Goal: Communication & Community: Answer question/provide support

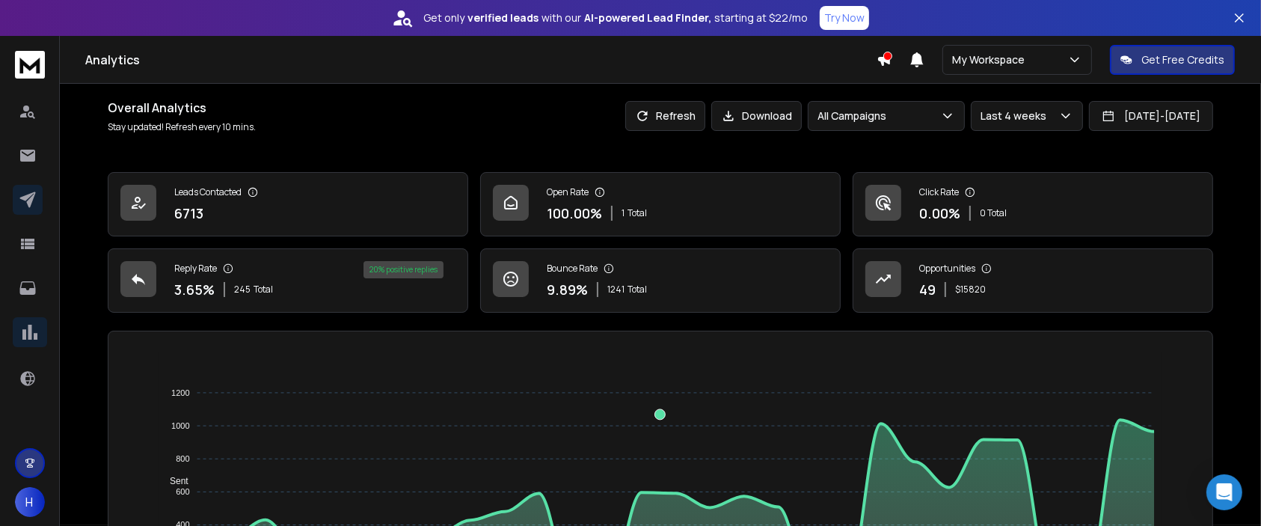
click at [28, 200] on icon at bounding box center [28, 200] width 18 height 18
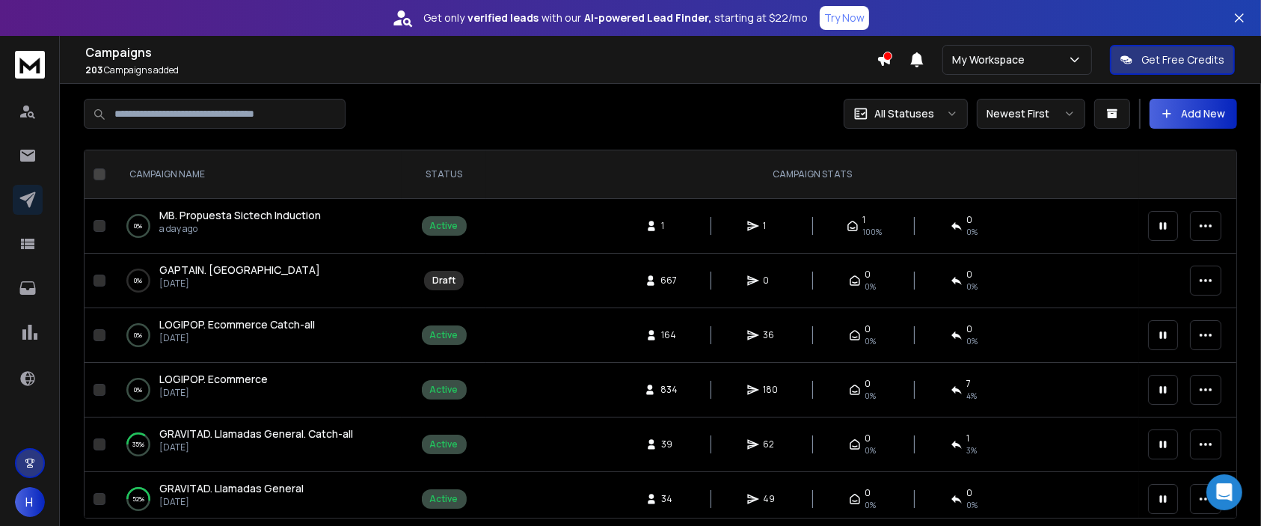
click at [269, 108] on input at bounding box center [215, 114] width 262 height 30
type input "*"
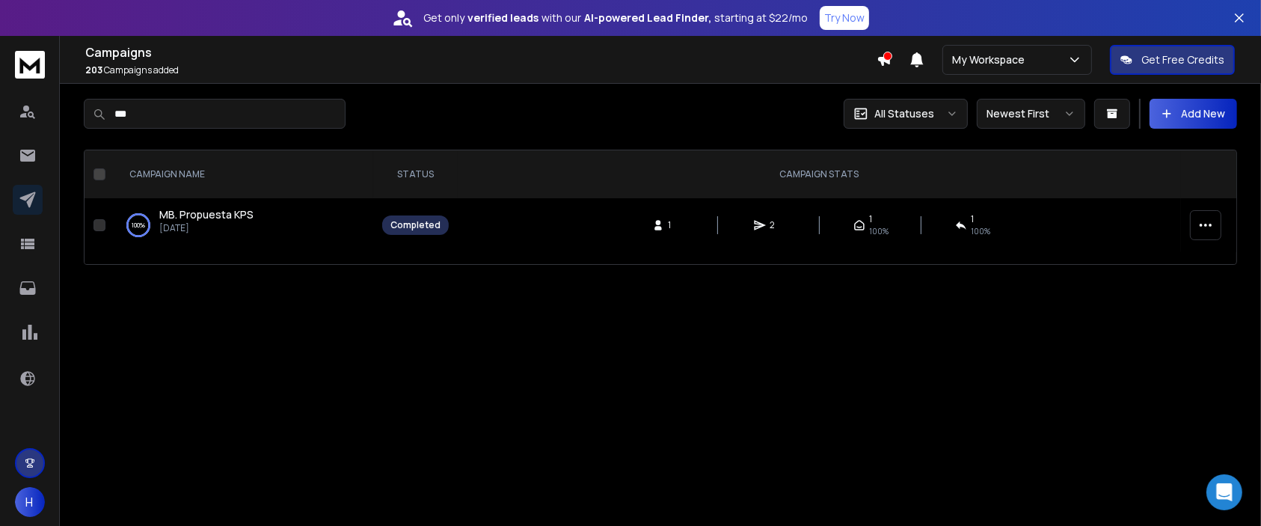
type input "***"
click at [316, 232] on div "100 % MB. Propuesta KPS [DATE]" at bounding box center [242, 225] width 232 height 36
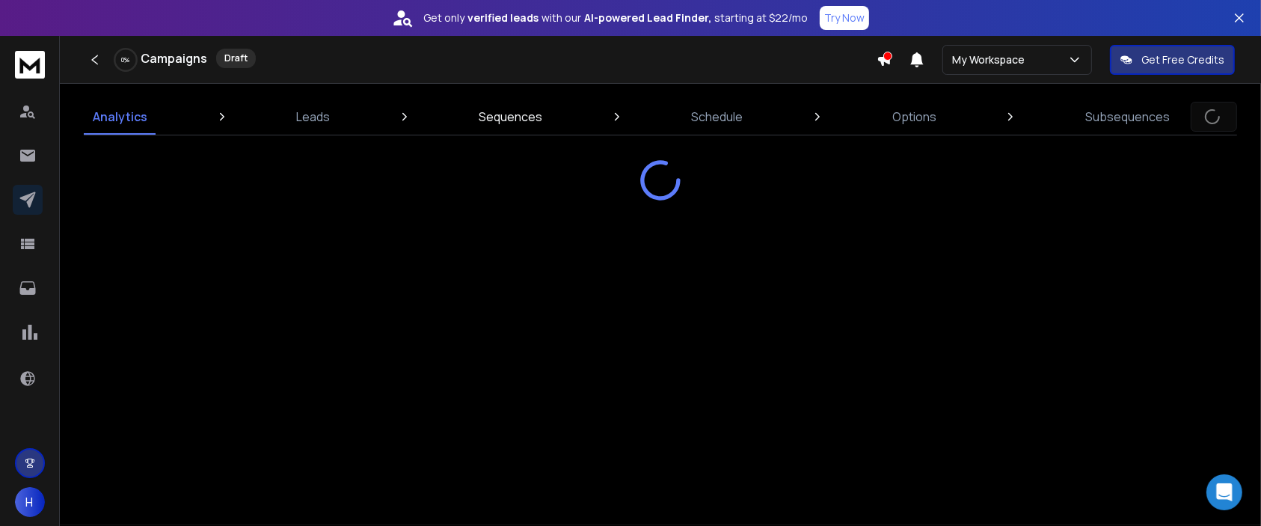
click at [514, 126] on link "Sequences" at bounding box center [511, 117] width 82 height 36
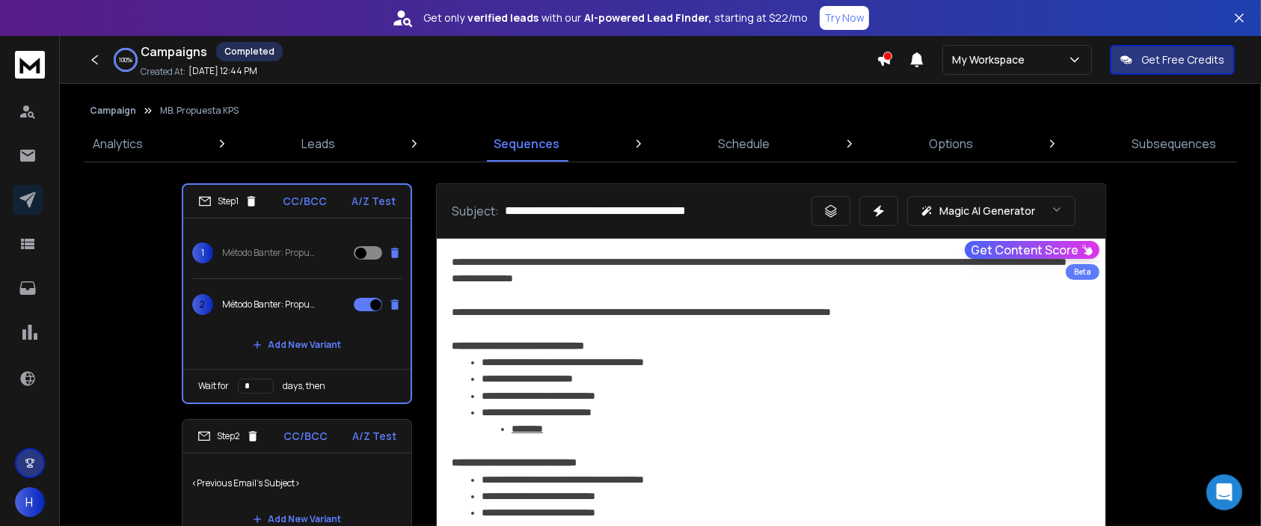
click at [287, 307] on p "Método Banter: Propuesta {{companyName}}" at bounding box center [270, 304] width 96 height 12
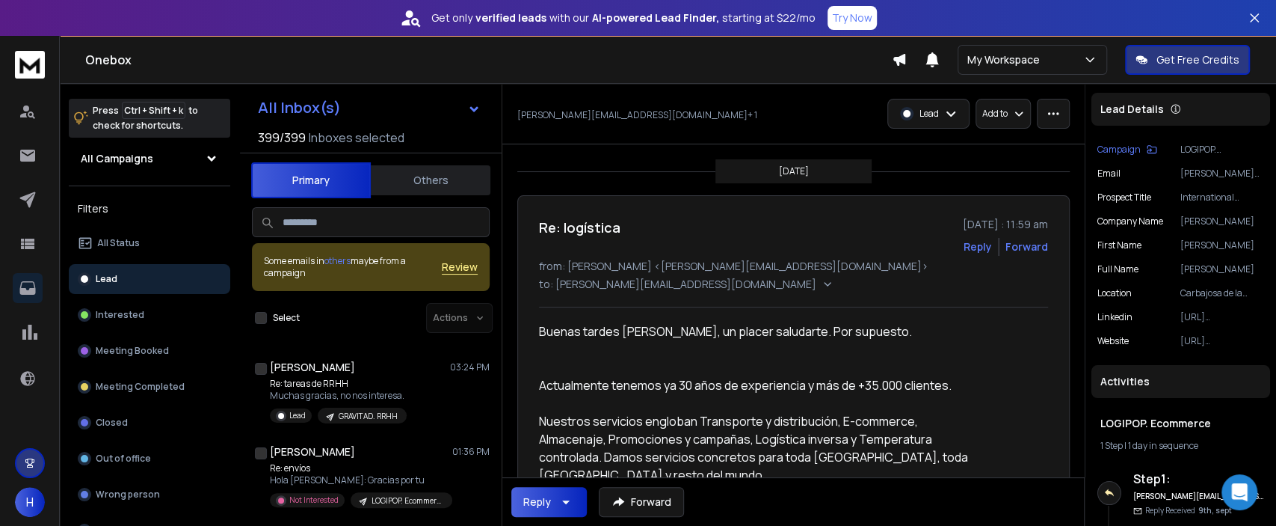
scroll to position [299, 0]
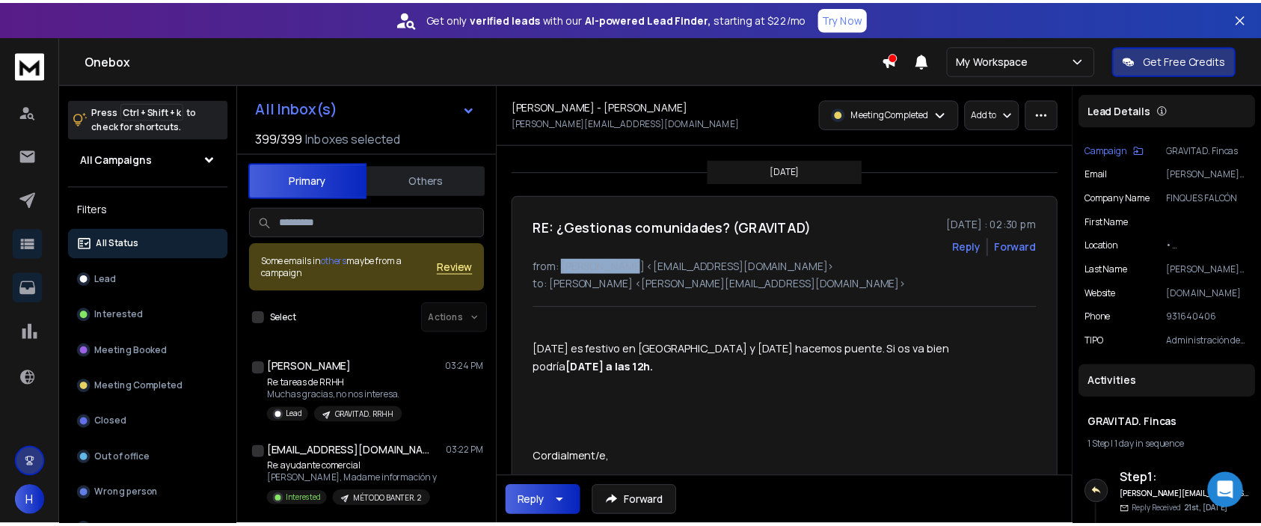
scroll to position [199, 0]
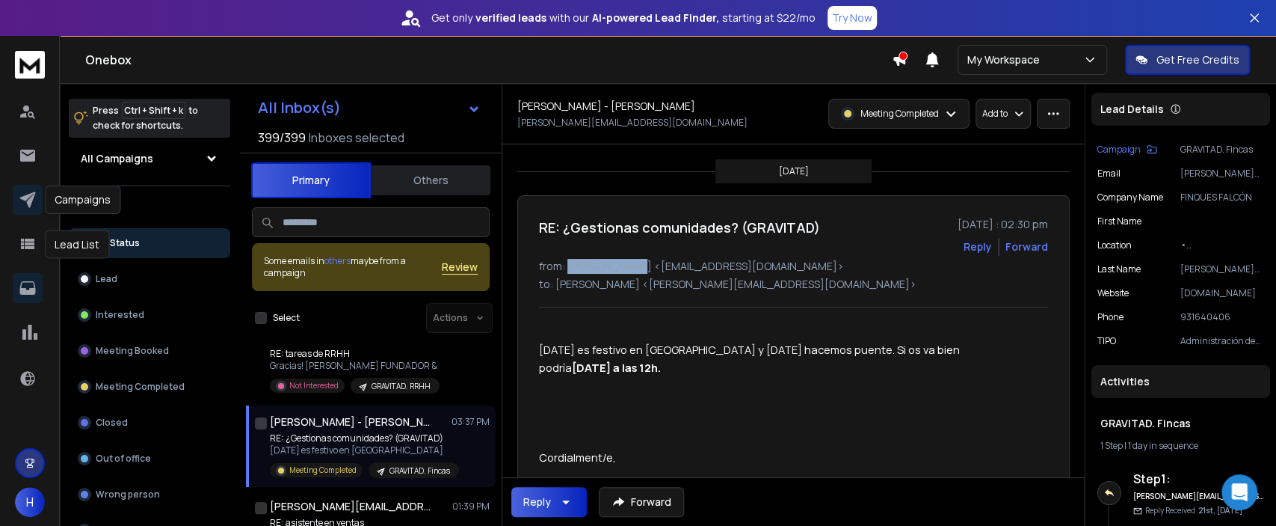
click at [37, 205] on link at bounding box center [28, 200] width 30 height 30
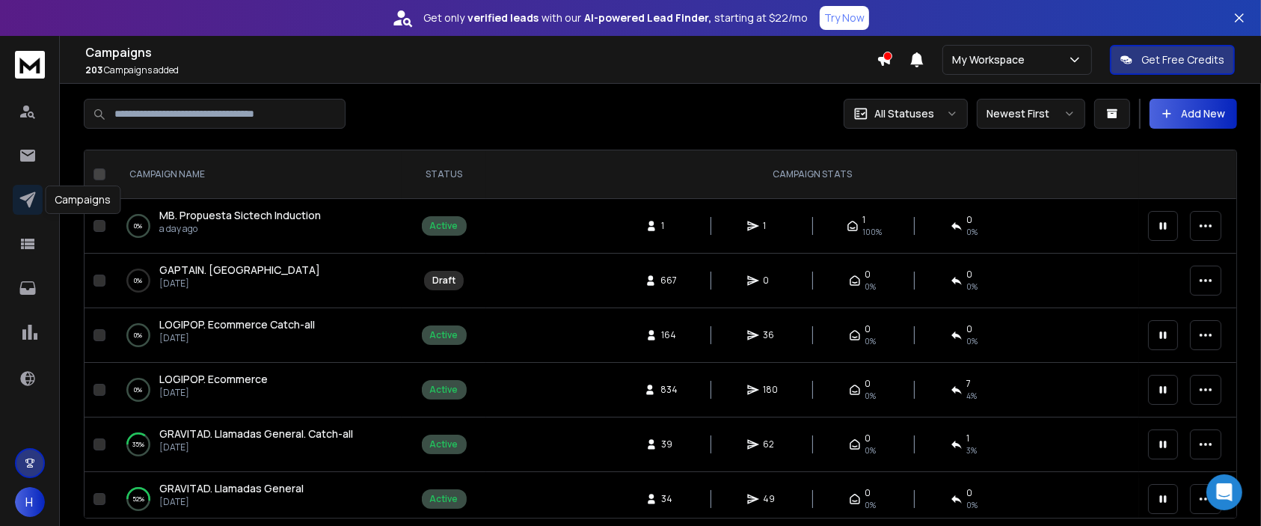
click at [217, 108] on input at bounding box center [215, 114] width 262 height 30
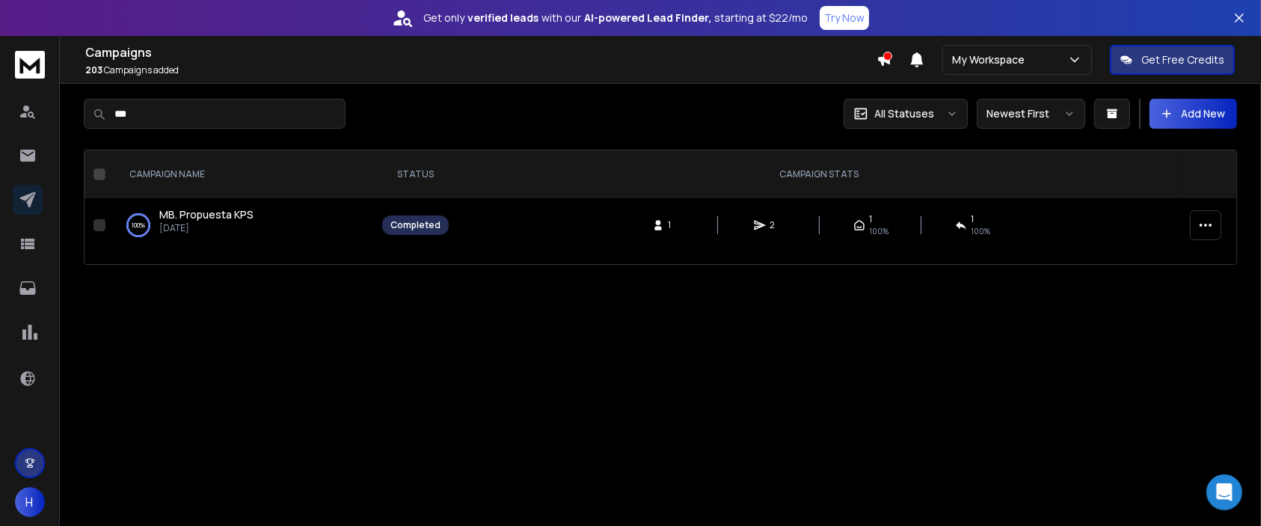
type input "***"
click at [257, 218] on div "100 % MB. Propuesta KPS [DATE]" at bounding box center [242, 225] width 232 height 36
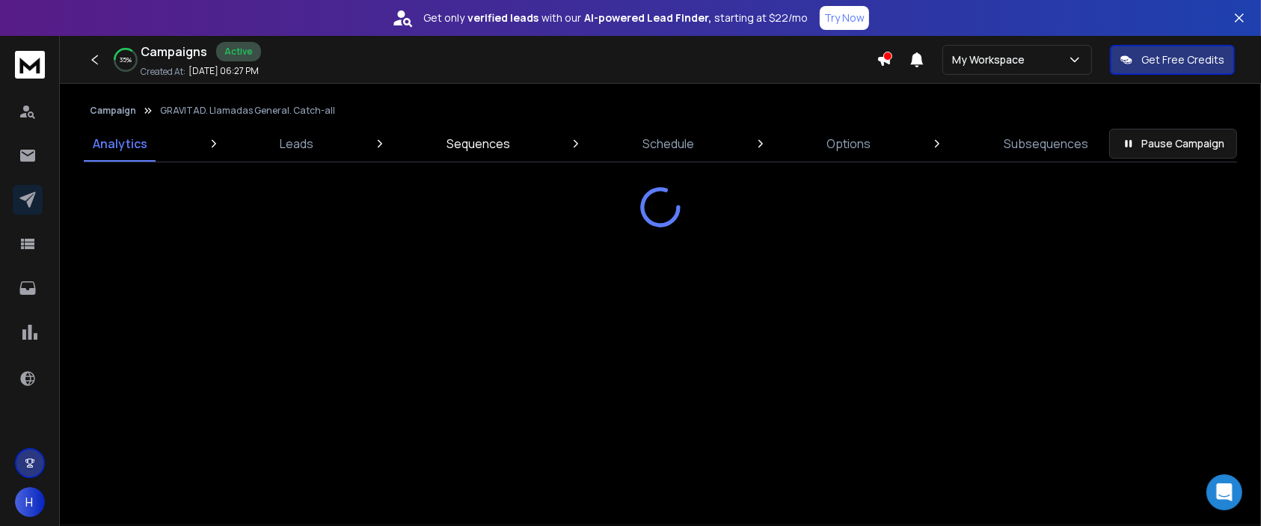
click at [470, 138] on p "Sequences" at bounding box center [478, 144] width 64 height 18
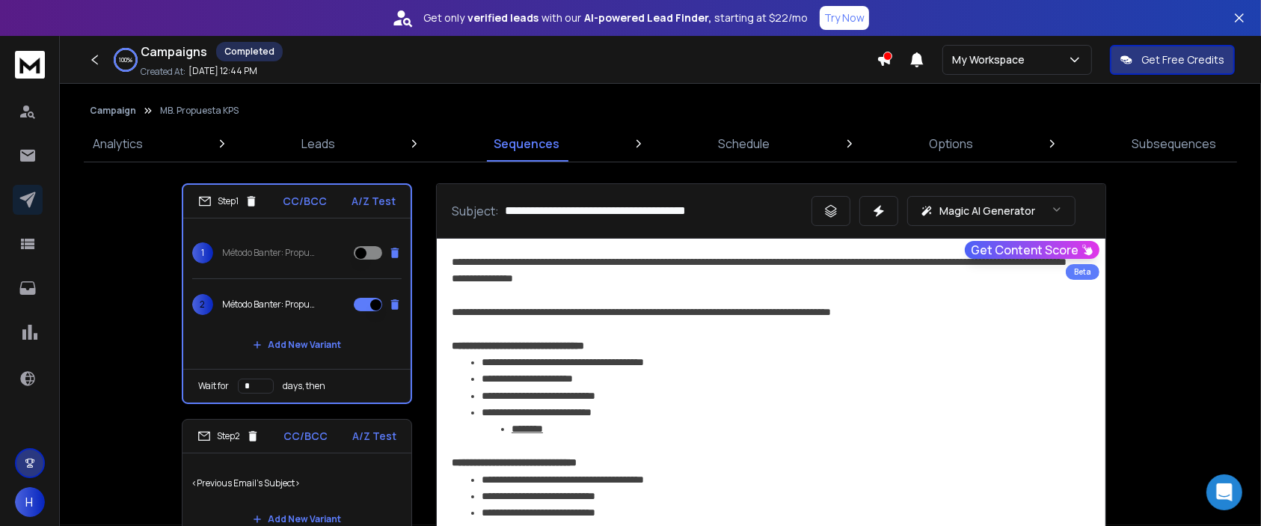
click at [292, 299] on p "Método Banter: Propuesta {{companyName}}" at bounding box center [270, 304] width 96 height 12
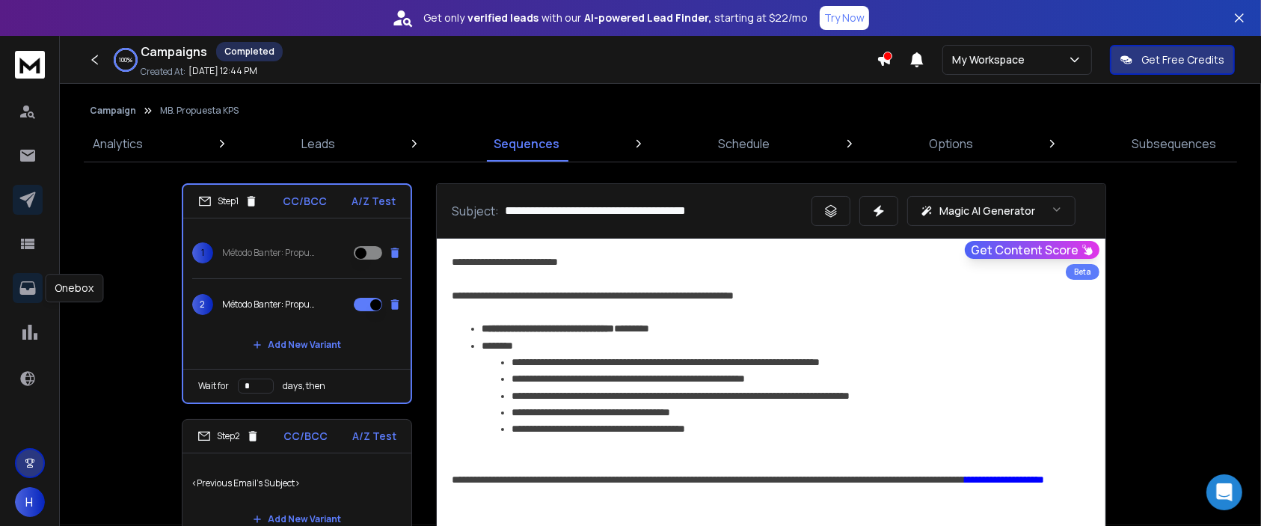
click at [30, 286] on icon at bounding box center [28, 288] width 18 height 18
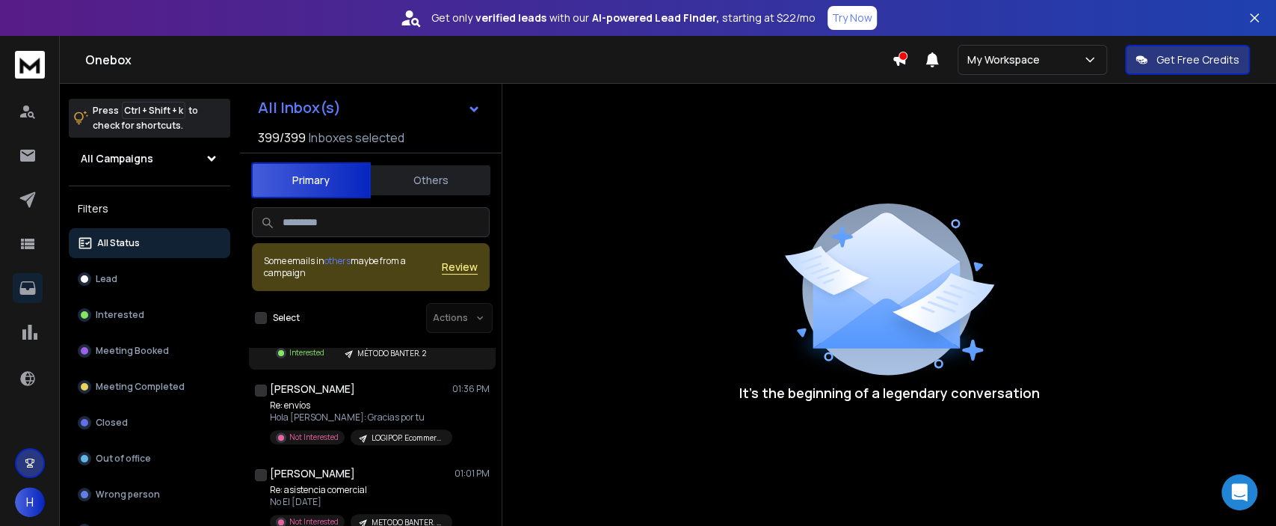
scroll to position [498, 0]
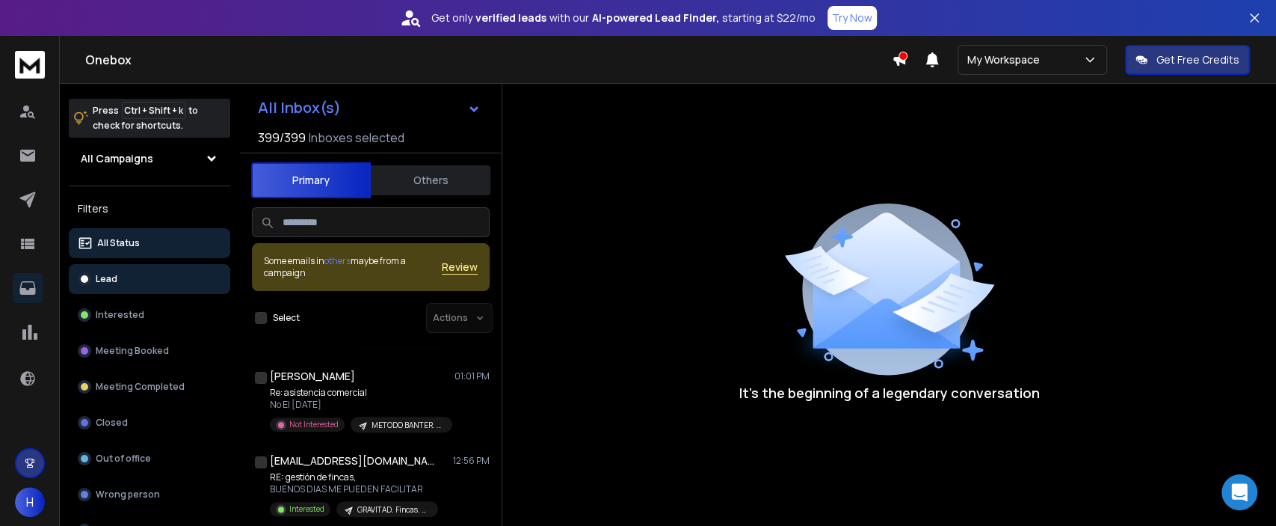
click at [139, 268] on button "Lead" at bounding box center [150, 279] width 162 height 30
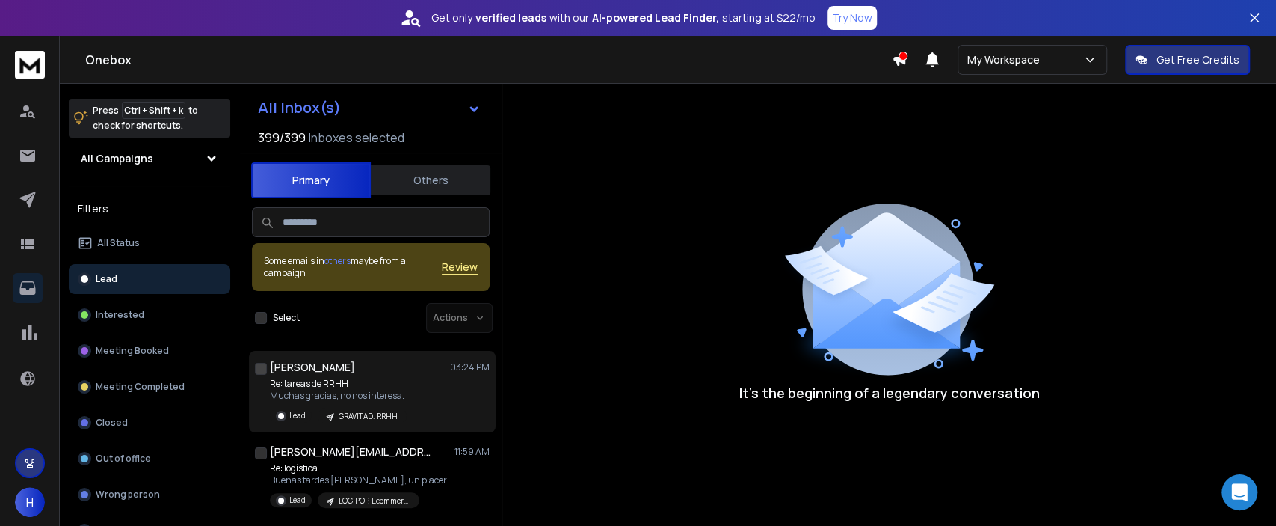
click at [436, 378] on div "Re: tareas de RRHH Muchas gracias, no nos interesa. Lead GRAVITAD. RRHH" at bounding box center [380, 401] width 220 height 46
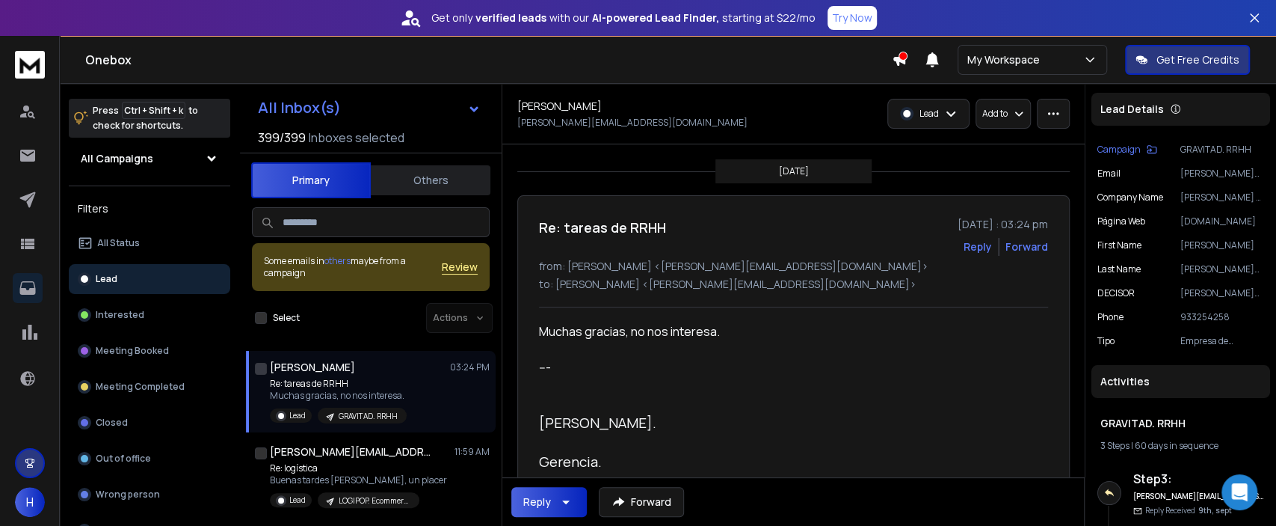
click at [1199, 175] on p "jbrugada@gestoriallorens.com" at bounding box center [1223, 174] width 84 height 12
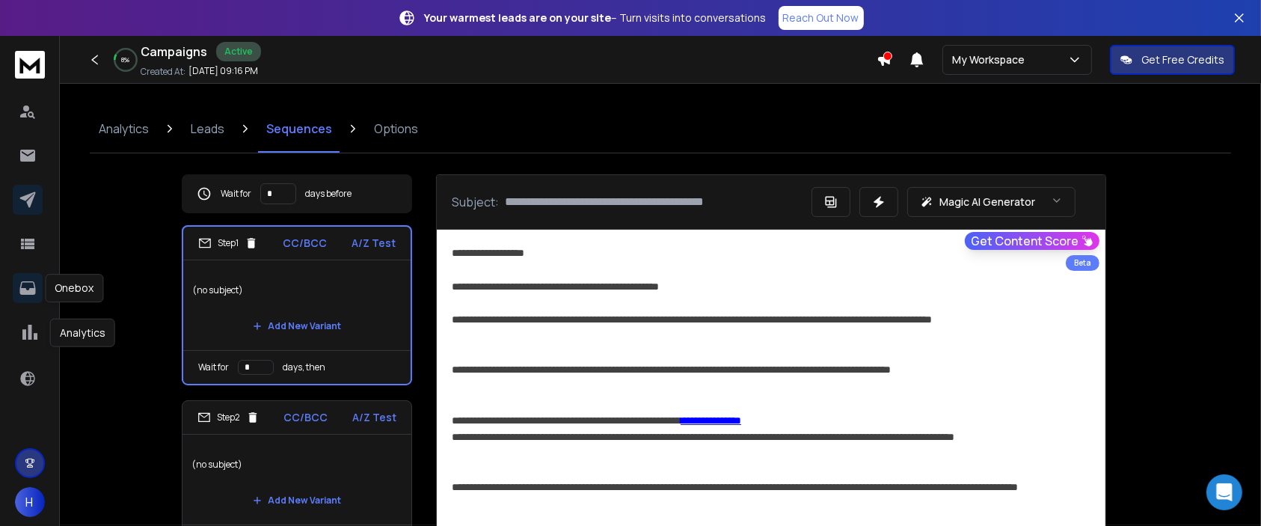
click at [25, 295] on icon at bounding box center [27, 287] width 16 height 13
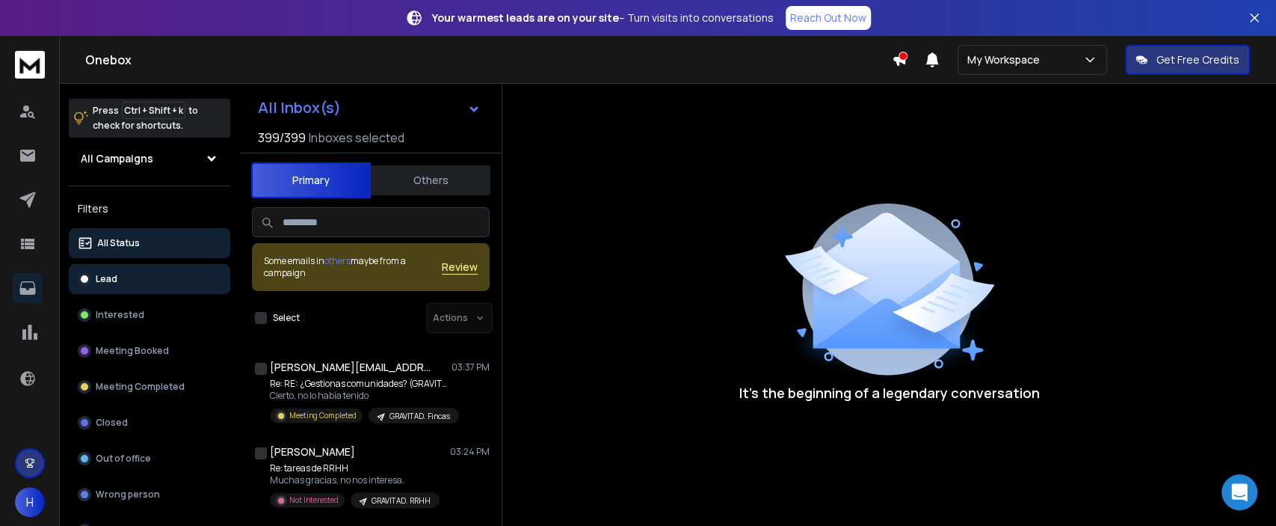
click at [114, 266] on button "Lead" at bounding box center [150, 279] width 162 height 30
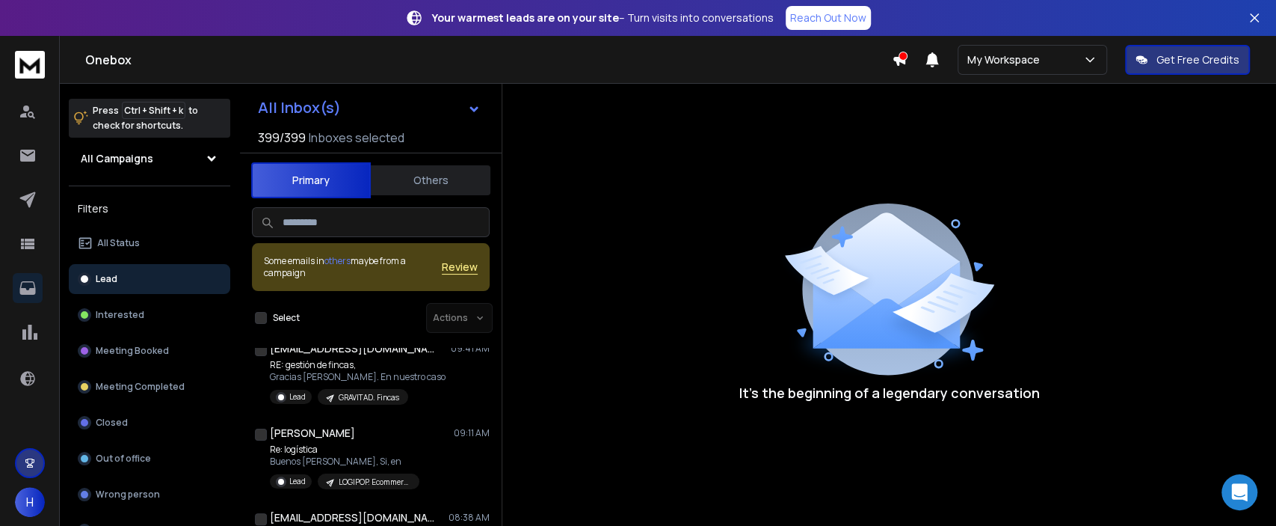
scroll to position [299, 0]
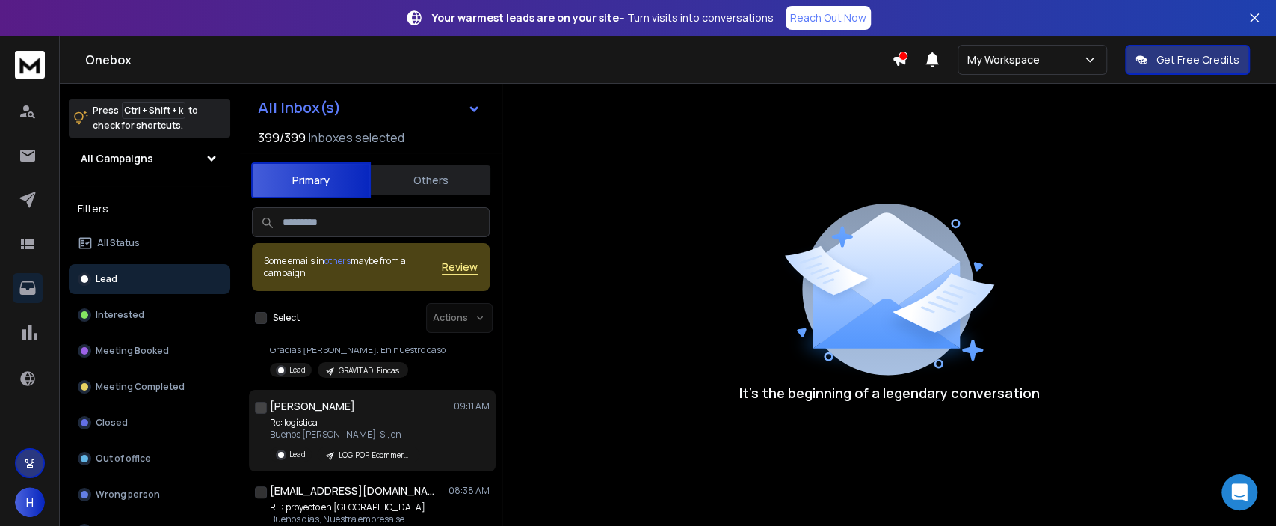
click at [375, 422] on p "Re: logística" at bounding box center [345, 423] width 150 height 12
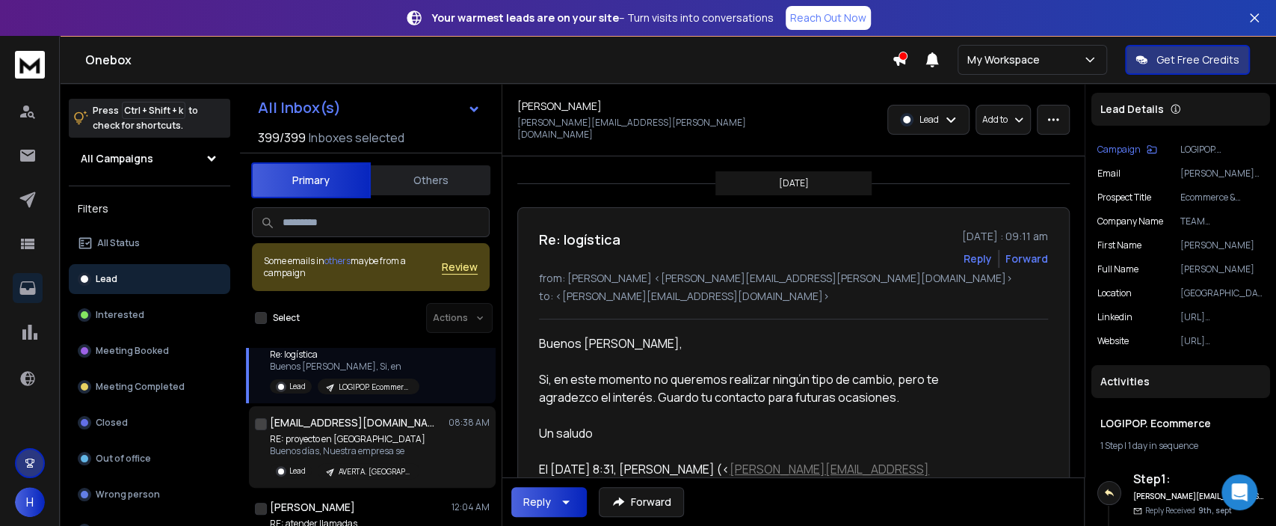
scroll to position [399, 0]
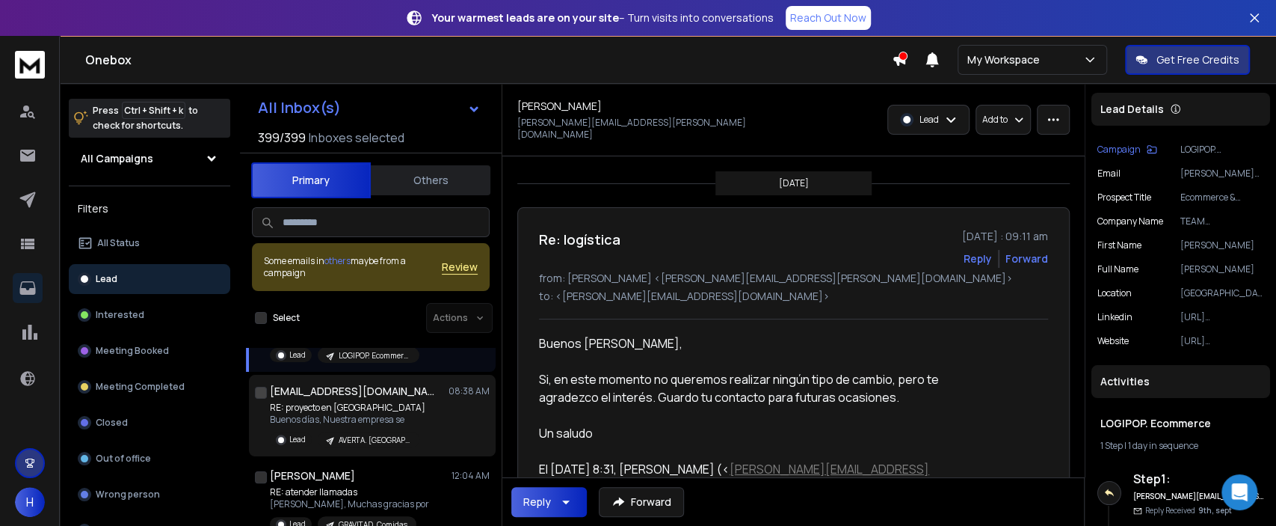
click at [394, 398] on div "pedidos@dilab.org 08:38 AM" at bounding box center [380, 391] width 220 height 15
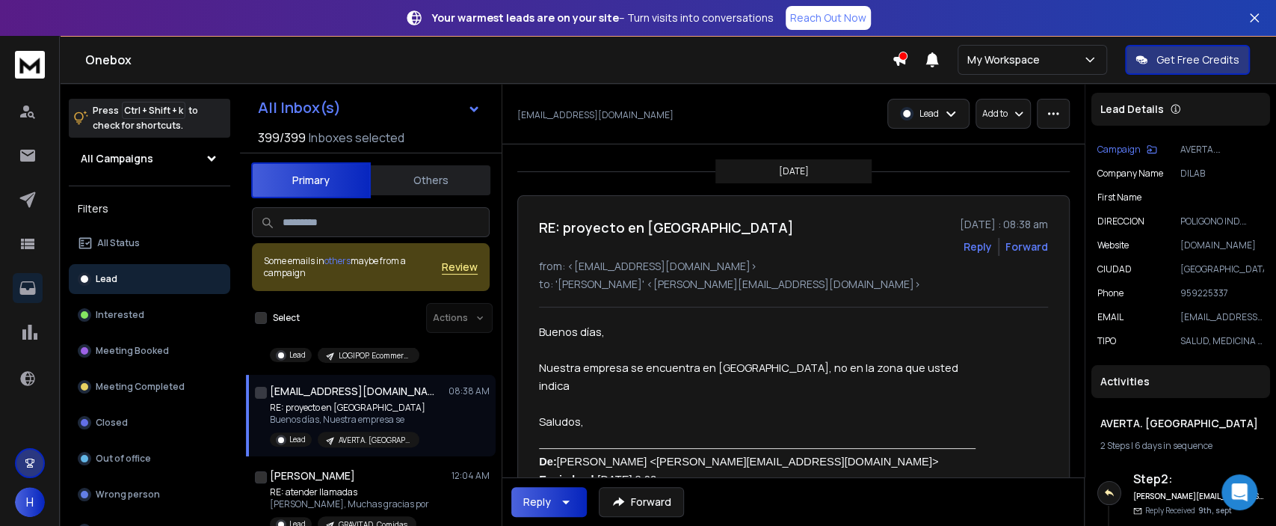
click at [968, 246] on button "Reply" at bounding box center [978, 246] width 28 height 15
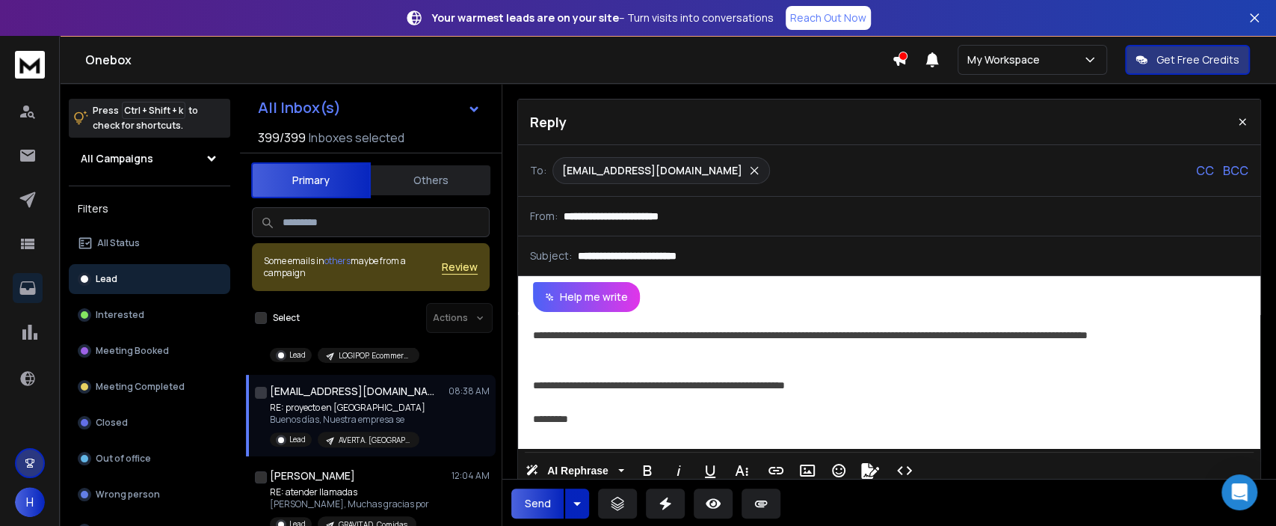
click at [535, 500] on button "Send" at bounding box center [537, 503] width 52 height 30
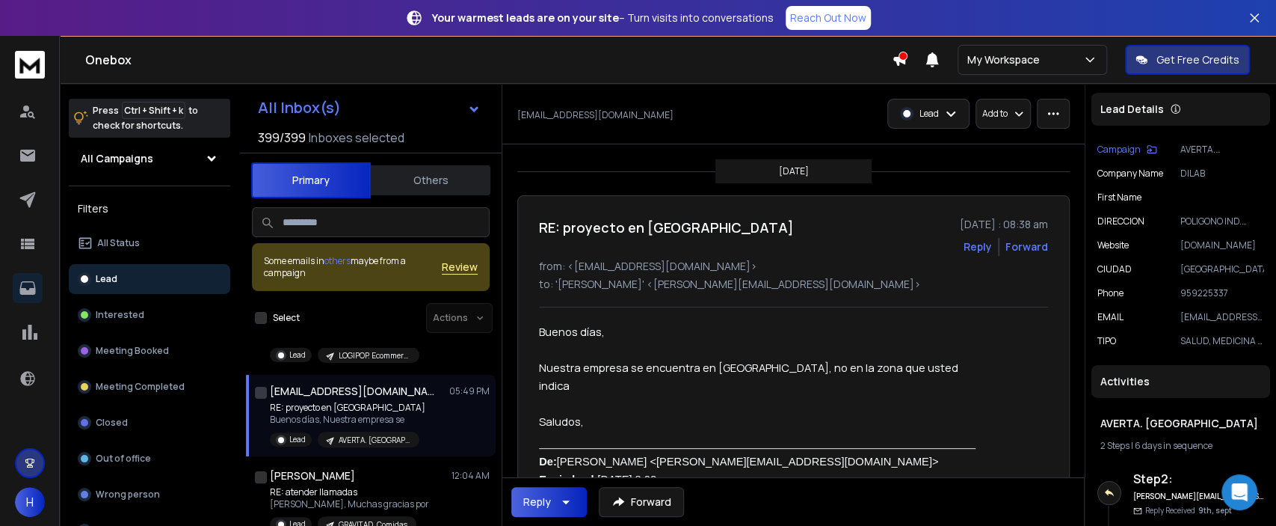
click at [929, 117] on p "Lead" at bounding box center [929, 114] width 19 height 12
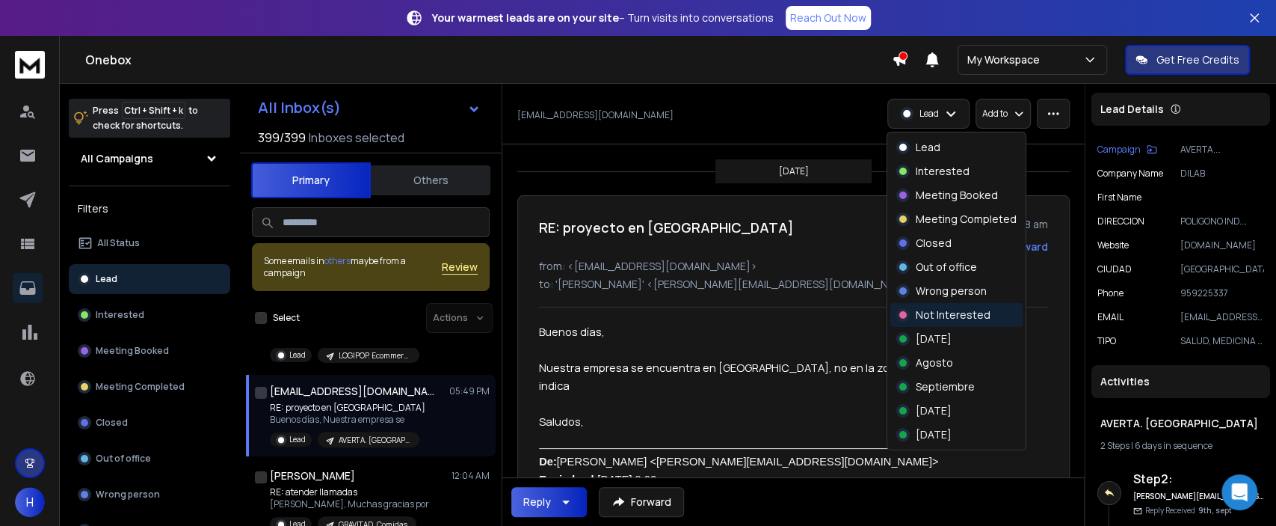
click at [969, 313] on p "Not Interested" at bounding box center [953, 314] width 75 height 15
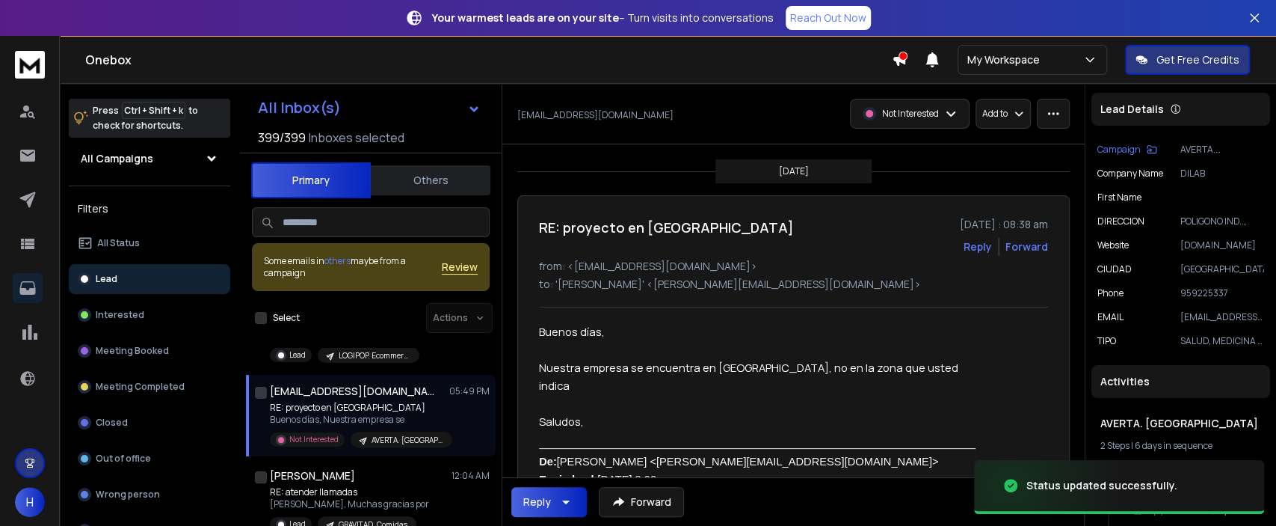
scroll to position [498, 0]
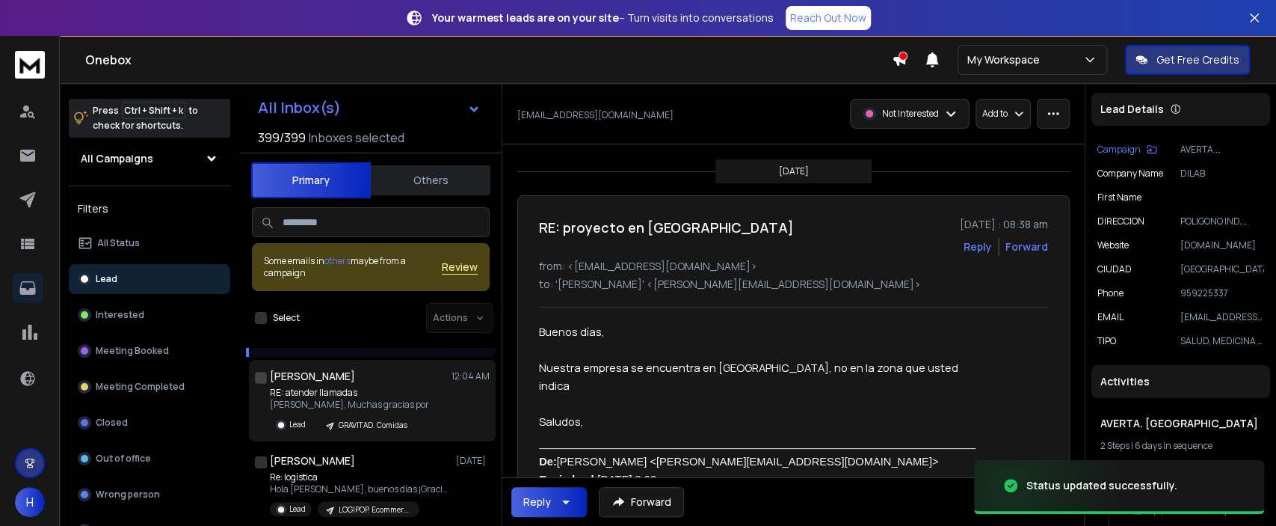
click at [390, 399] on p "[PERSON_NAME], Muchas gracias por" at bounding box center [349, 405] width 159 height 12
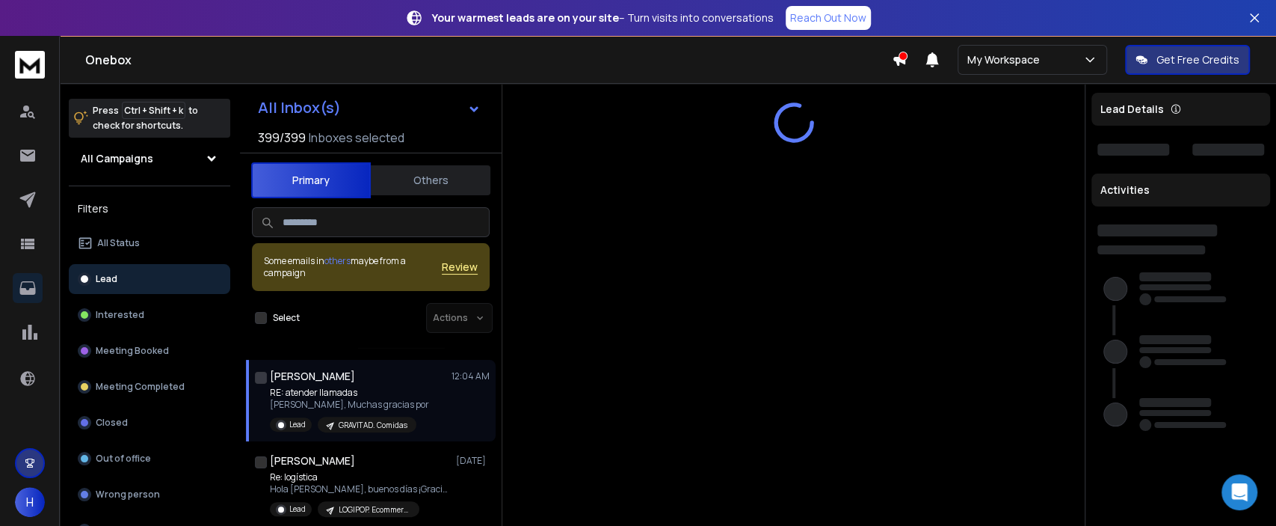
click at [340, 390] on p "RE: atender llamadas" at bounding box center [349, 393] width 159 height 12
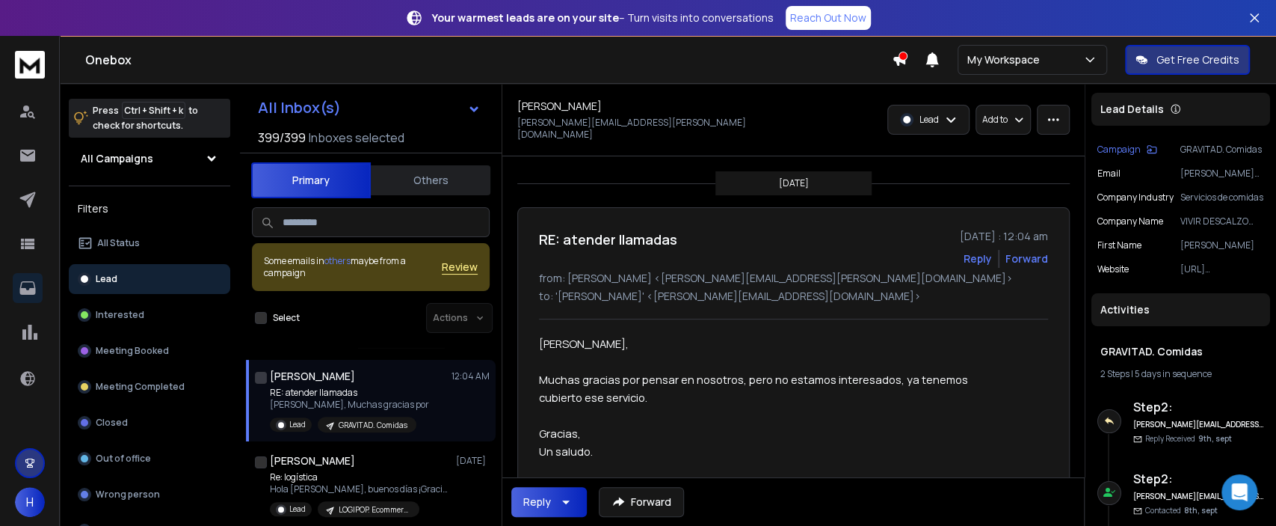
click at [1190, 173] on p "alvaro.fernandez@vivirdescalzo.com" at bounding box center [1223, 174] width 84 height 12
click at [938, 105] on div "Lead" at bounding box center [928, 119] width 81 height 28
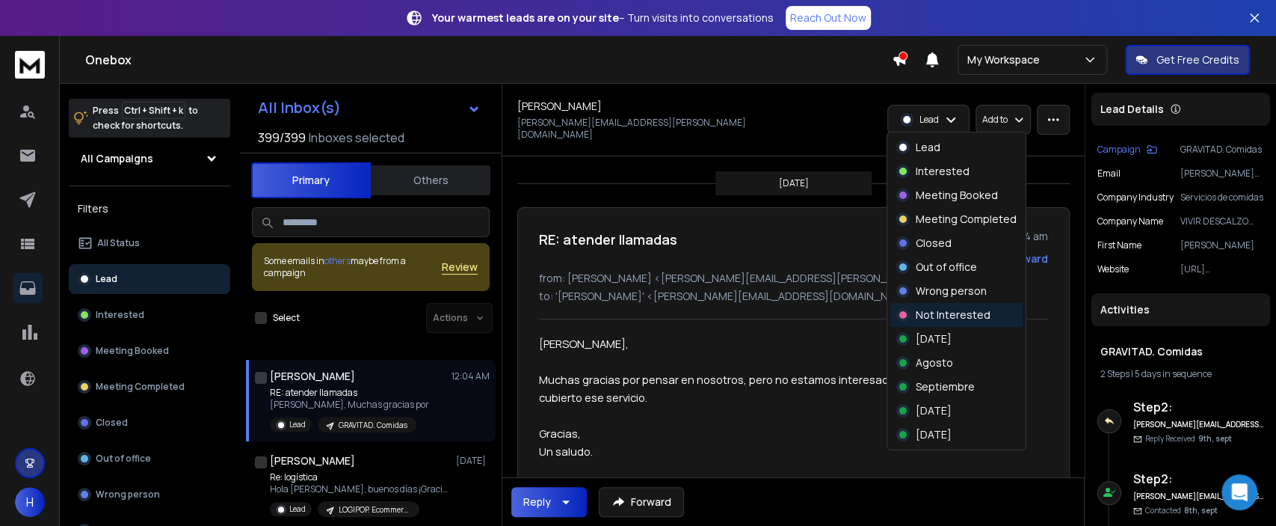
click at [952, 312] on p "Not Interested" at bounding box center [953, 314] width 75 height 15
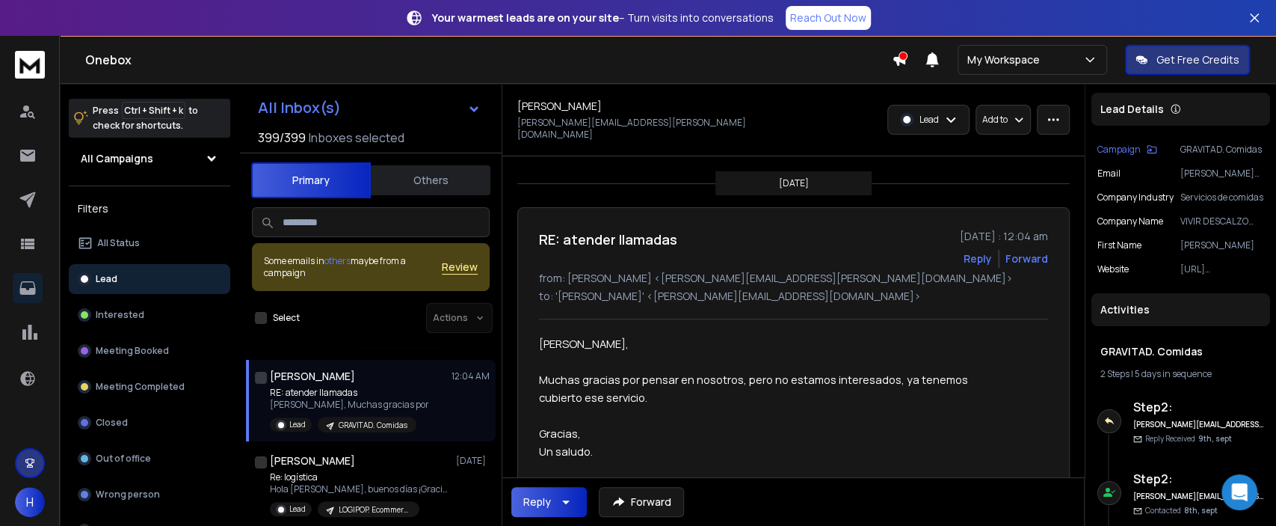
click at [999, 114] on p "Add to" at bounding box center [995, 120] width 25 height 12
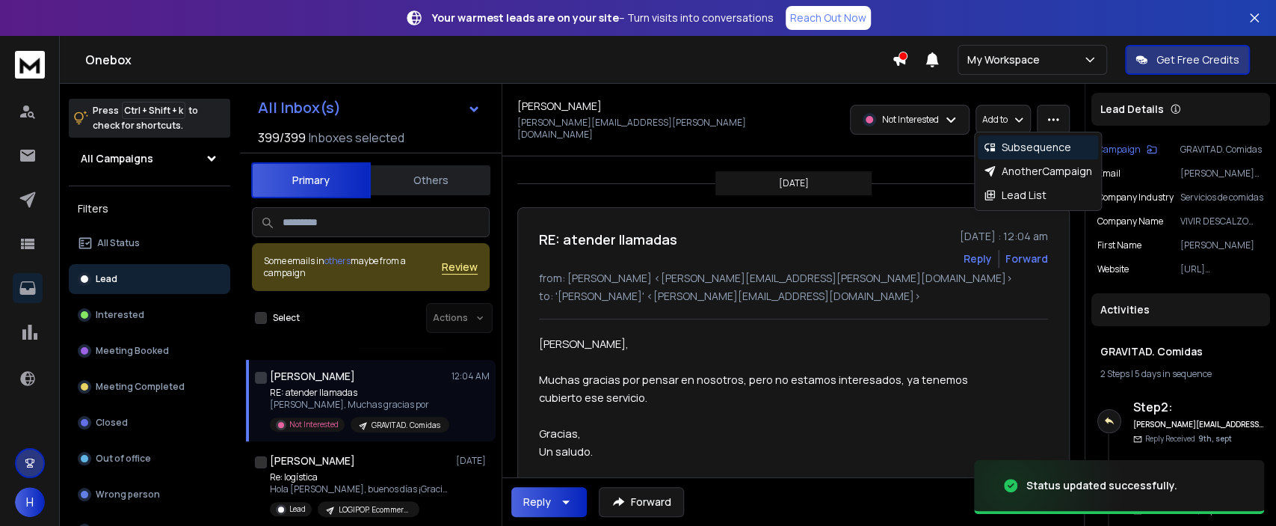
click at [1014, 136] on div "Subsequence" at bounding box center [1038, 147] width 120 height 24
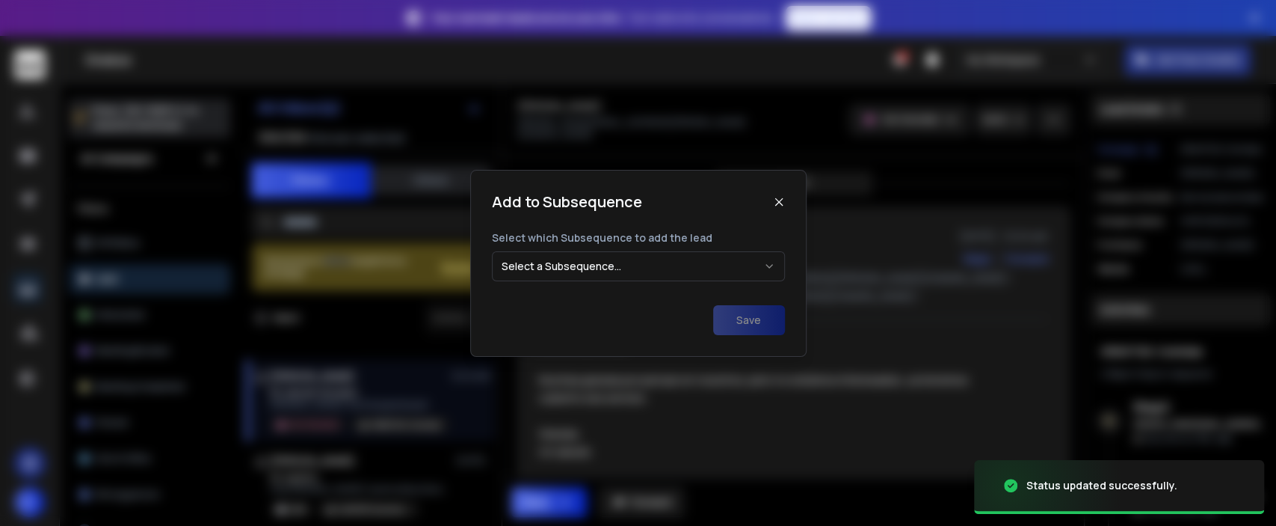
click at [668, 260] on button "Select a Subsequence..." at bounding box center [638, 266] width 293 height 30
click at [724, 327] on button "Save" at bounding box center [749, 320] width 72 height 30
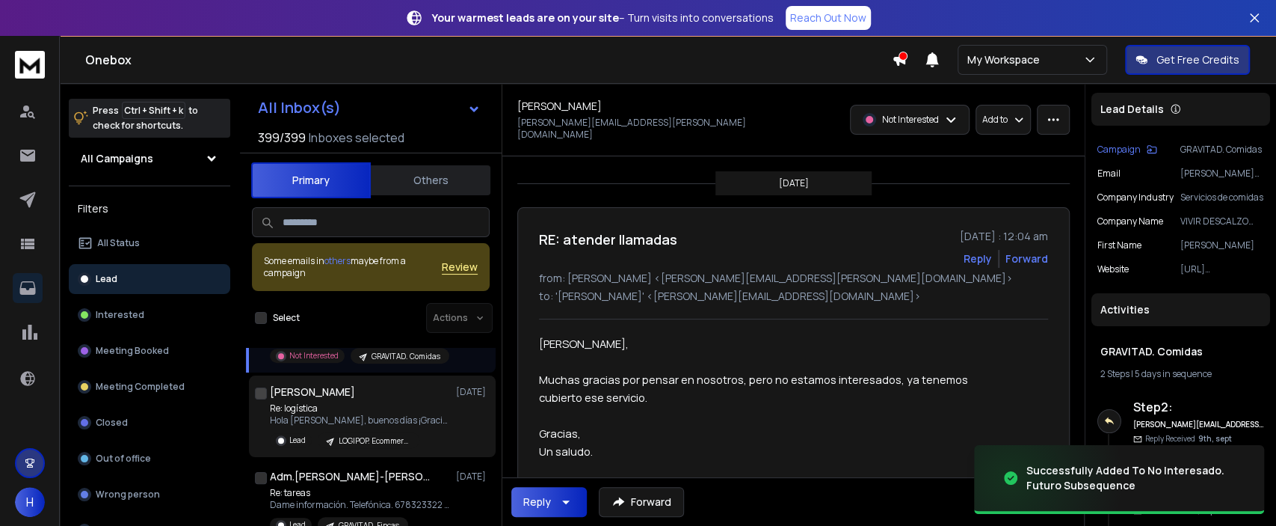
scroll to position [598, 0]
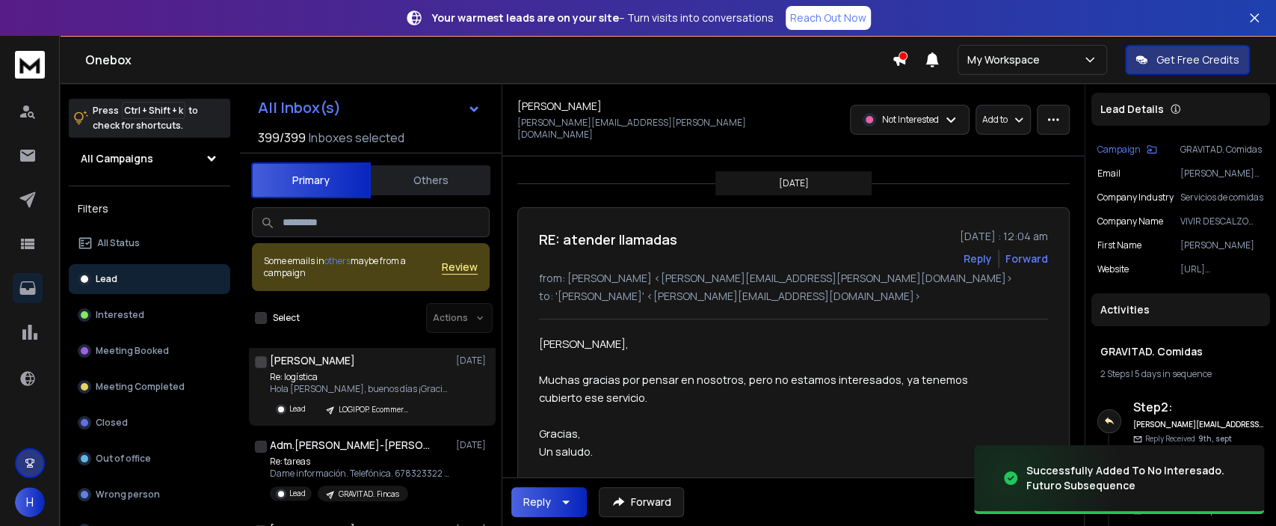
click at [351, 398] on div "Re: logística Hola Oscar, buenos días ¡Gracias Lead LOGIPOP. Ecommerce" at bounding box center [359, 394] width 179 height 46
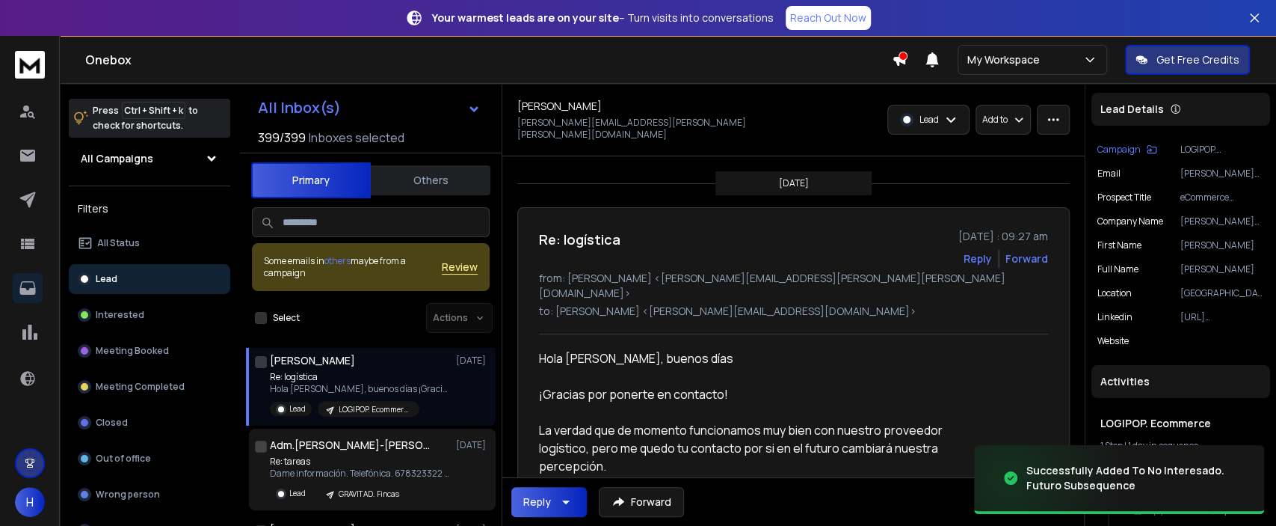
click at [380, 461] on p "Re: tareas" at bounding box center [359, 461] width 179 height 12
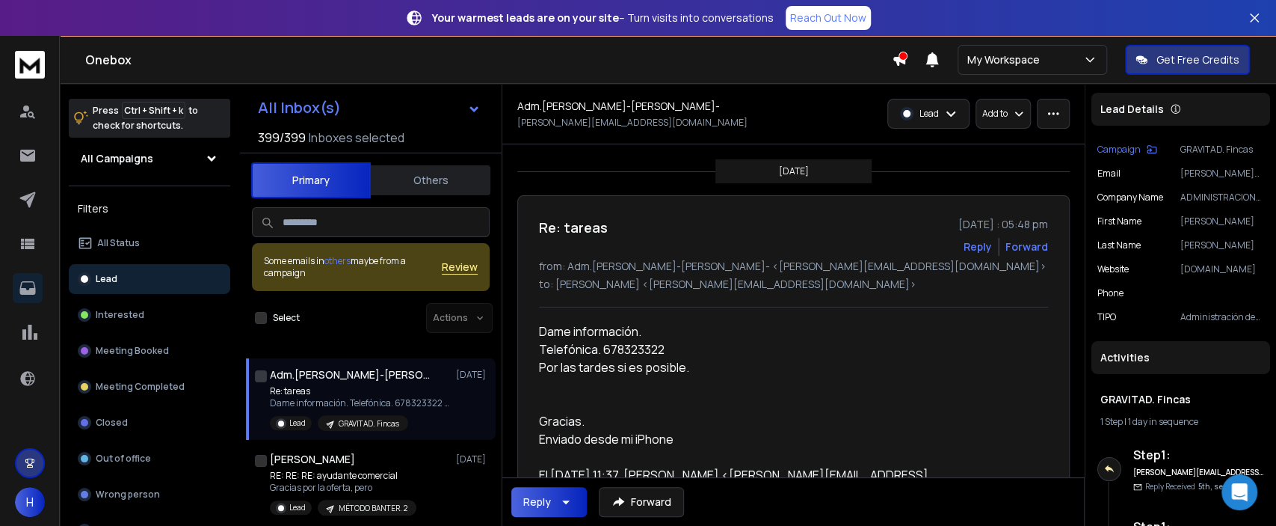
scroll to position [698, 0]
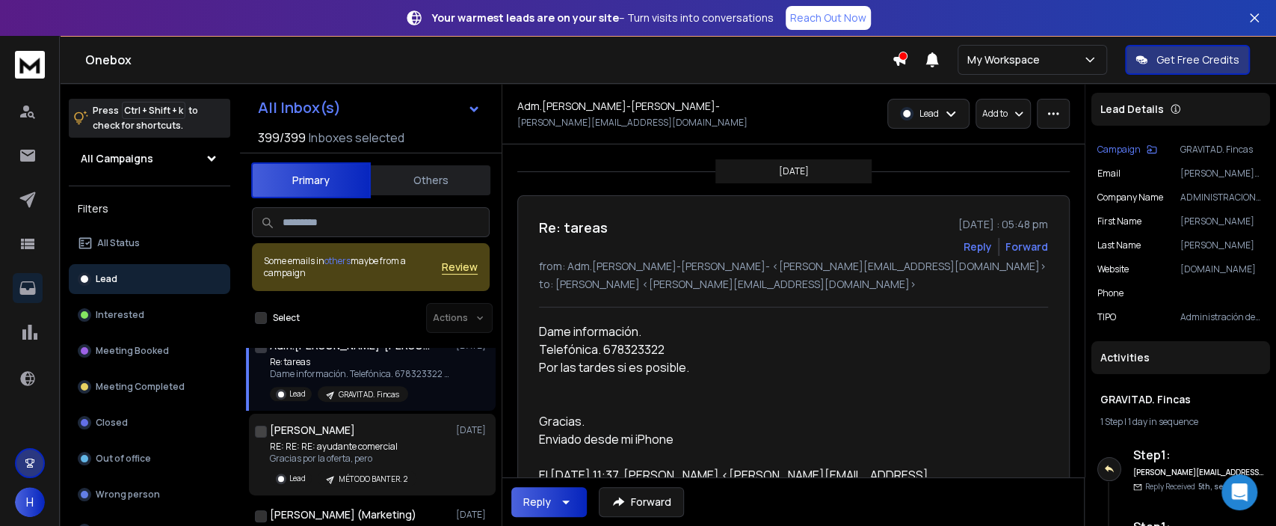
click at [376, 443] on p "RE: RE: RE: ayudante comercial" at bounding box center [343, 446] width 147 height 12
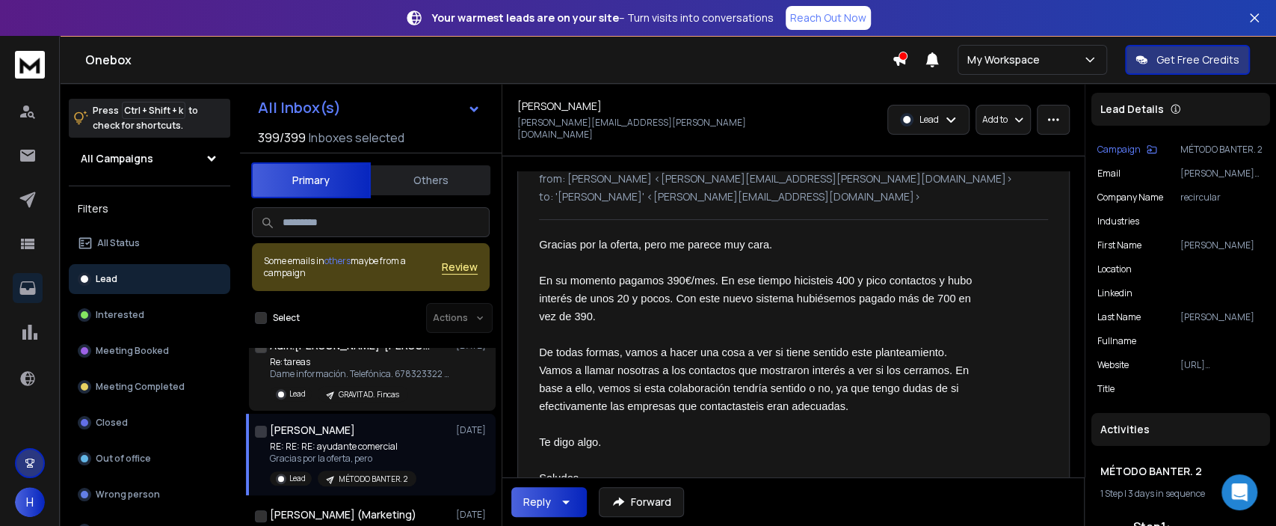
scroll to position [797, 0]
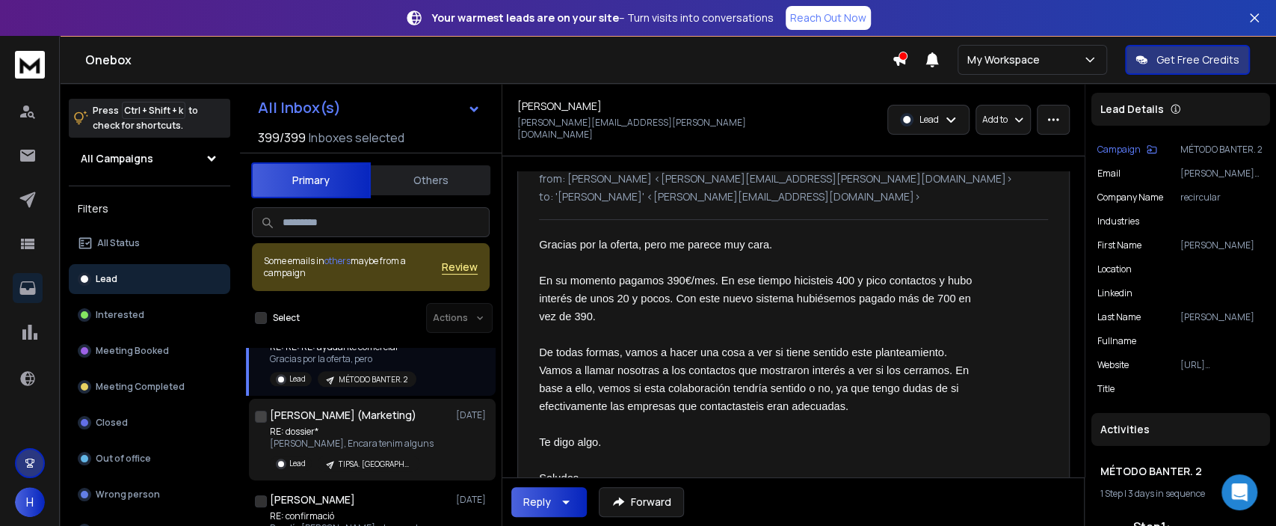
click at [393, 408] on div "Peacock (Marketing) 04 Sep" at bounding box center [380, 415] width 220 height 15
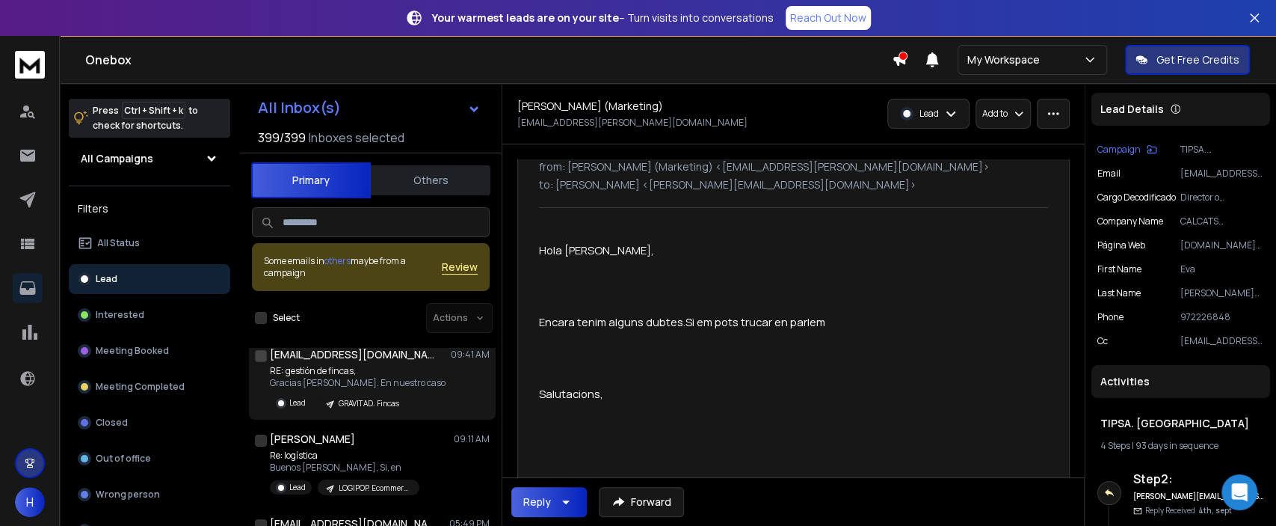
scroll to position [199, 0]
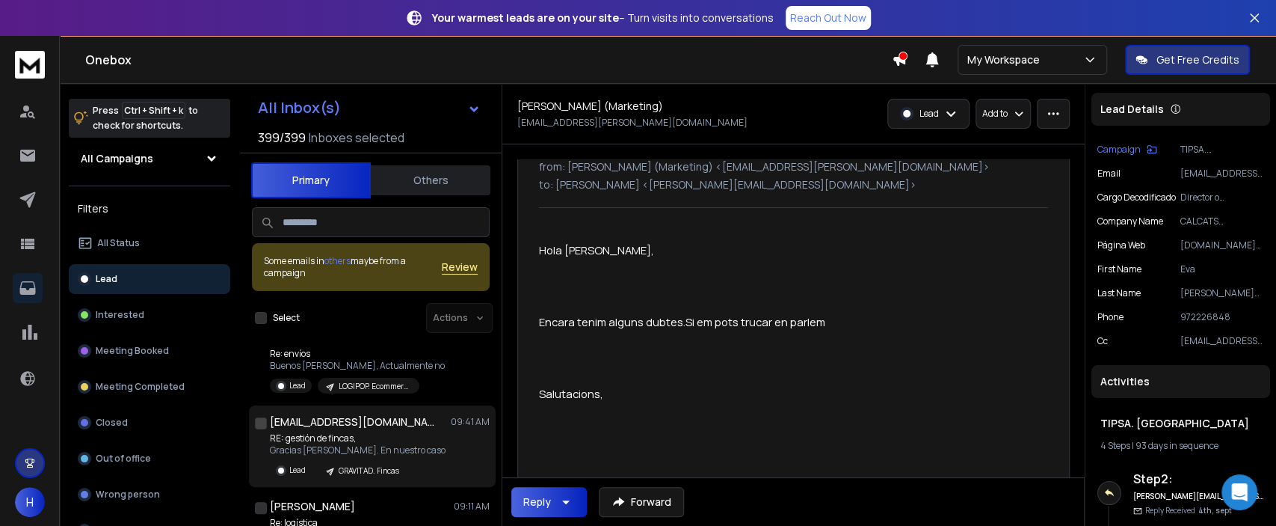
click at [364, 434] on p "RE: gestión de fincas," at bounding box center [358, 438] width 176 height 12
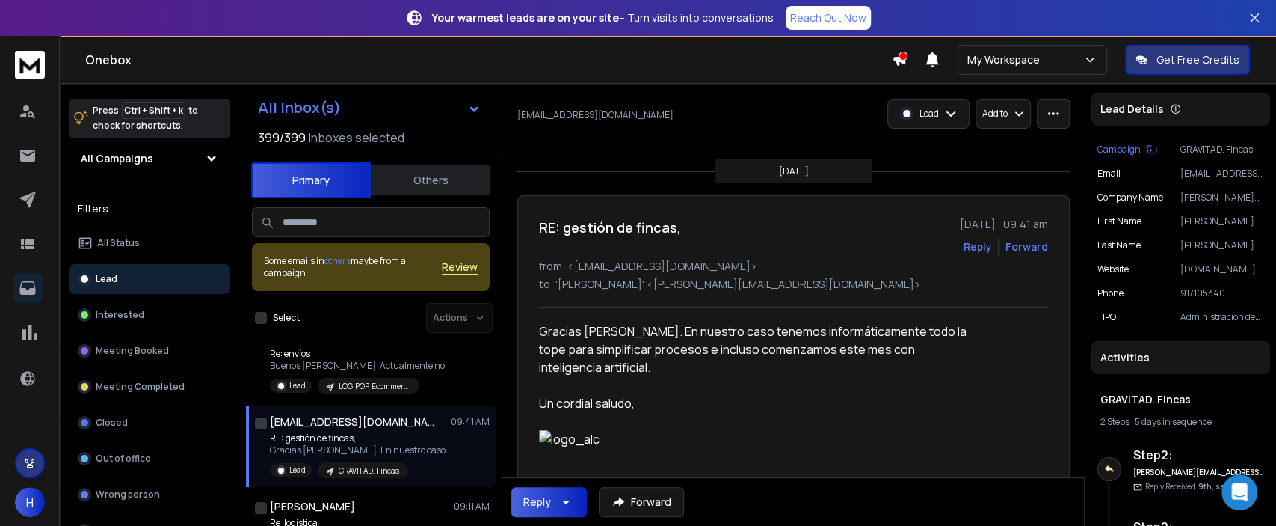
click at [1189, 174] on p "[EMAIL_ADDRESS][DOMAIN_NAME]" at bounding box center [1223, 174] width 84 height 12
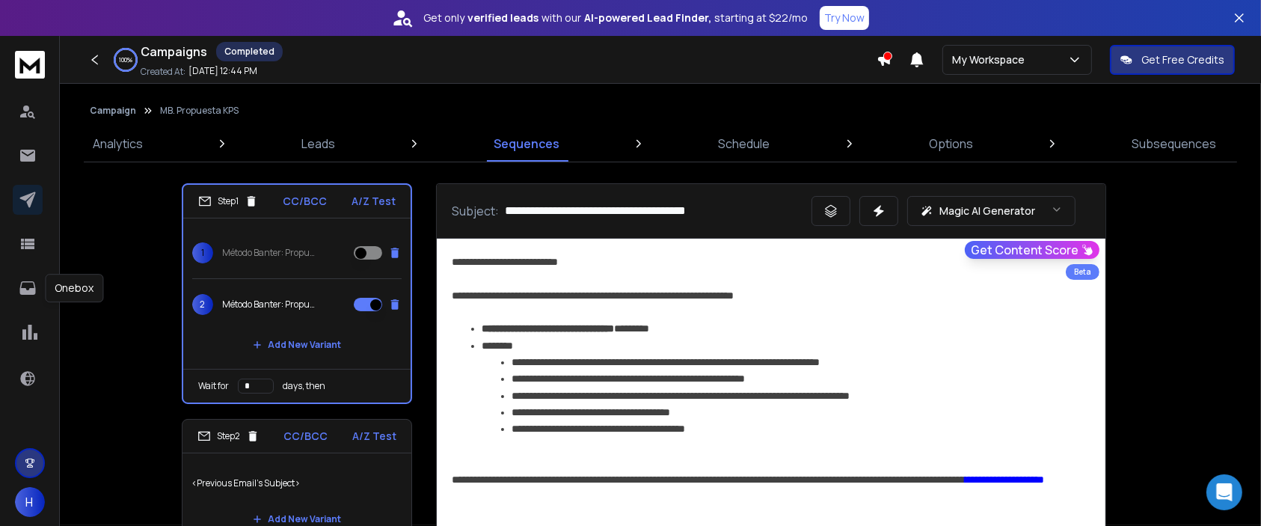
drag, startPoint x: 16, startPoint y: 290, endPoint x: 45, endPoint y: 307, distance: 33.9
click at [16, 290] on link at bounding box center [28, 288] width 30 height 30
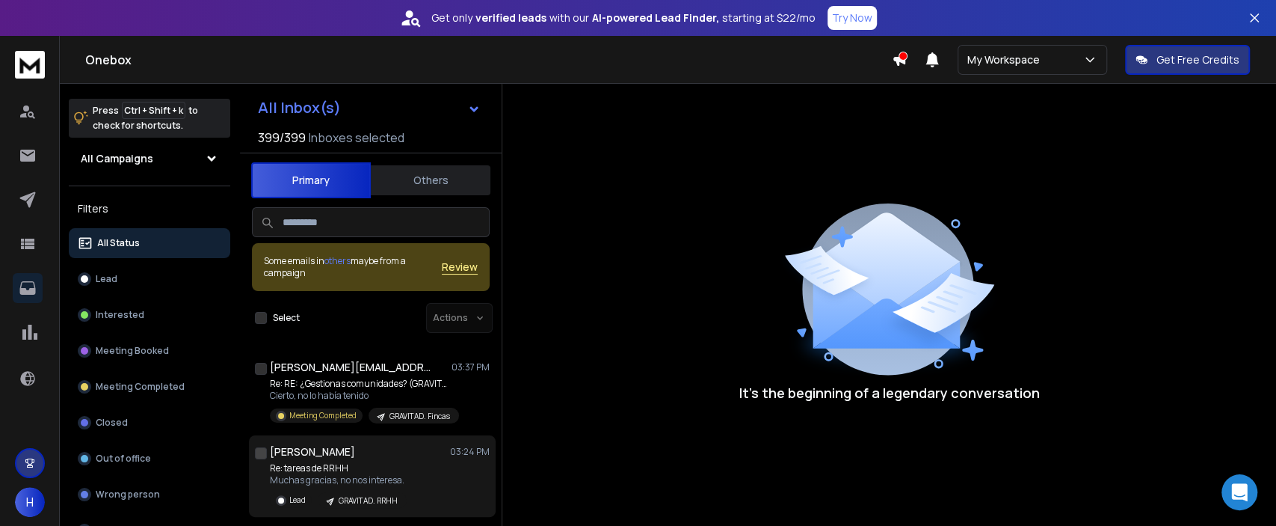
click at [363, 464] on p "Re: tareas de RRHH" at bounding box center [338, 468] width 137 height 12
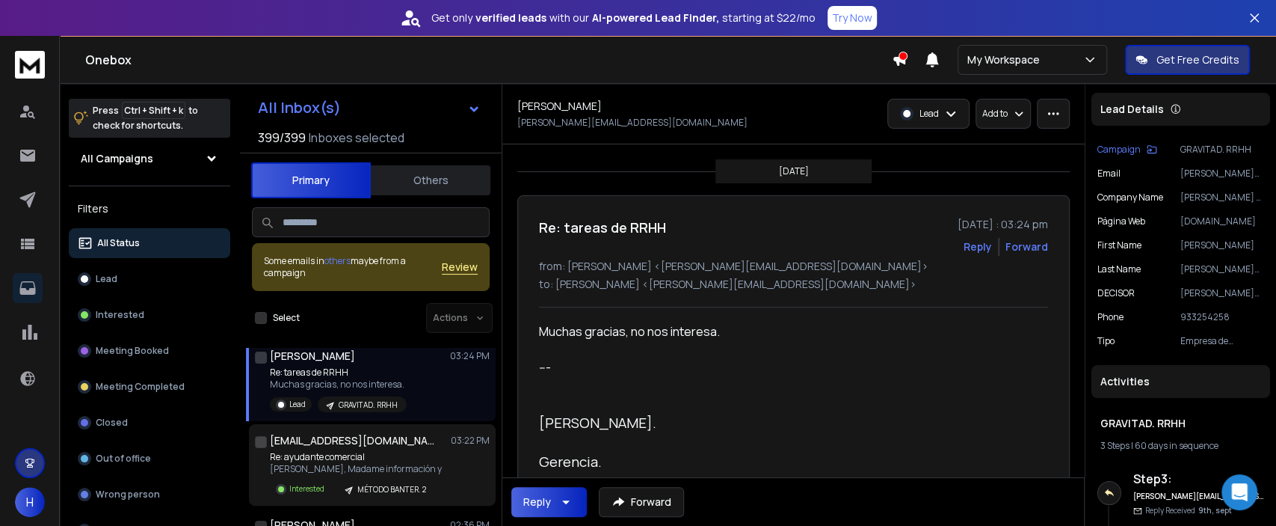
scroll to position [99, 0]
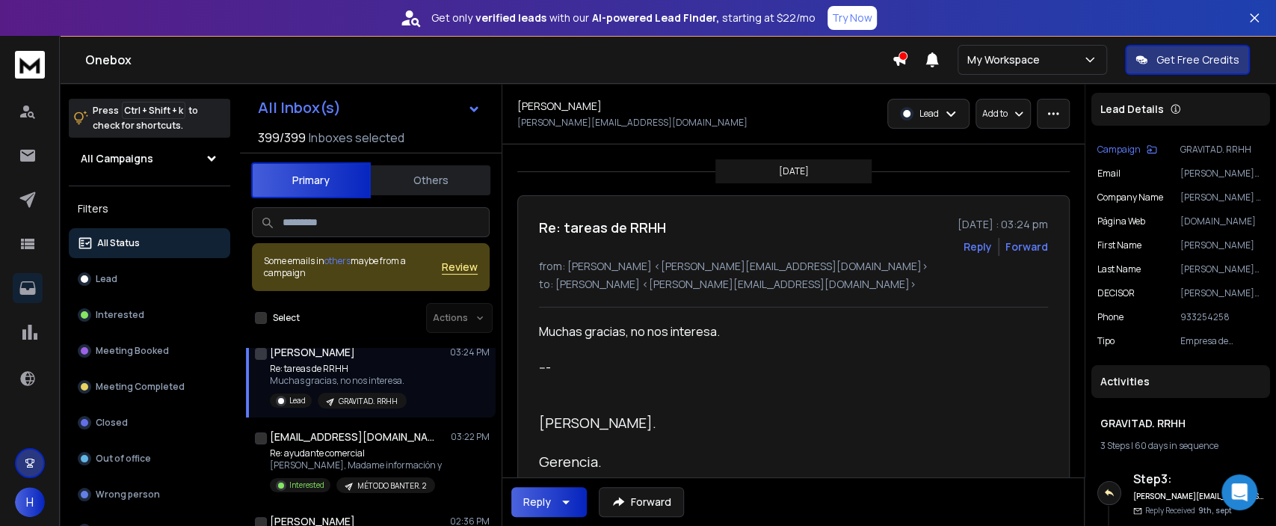
click at [938, 105] on div "Lead" at bounding box center [928, 113] width 81 height 28
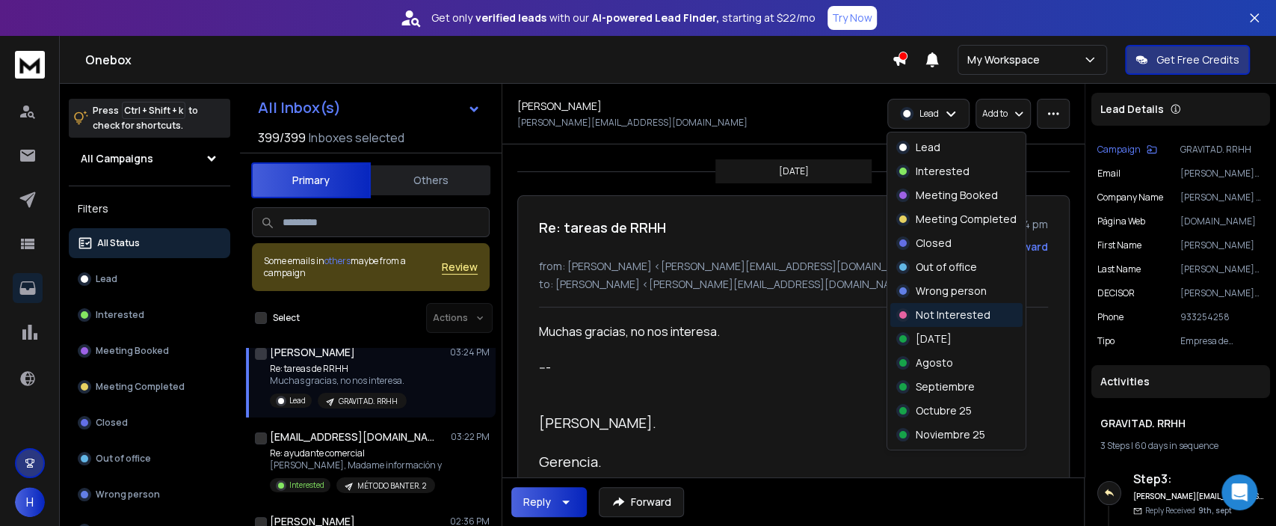
click at [928, 311] on p "Not Interested" at bounding box center [953, 314] width 75 height 15
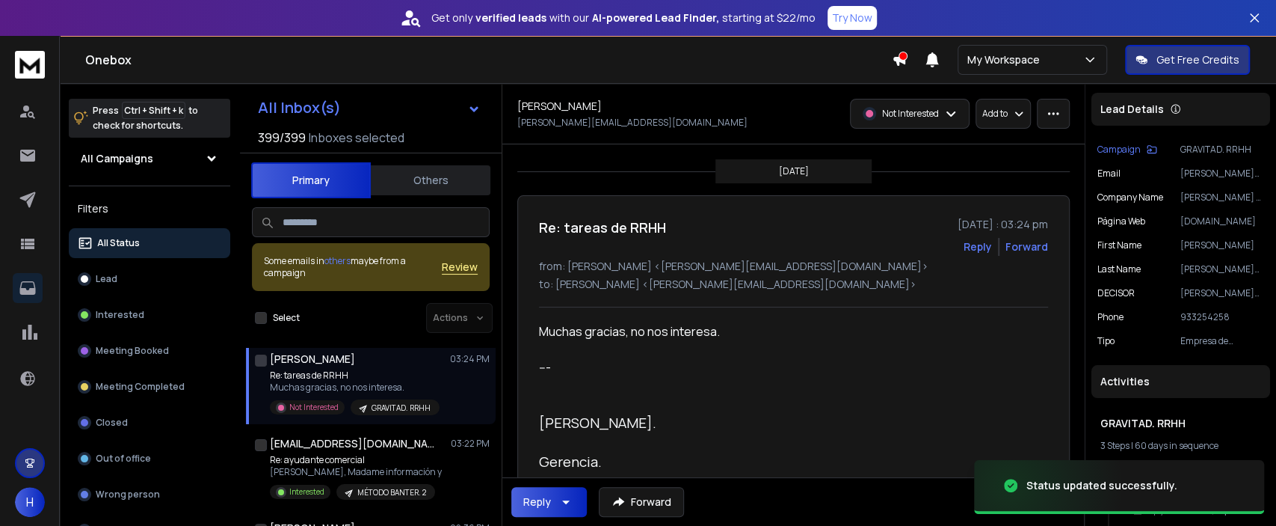
scroll to position [0, 0]
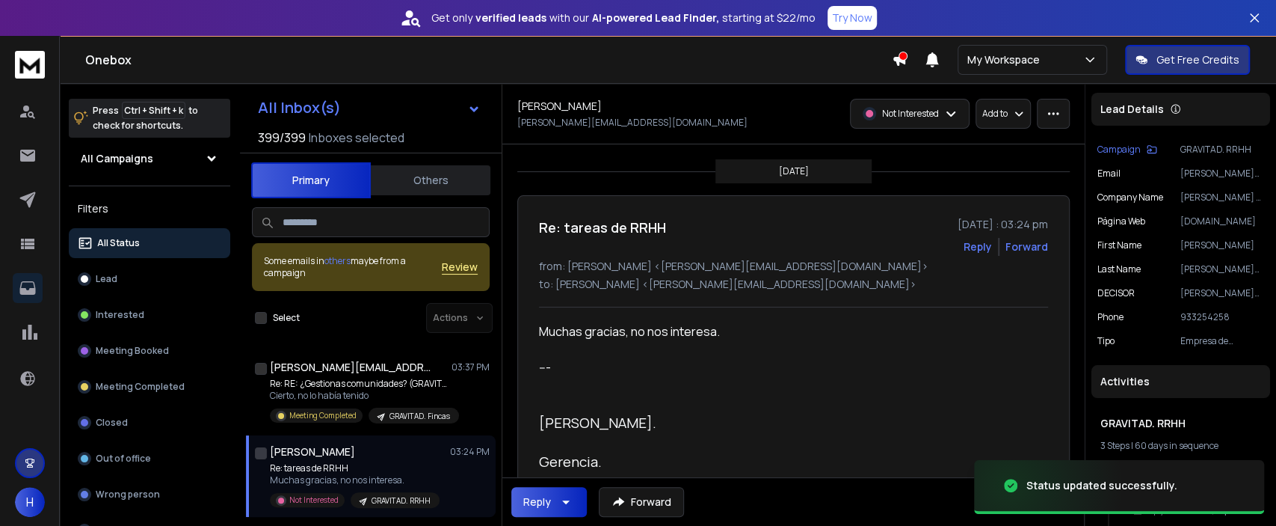
click at [1012, 123] on div "Add to" at bounding box center [1004, 113] width 54 height 28
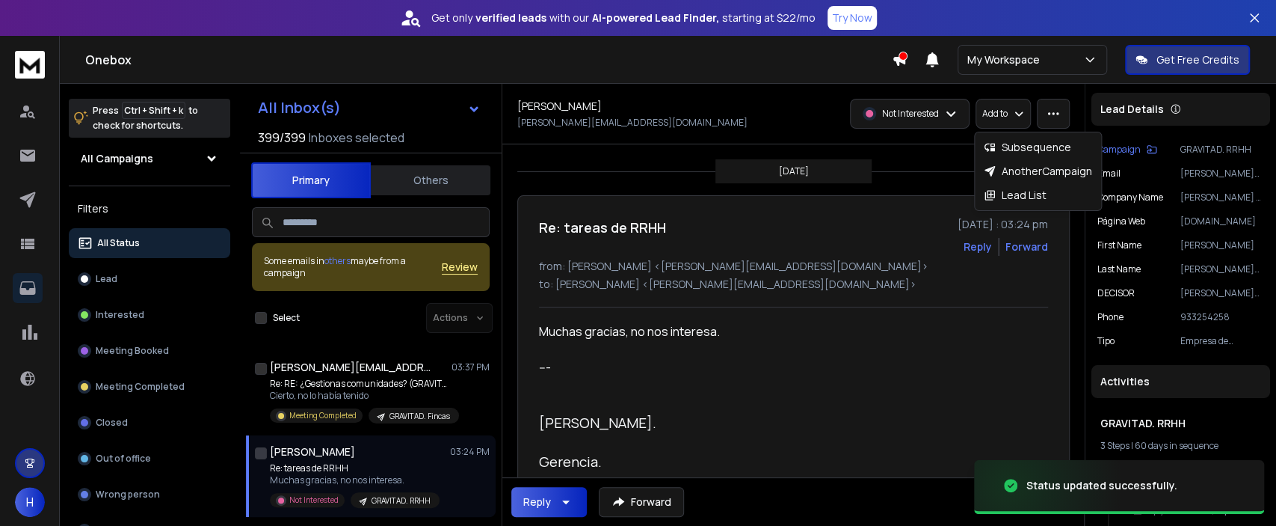
click at [1012, 144] on div "Subsequence" at bounding box center [1027, 147] width 87 height 15
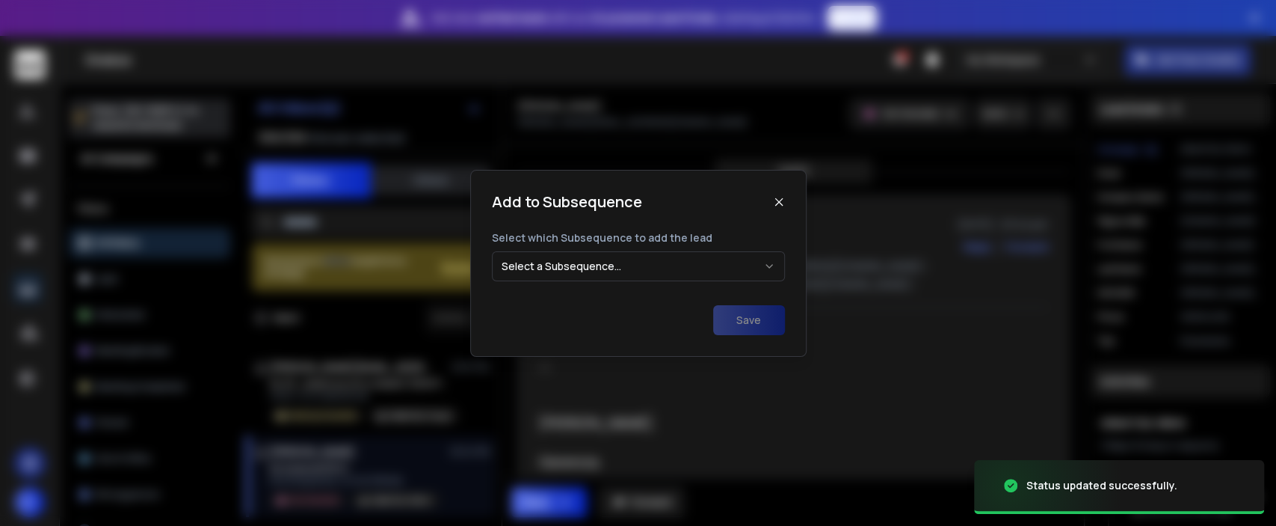
click at [503, 280] on div "Select which Subsequence to add the lead Select a Subsequence..." at bounding box center [638, 258] width 293 height 57
click at [523, 274] on button "Select a Subsequence..." at bounding box center [638, 266] width 293 height 30
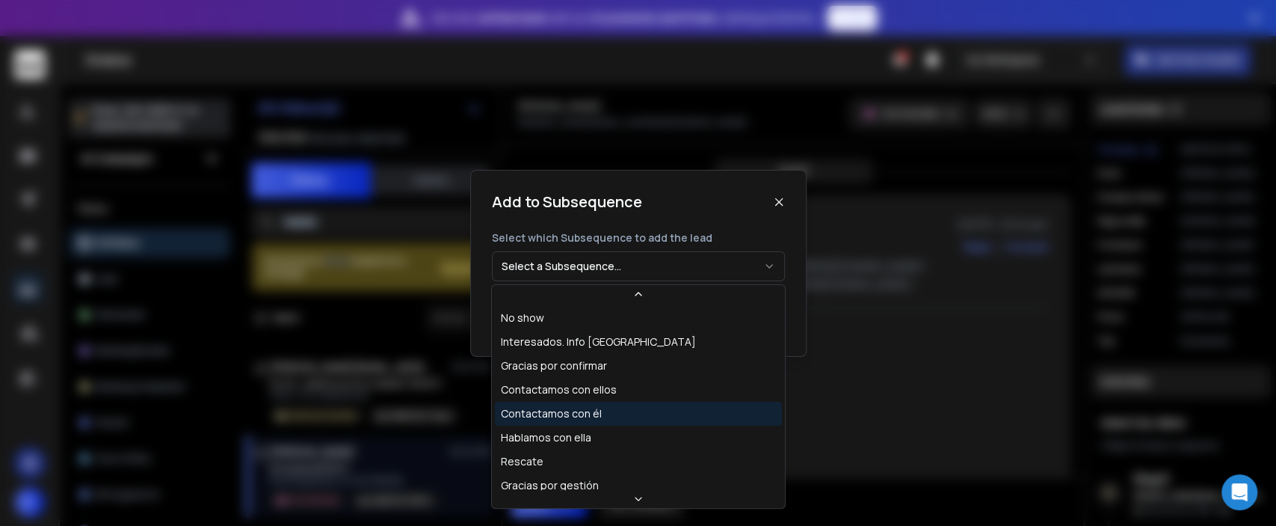
scroll to position [64, 0]
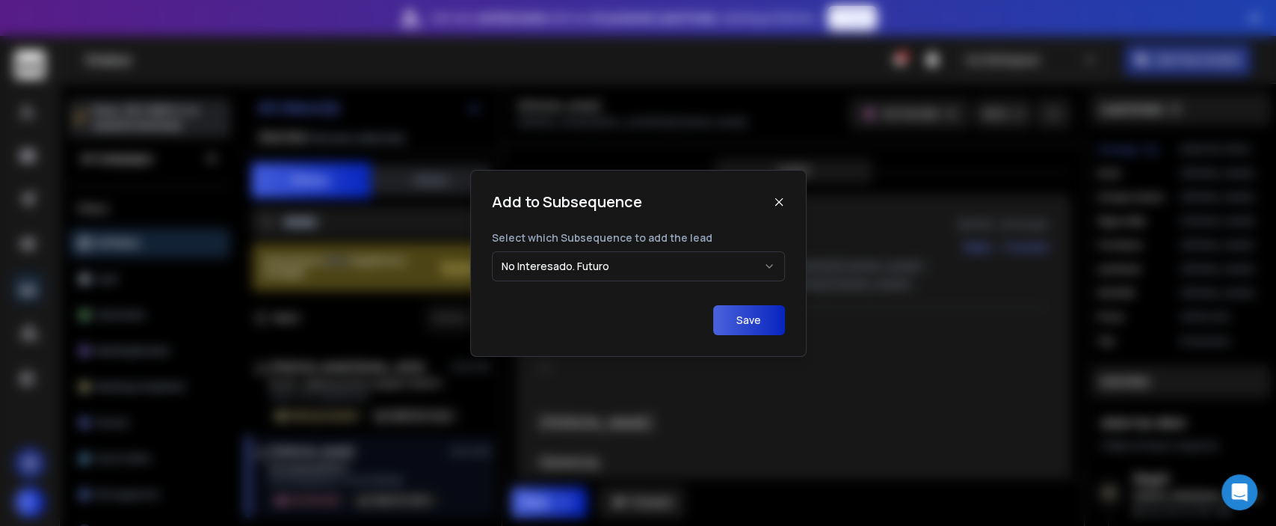
click at [736, 328] on button "Save" at bounding box center [749, 320] width 72 height 30
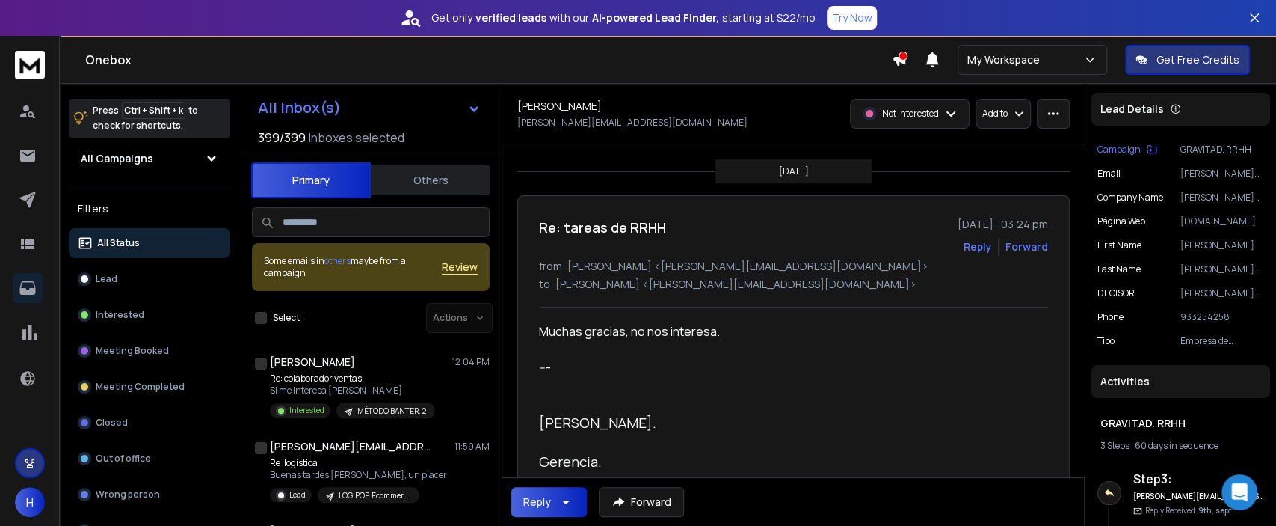
scroll to position [797, 0]
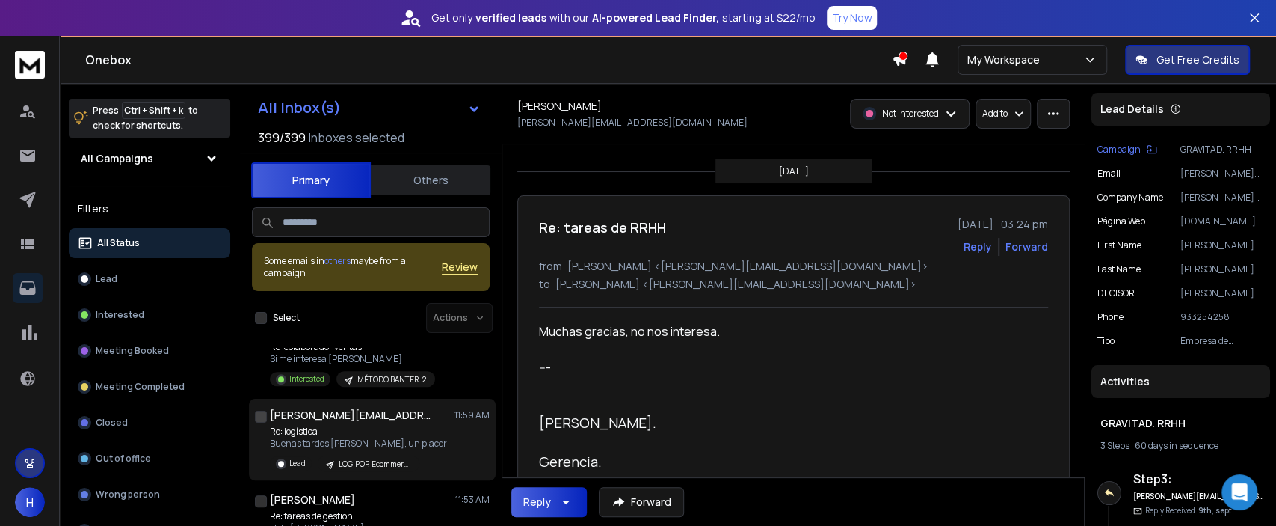
click at [374, 450] on div "Re: logística Buenas tardes Miguel, un placer Lead LOGIPOP. Ecommerce" at bounding box center [358, 448] width 177 height 46
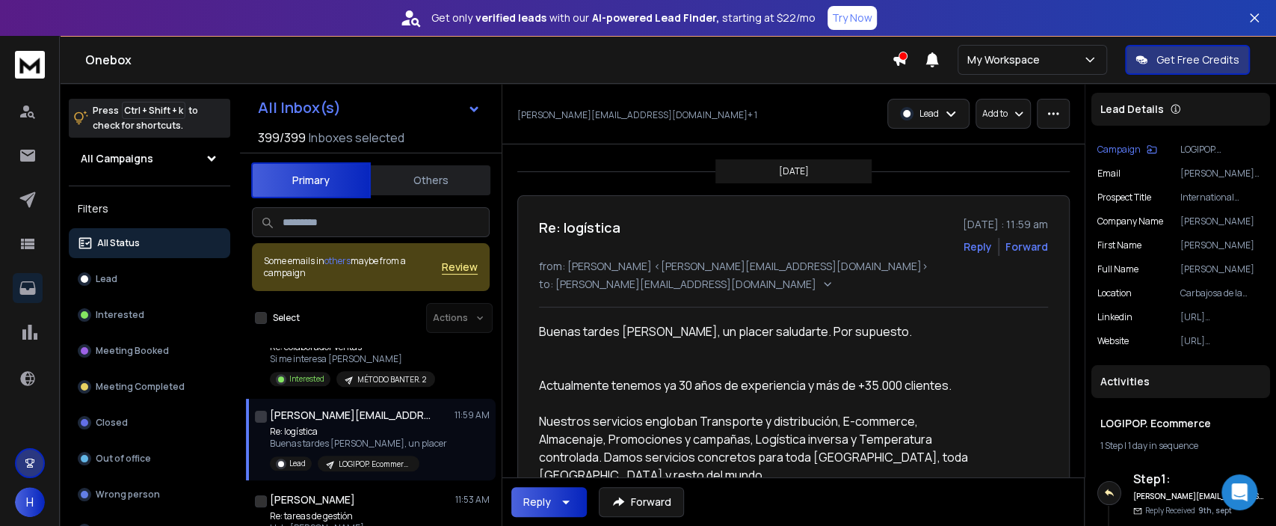
scroll to position [897, 0]
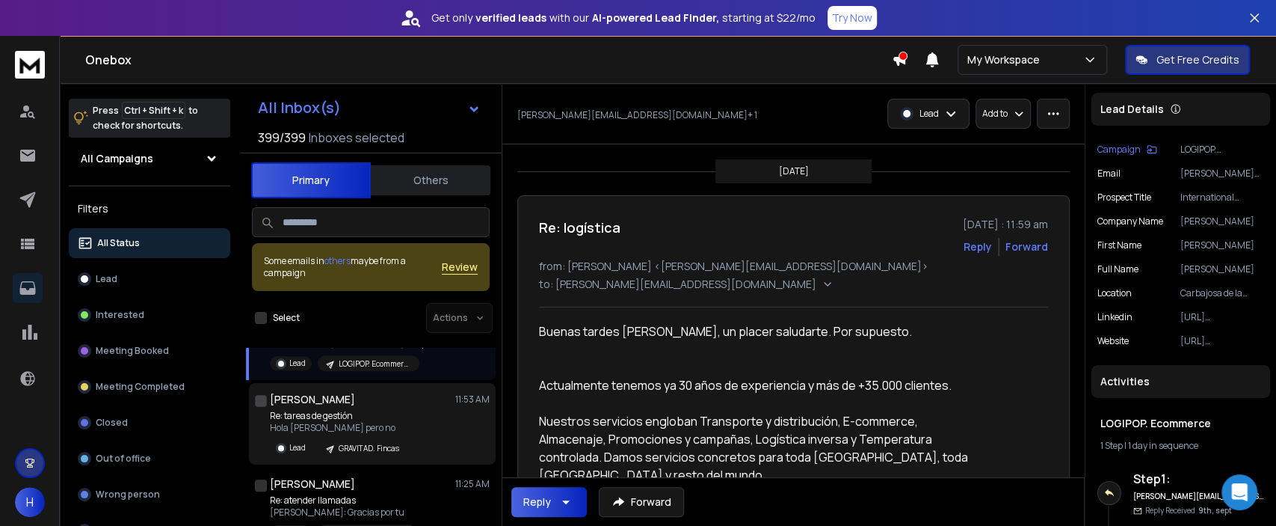
click at [354, 416] on p "Re: tareas de gestión" at bounding box center [339, 416] width 138 height 12
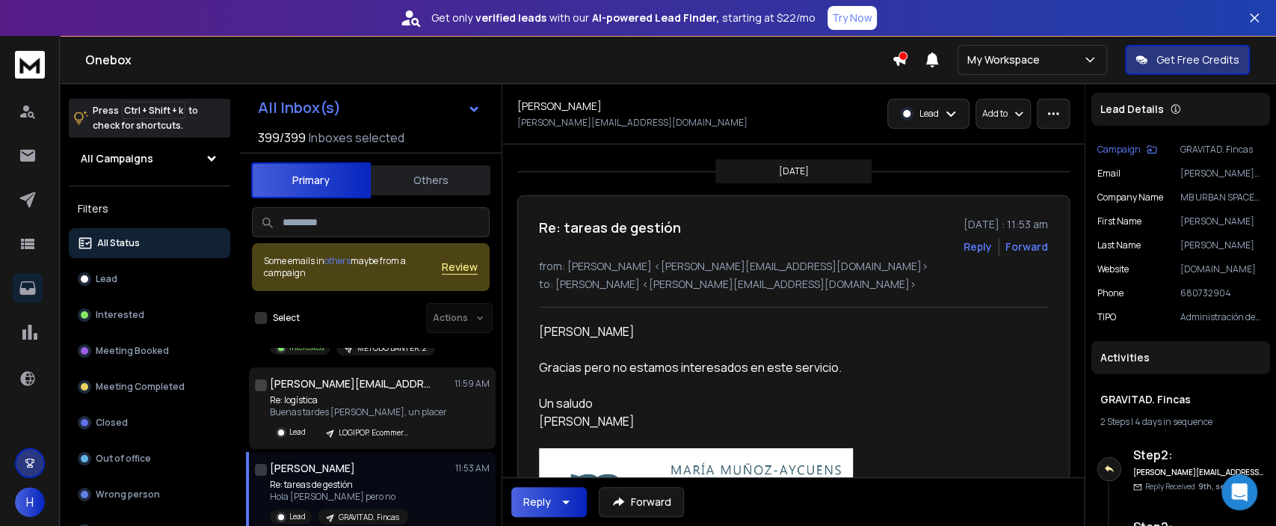
scroll to position [797, 0]
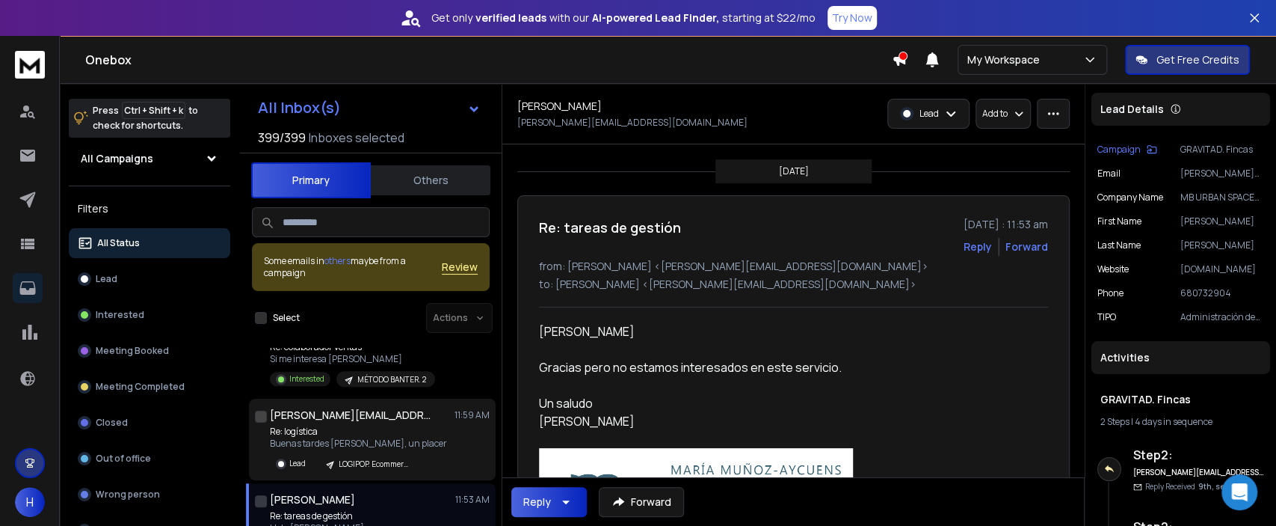
click at [382, 422] on div "miguel.deloureiro@grupoecotisa.com +1 11:59 AM Re: logística Buenas tardes Migu…" at bounding box center [380, 440] width 220 height 64
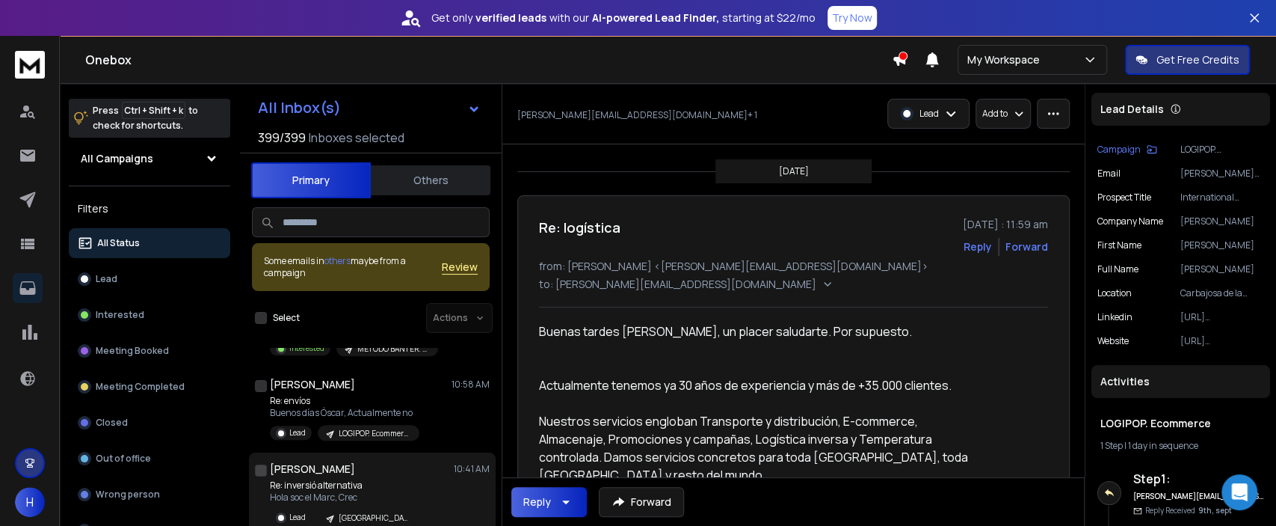
scroll to position [1196, 0]
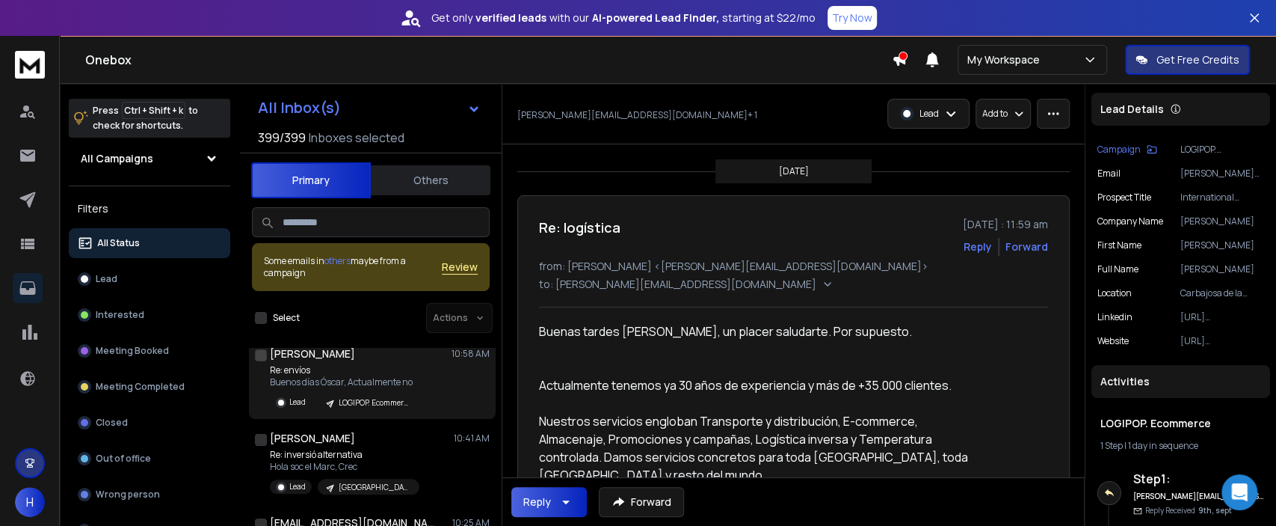
click at [357, 366] on p "Re: envíos" at bounding box center [345, 370] width 150 height 12
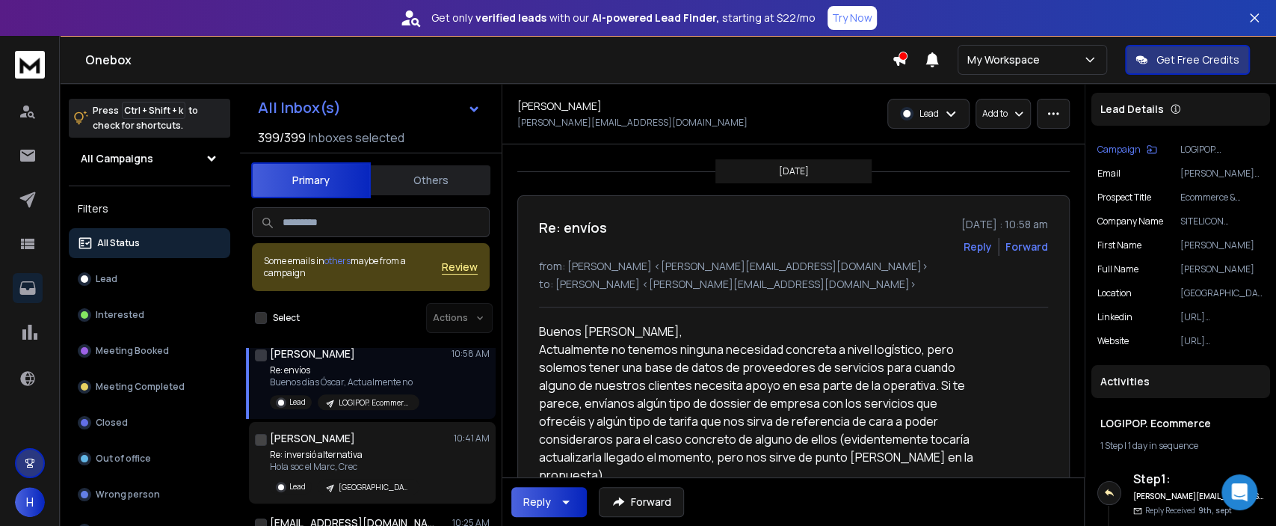
click at [359, 434] on div "Marc Fontanals 10:41 AM" at bounding box center [380, 438] width 220 height 15
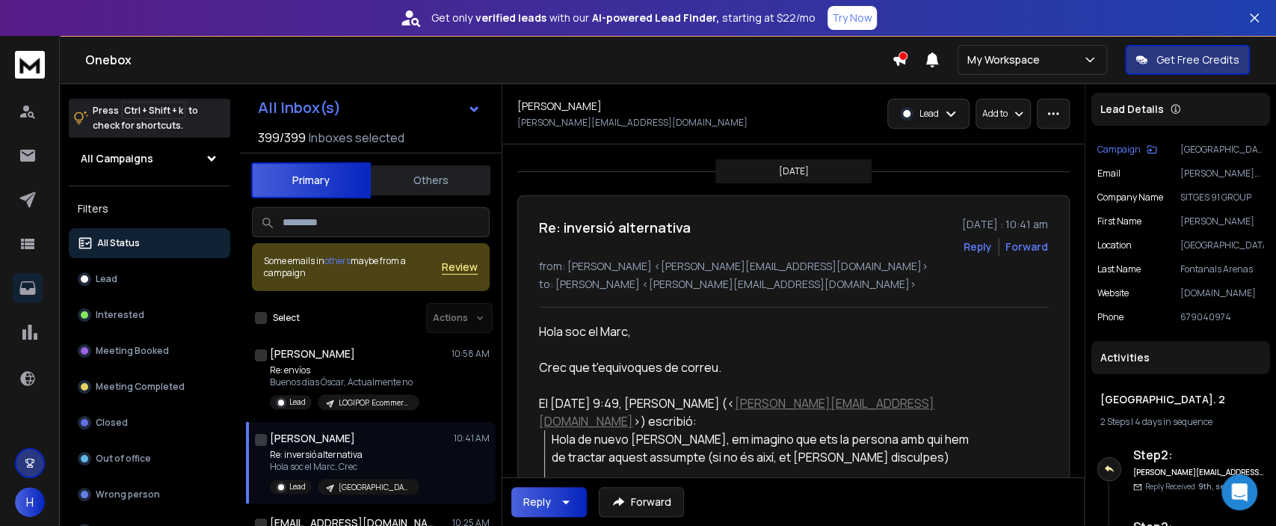
click at [917, 121] on div "Lead" at bounding box center [928, 113] width 81 height 28
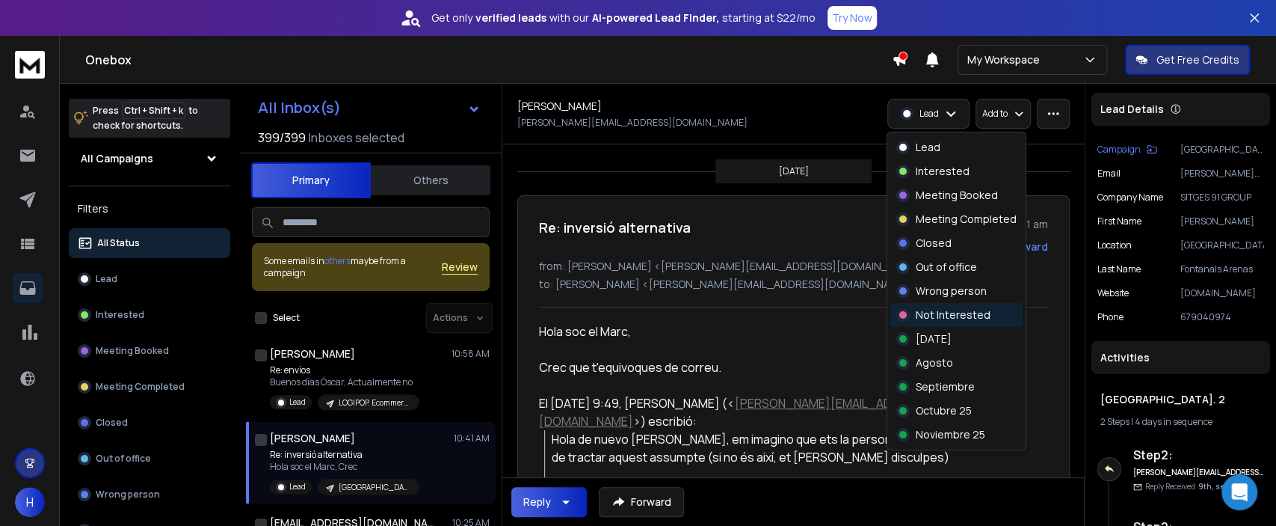
click at [962, 319] on p "Not Interested" at bounding box center [953, 314] width 75 height 15
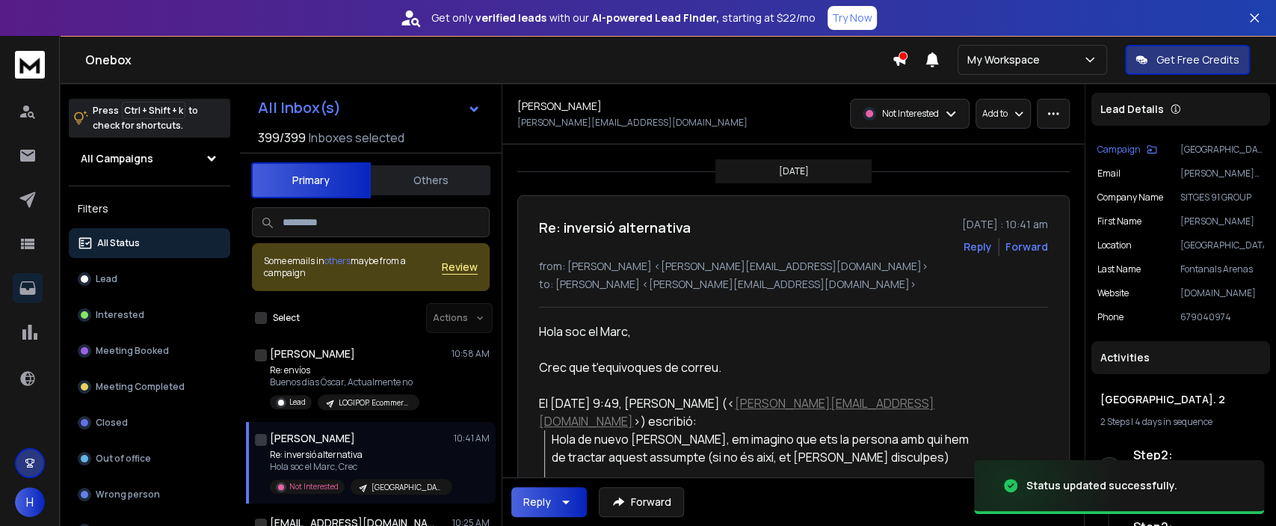
click at [999, 113] on p "Add to" at bounding box center [995, 114] width 25 height 12
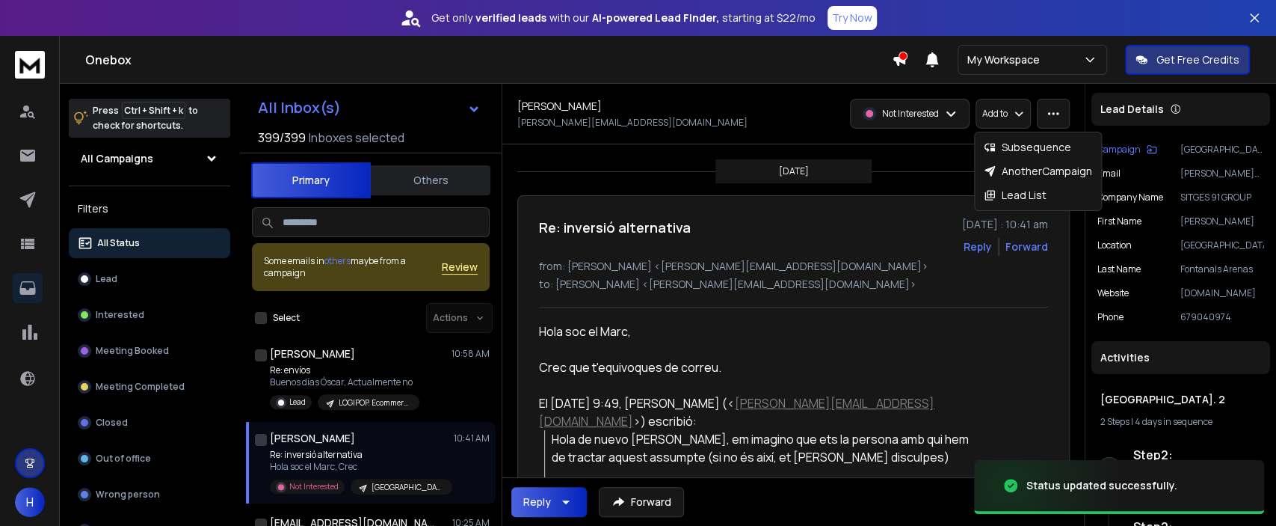
click at [818, 337] on div "Hola soc el Marc, Crec que t'equivoques de correu." at bounding box center [757, 349] width 437 height 54
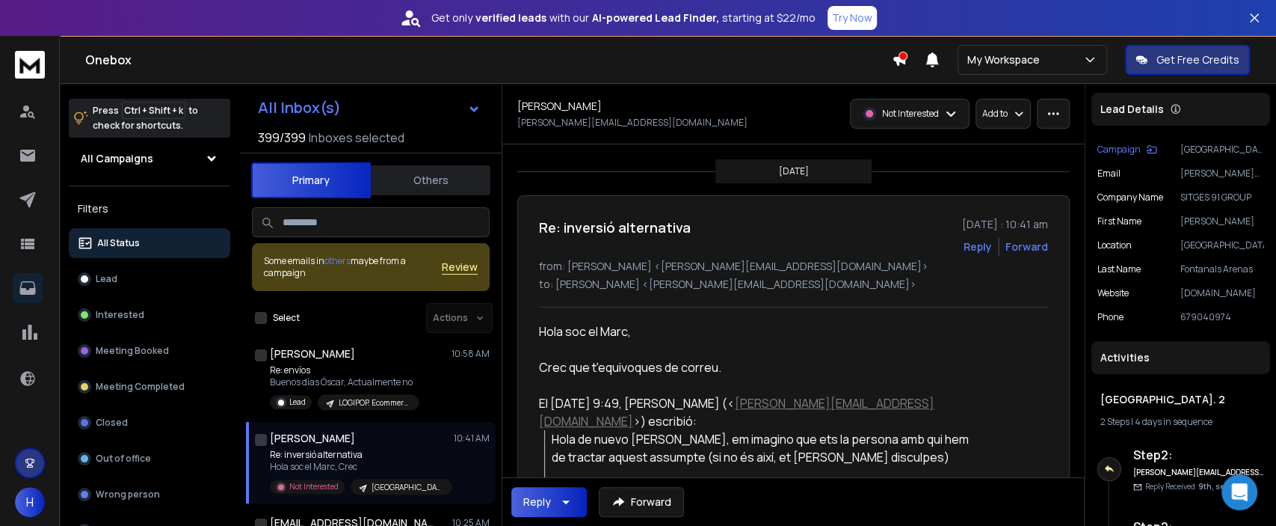
click at [1191, 170] on p "marc@sitgesgroup.com" at bounding box center [1223, 174] width 84 height 12
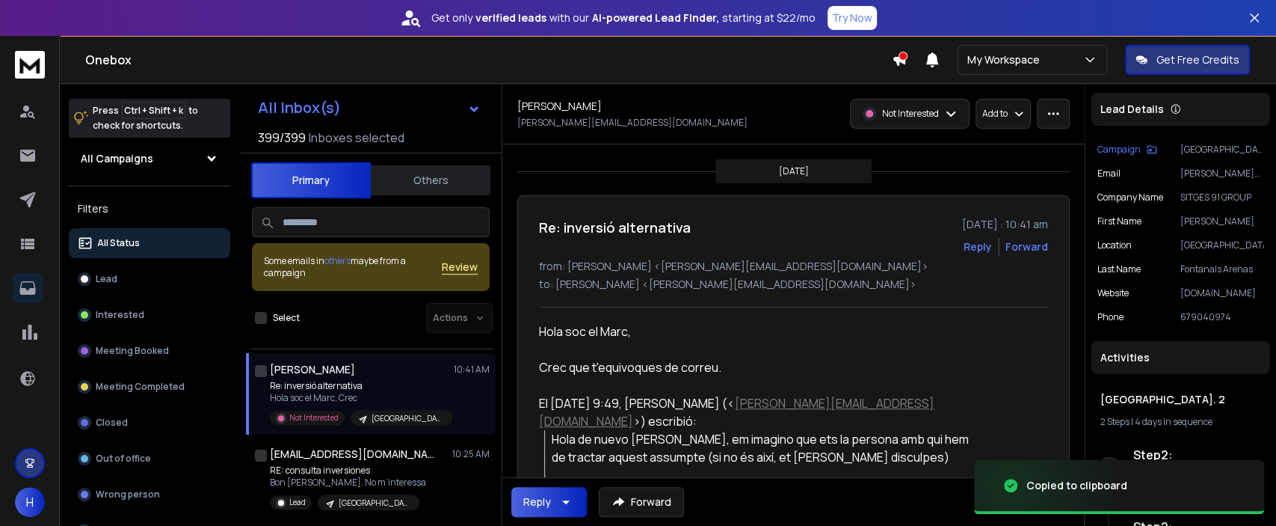
scroll to position [1296, 0]
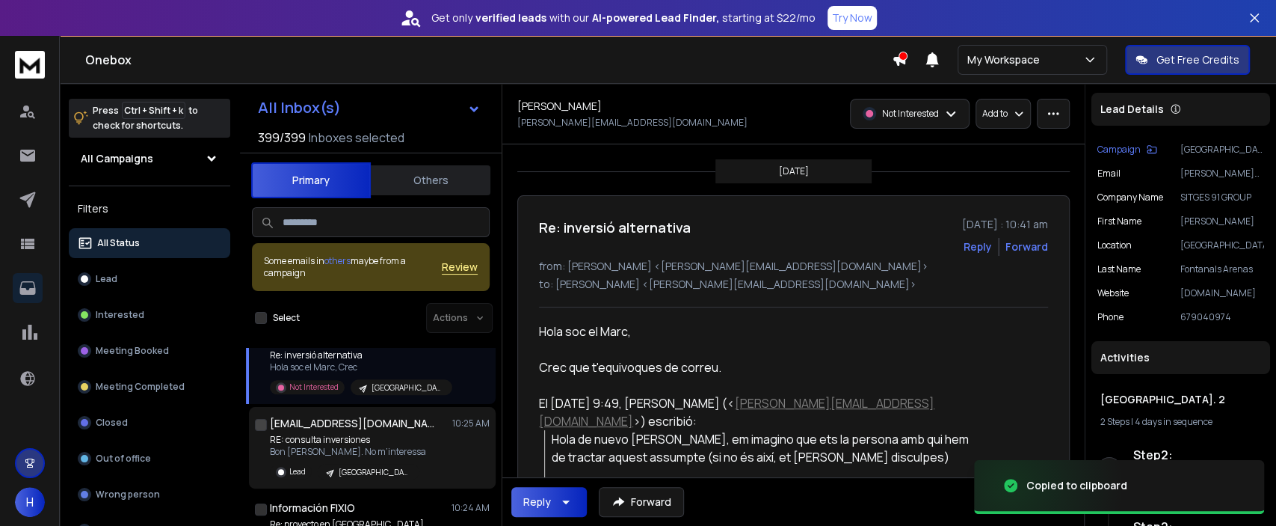
click at [331, 428] on h1 "[EMAIL_ADDRESS][DOMAIN_NAME]" at bounding box center [352, 423] width 165 height 15
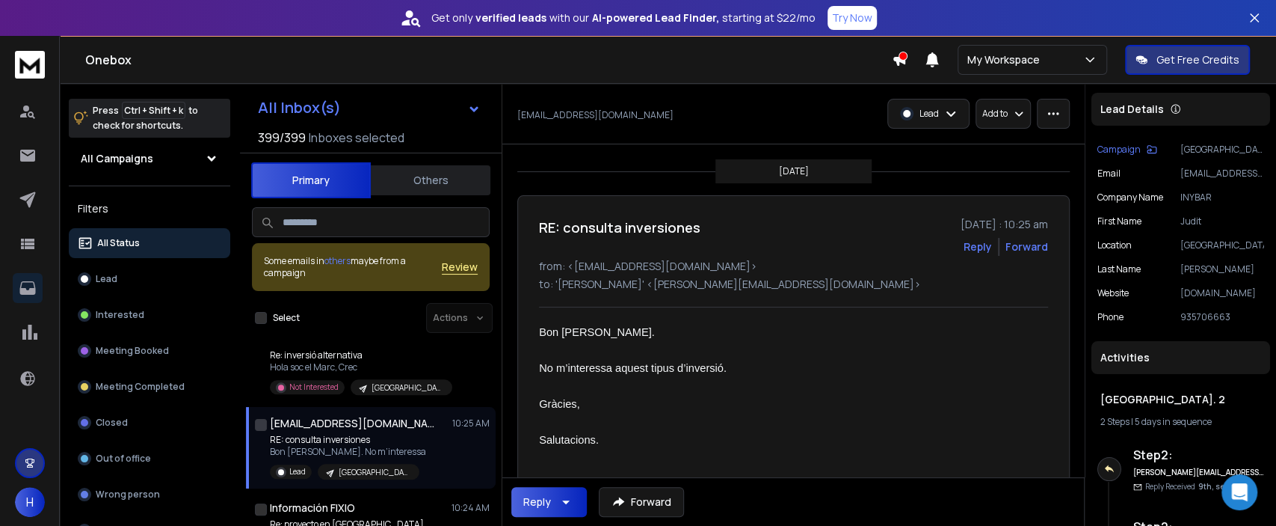
click at [1210, 170] on p "[EMAIL_ADDRESS][DOMAIN_NAME]" at bounding box center [1223, 174] width 84 height 12
click at [930, 117] on p "Lead" at bounding box center [929, 114] width 19 height 12
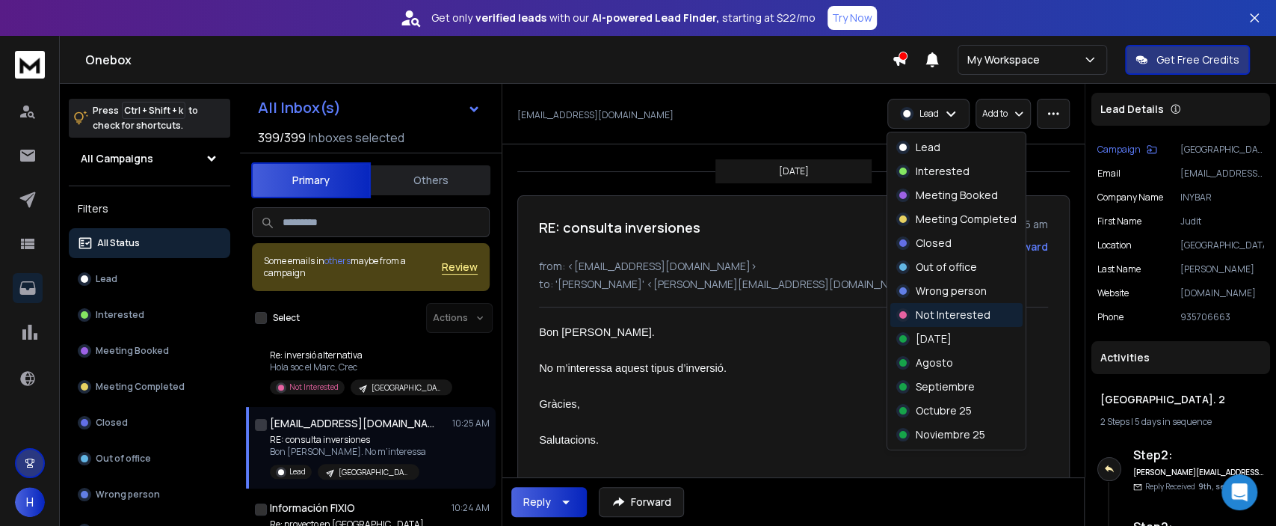
click at [938, 313] on p "Not Interested" at bounding box center [953, 314] width 75 height 15
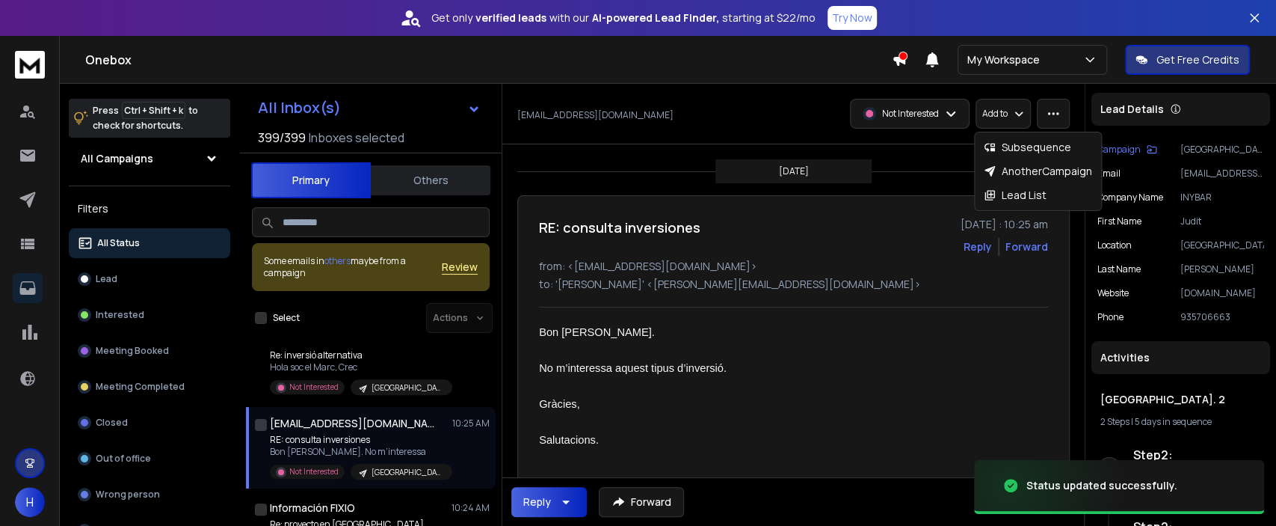
click at [988, 114] on p "Add to" at bounding box center [995, 114] width 25 height 12
click at [1034, 142] on div "Subsequence" at bounding box center [1027, 147] width 87 height 15
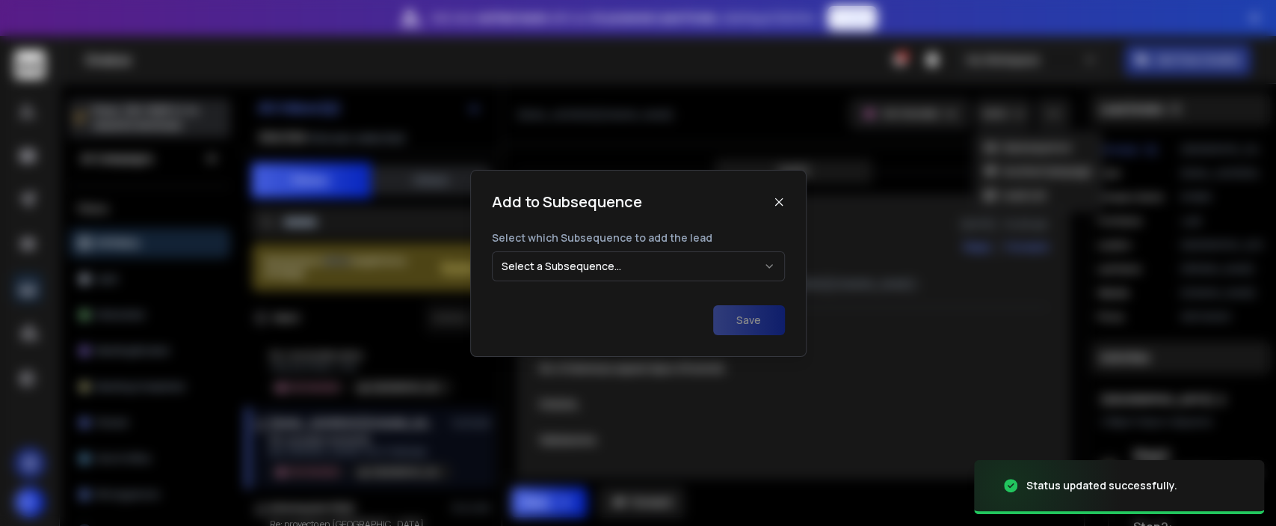
click at [658, 276] on button "Select a Subsequence..." at bounding box center [638, 266] width 293 height 30
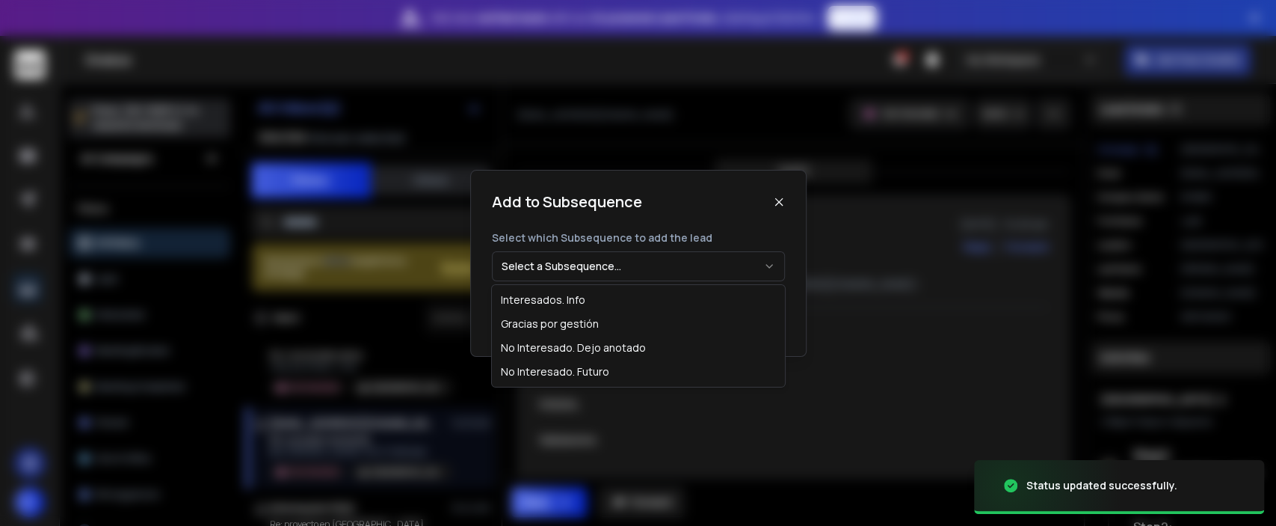
drag, startPoint x: 630, startPoint y: 362, endPoint x: 639, endPoint y: 362, distance: 8.2
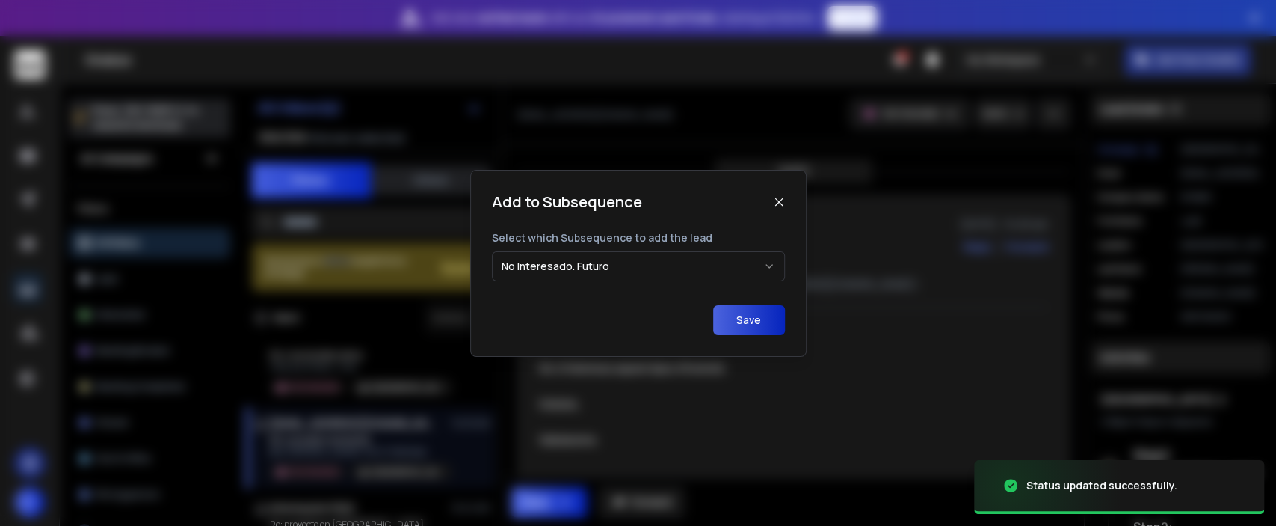
drag, startPoint x: 769, startPoint y: 314, endPoint x: 737, endPoint y: 340, distance: 41.6
click at [769, 313] on button "Save" at bounding box center [749, 320] width 72 height 30
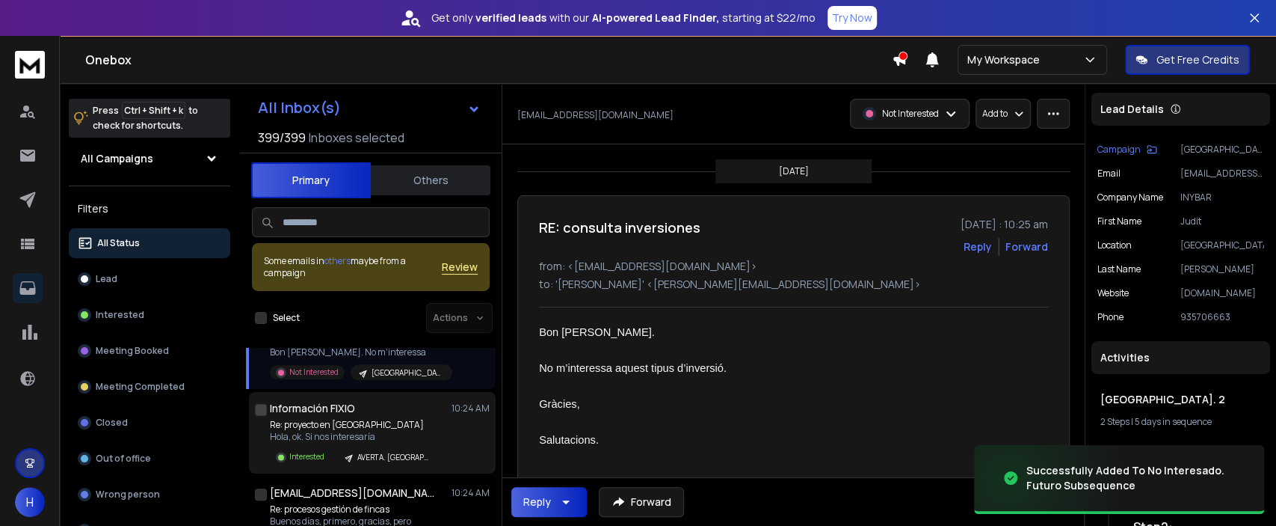
scroll to position [1496, 0]
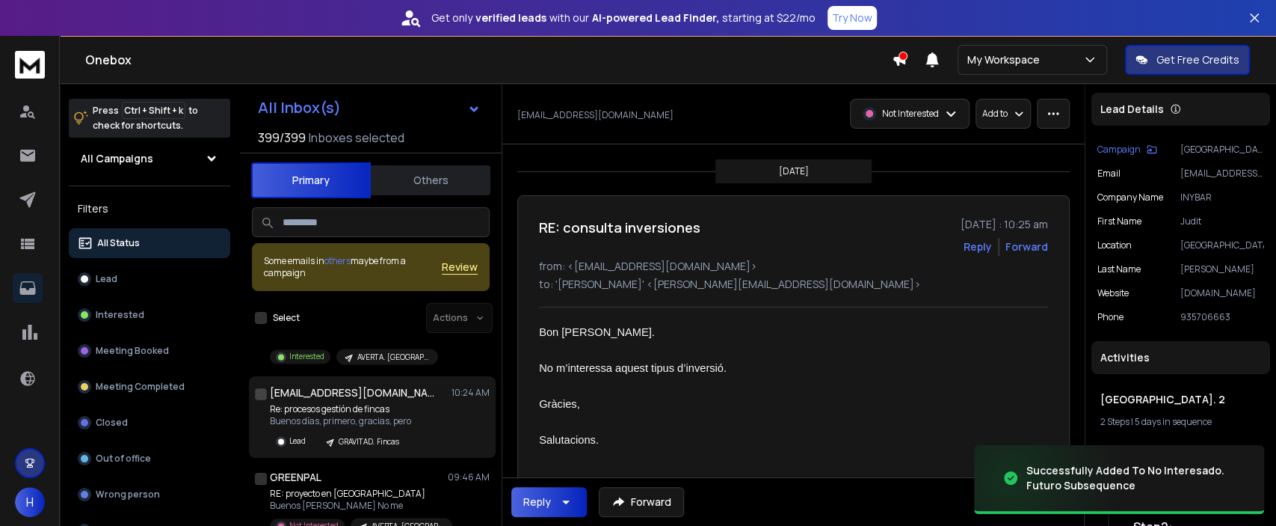
click at [384, 415] on p "Buenos días, primero, gracias, pero" at bounding box center [340, 421] width 141 height 12
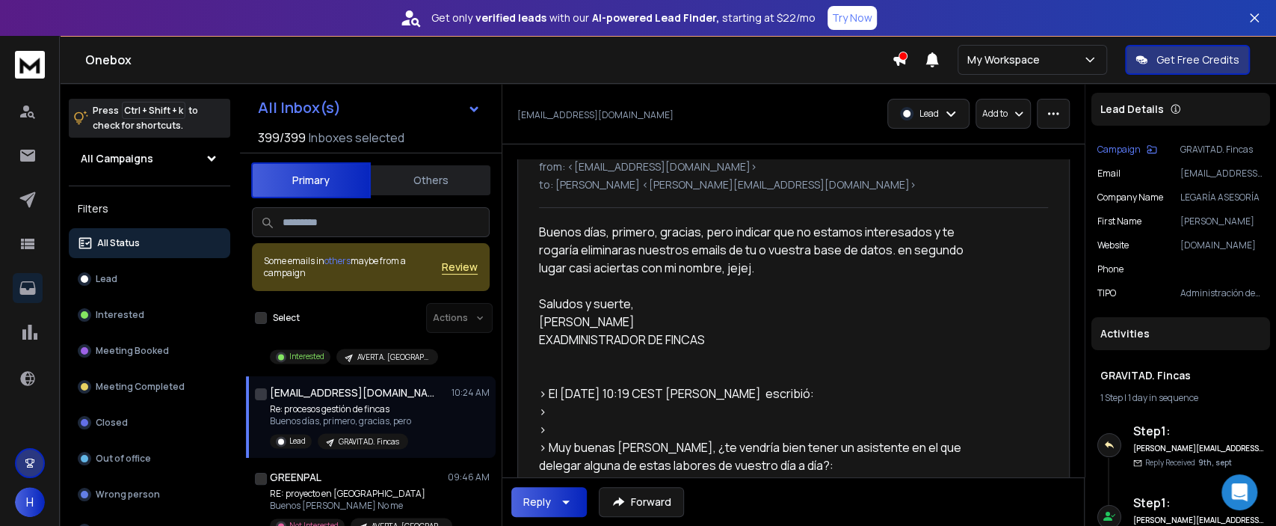
scroll to position [0, 0]
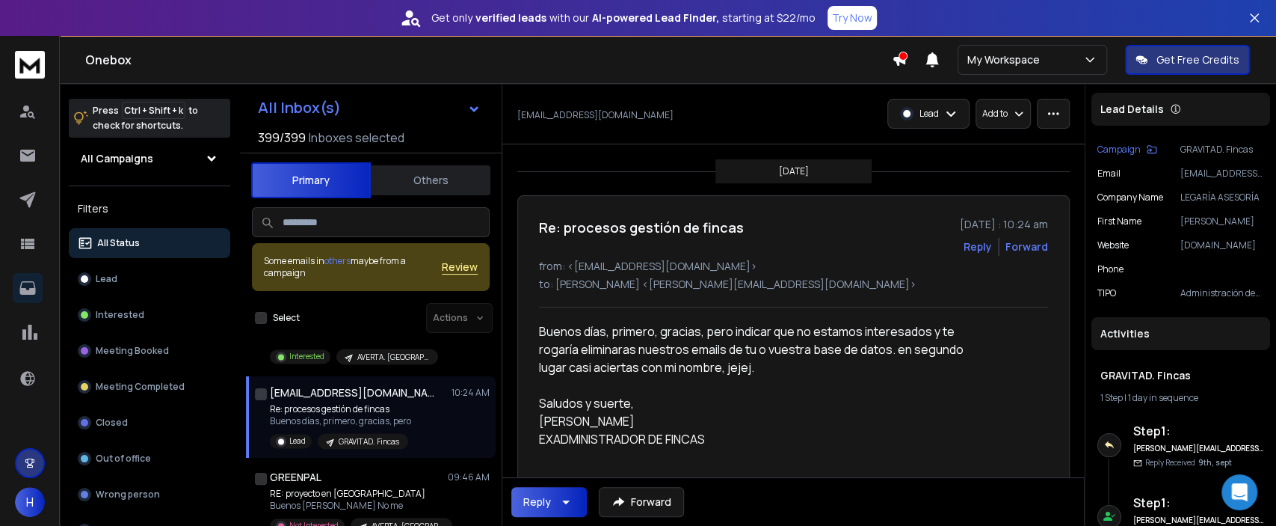
click at [1205, 170] on p "legaria@legaria.net" at bounding box center [1223, 174] width 84 height 12
click at [912, 120] on div "Lead" at bounding box center [928, 113] width 81 height 28
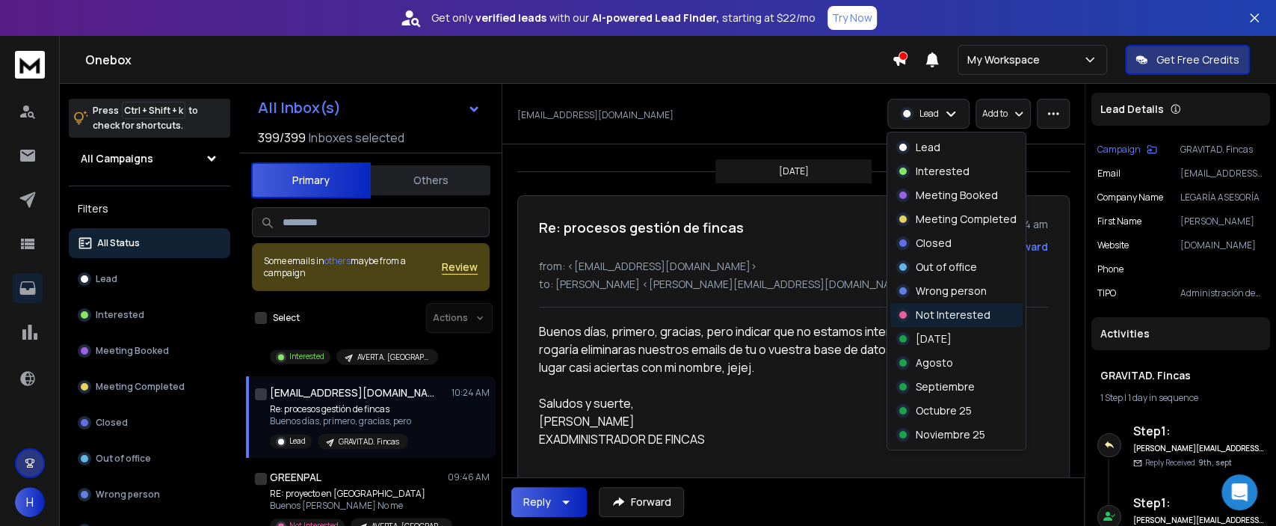
click at [930, 313] on p "Not Interested" at bounding box center [953, 314] width 75 height 15
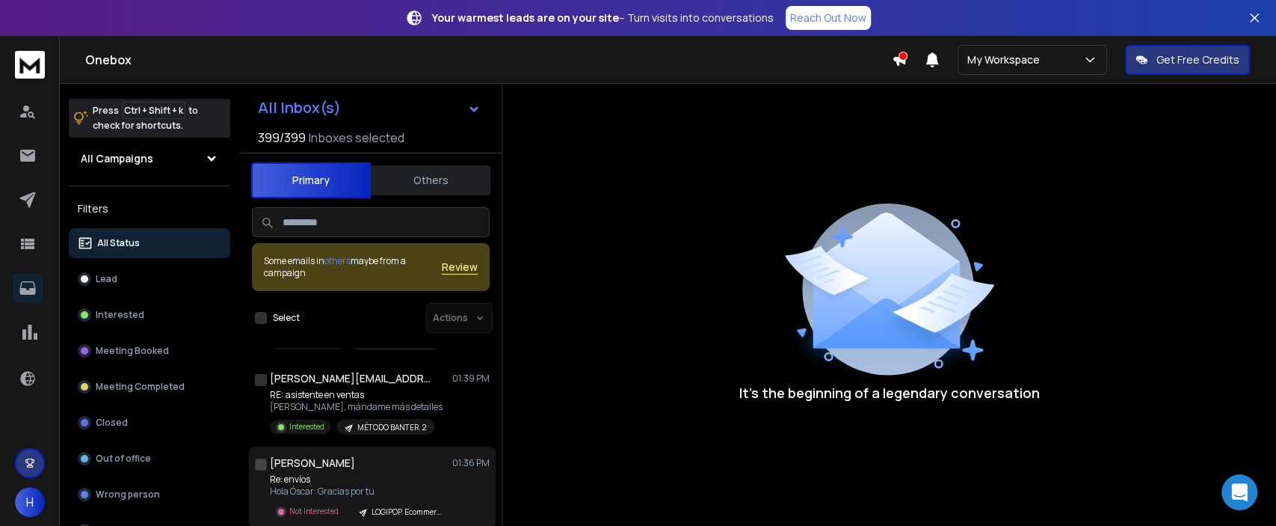
scroll to position [399, 0]
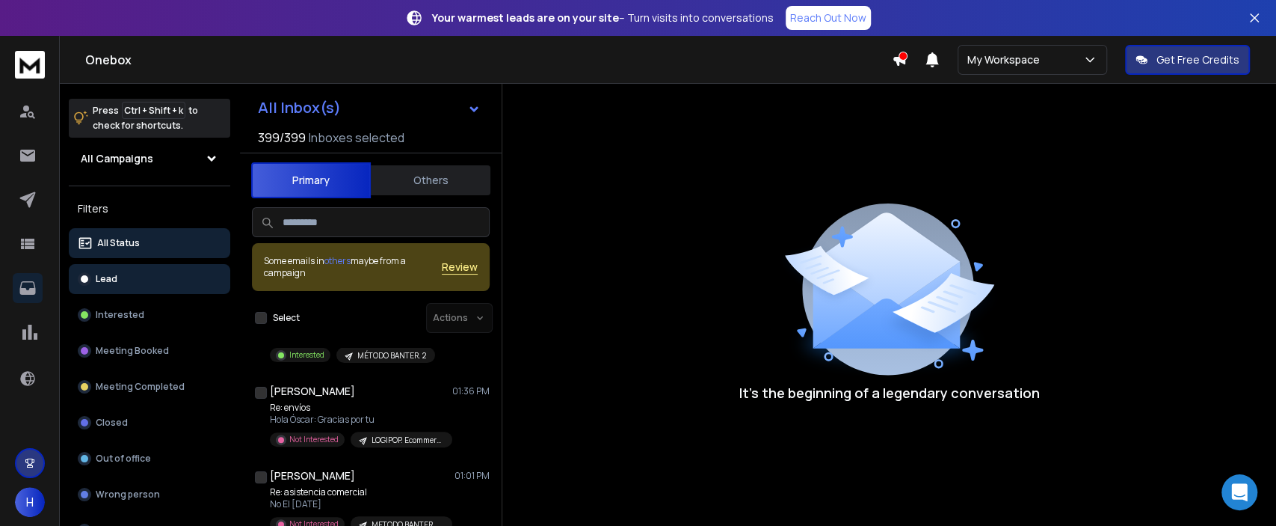
click at [138, 268] on button "Lead" at bounding box center [150, 279] width 162 height 30
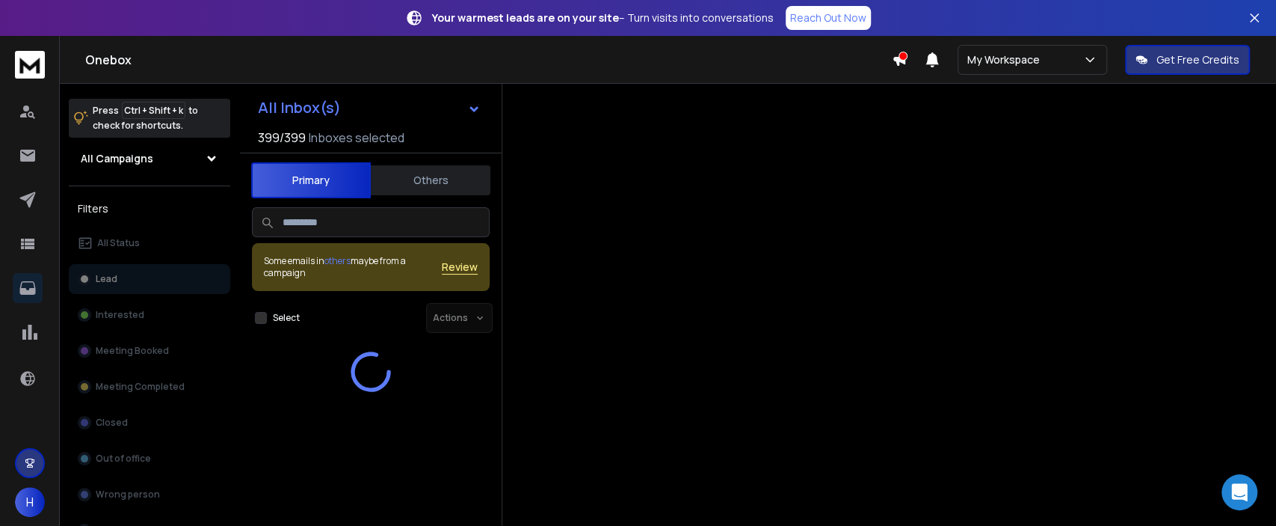
scroll to position [0, 0]
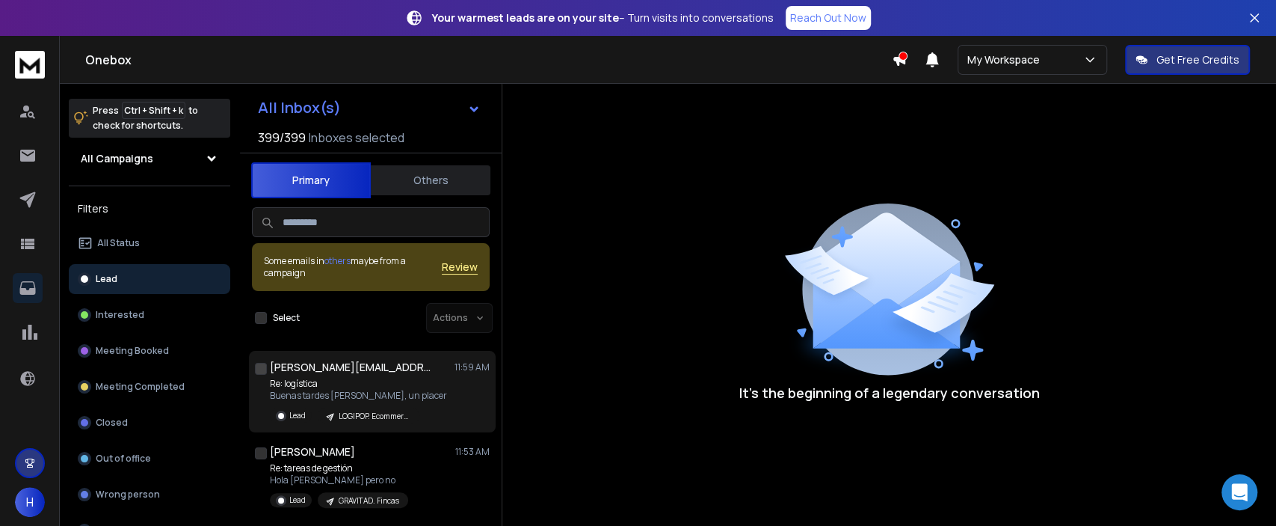
click at [316, 378] on p "Re: logística" at bounding box center [358, 384] width 177 height 12
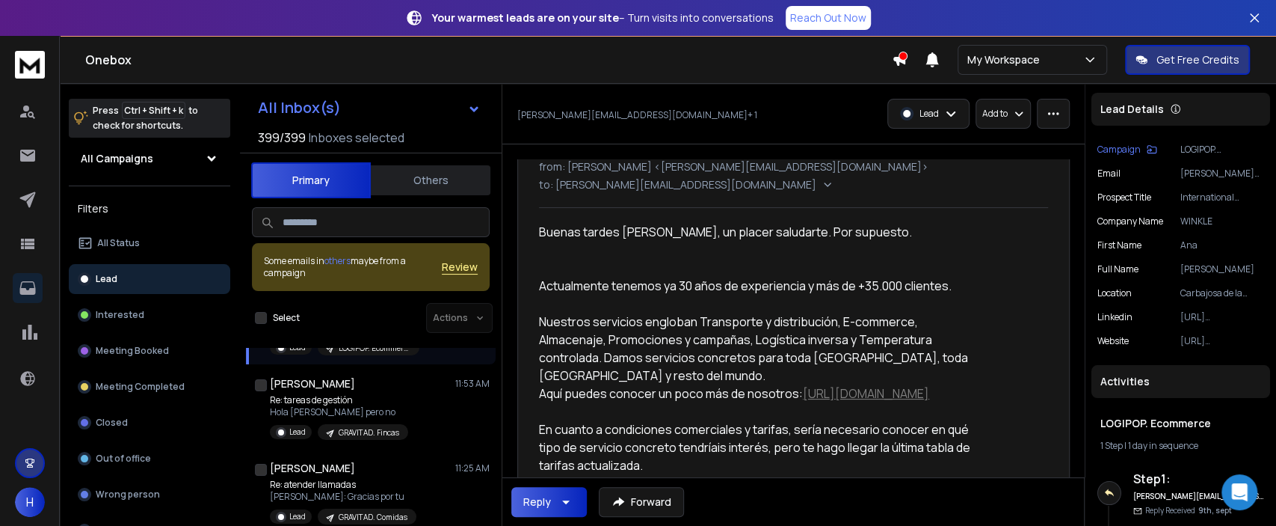
scroll to position [99, 0]
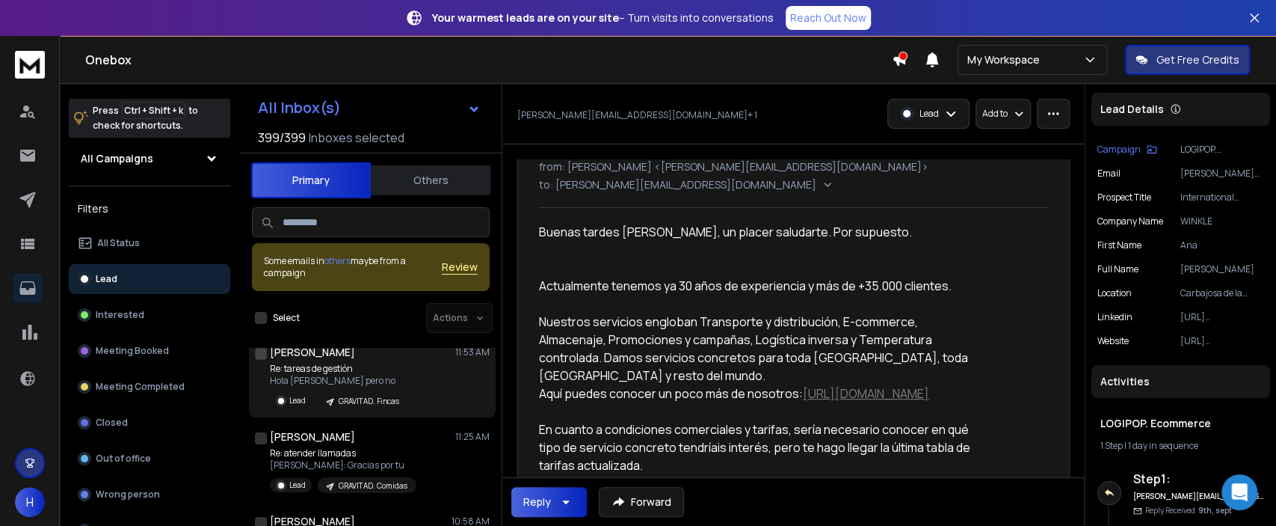
drag, startPoint x: 399, startPoint y: 375, endPoint x: 419, endPoint y: 404, distance: 34.4
click at [399, 375] on p "Hola [PERSON_NAME] pero no" at bounding box center [339, 381] width 138 height 12
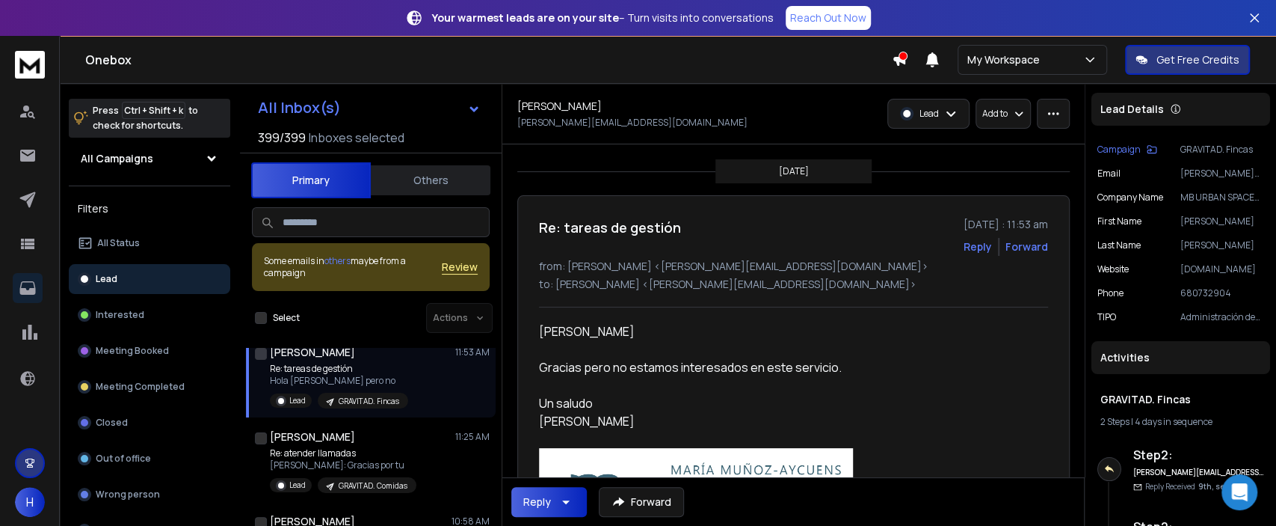
click at [1218, 176] on p "[PERSON_NAME][EMAIL_ADDRESS][DOMAIN_NAME]" at bounding box center [1223, 174] width 84 height 12
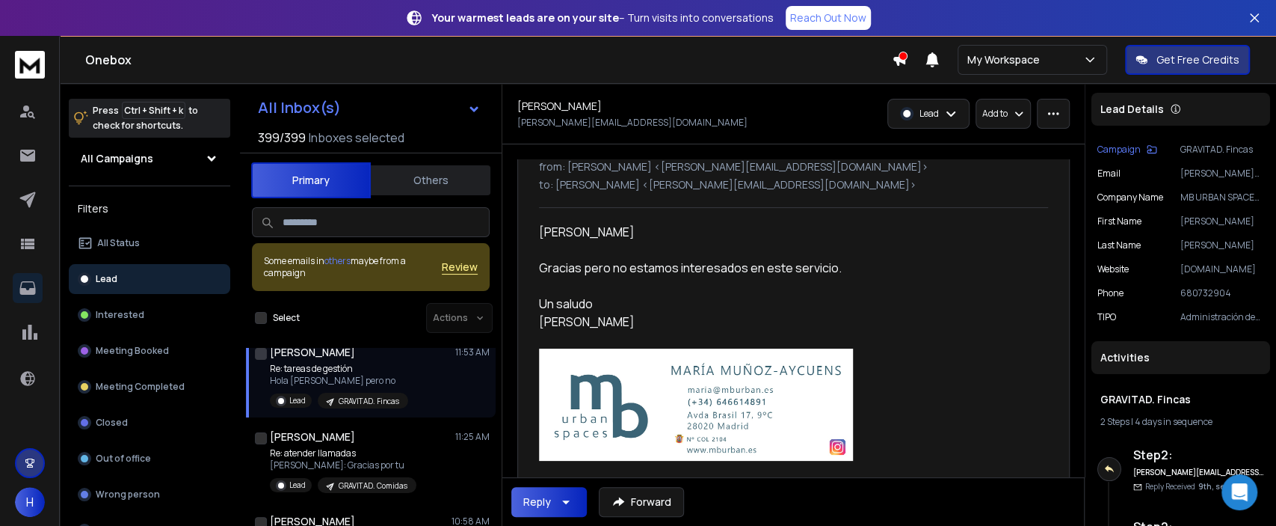
scroll to position [0, 0]
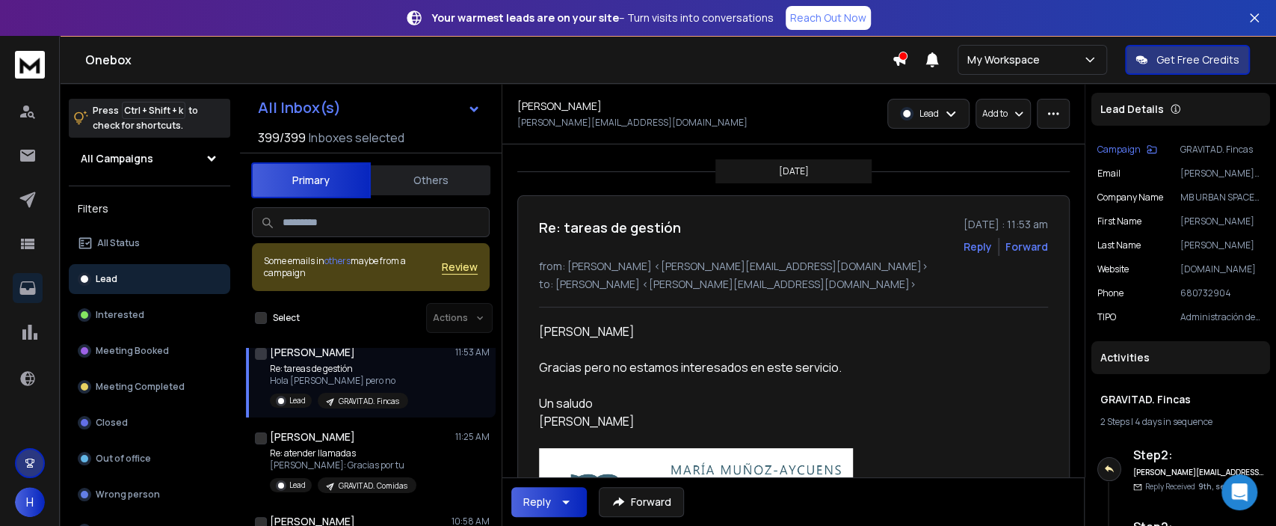
click at [930, 120] on div "Lead" at bounding box center [928, 113] width 81 height 28
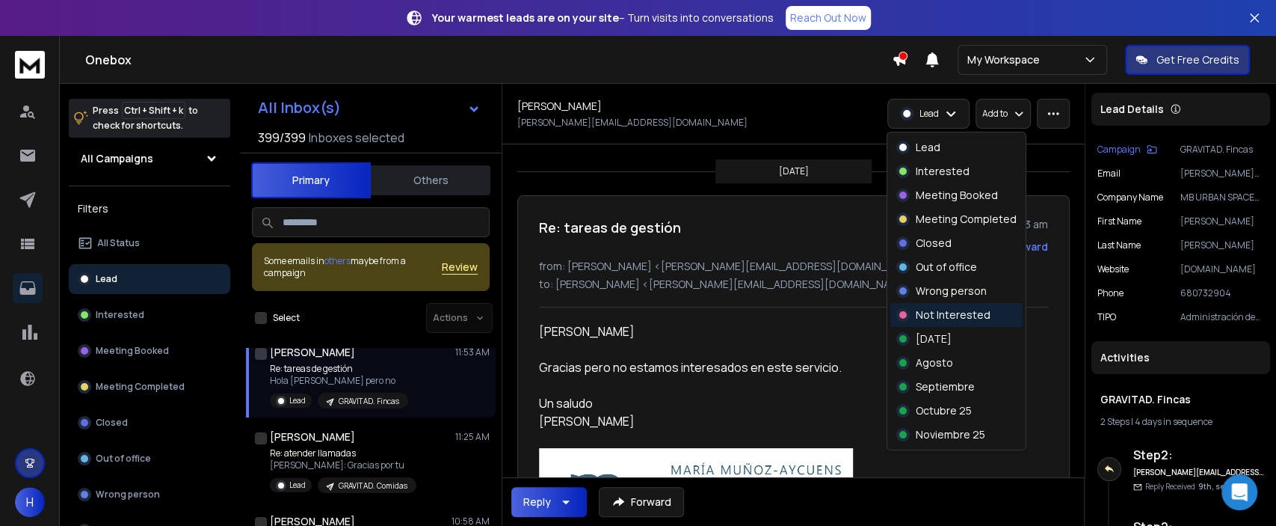
drag, startPoint x: 966, startPoint y: 314, endPoint x: 983, endPoint y: 242, distance: 73.6
click at [966, 314] on p "Not Interested" at bounding box center [953, 314] width 75 height 15
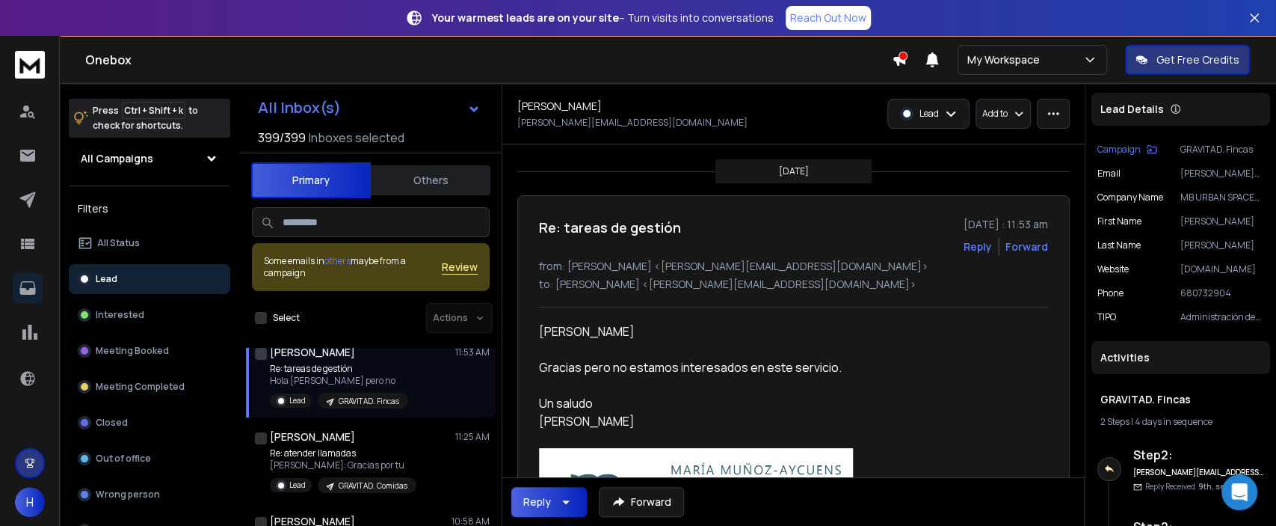
click at [989, 111] on p "Add to" at bounding box center [995, 114] width 25 height 12
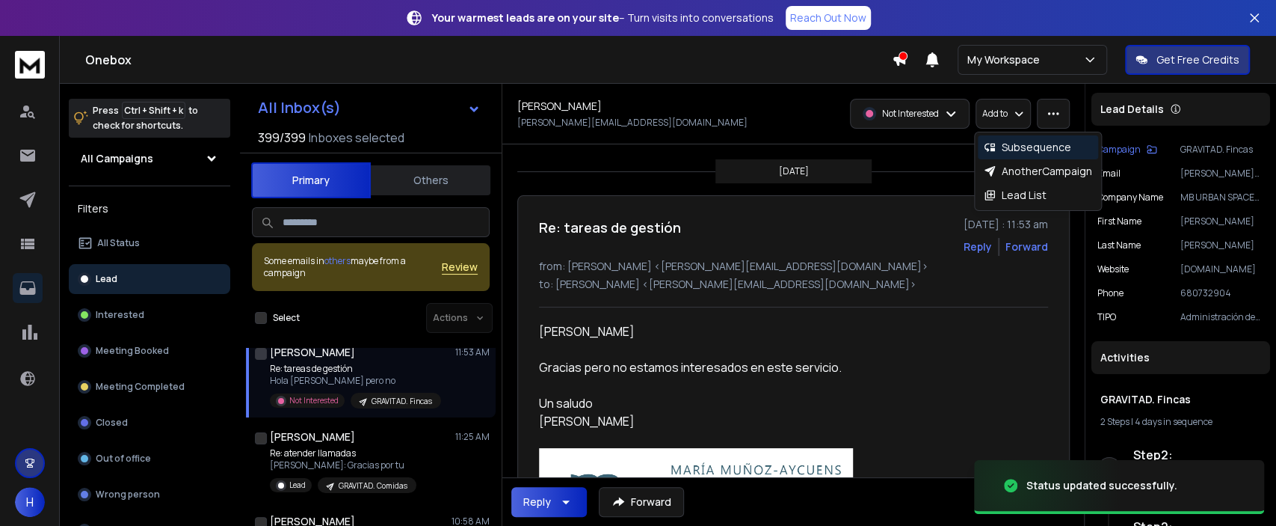
click at [1023, 144] on div "Subsequence" at bounding box center [1027, 147] width 87 height 15
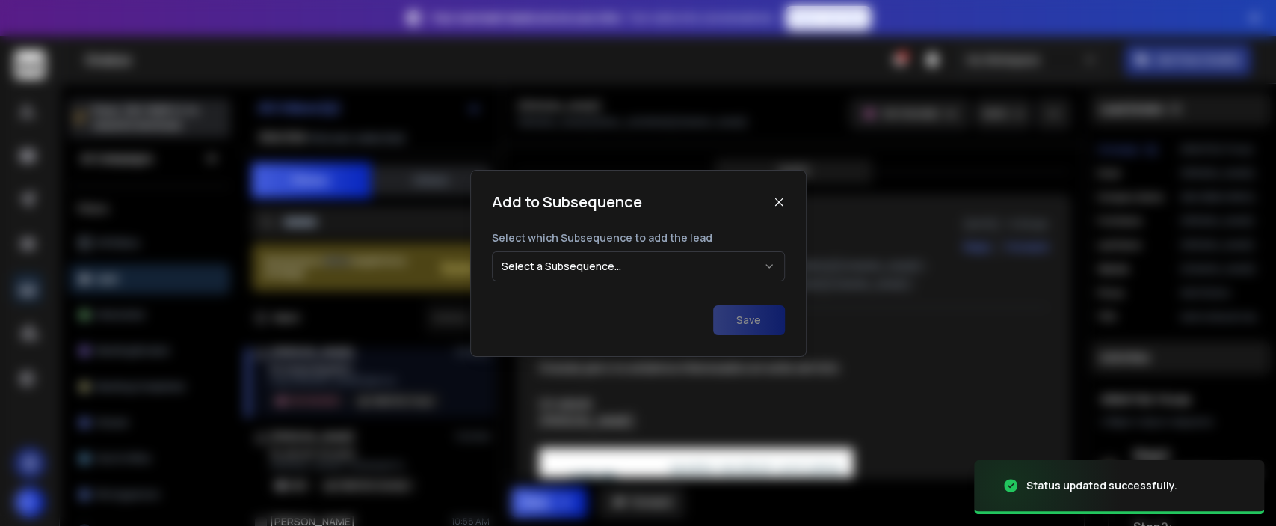
click at [598, 274] on button "Select a Subsequence..." at bounding box center [638, 266] width 293 height 30
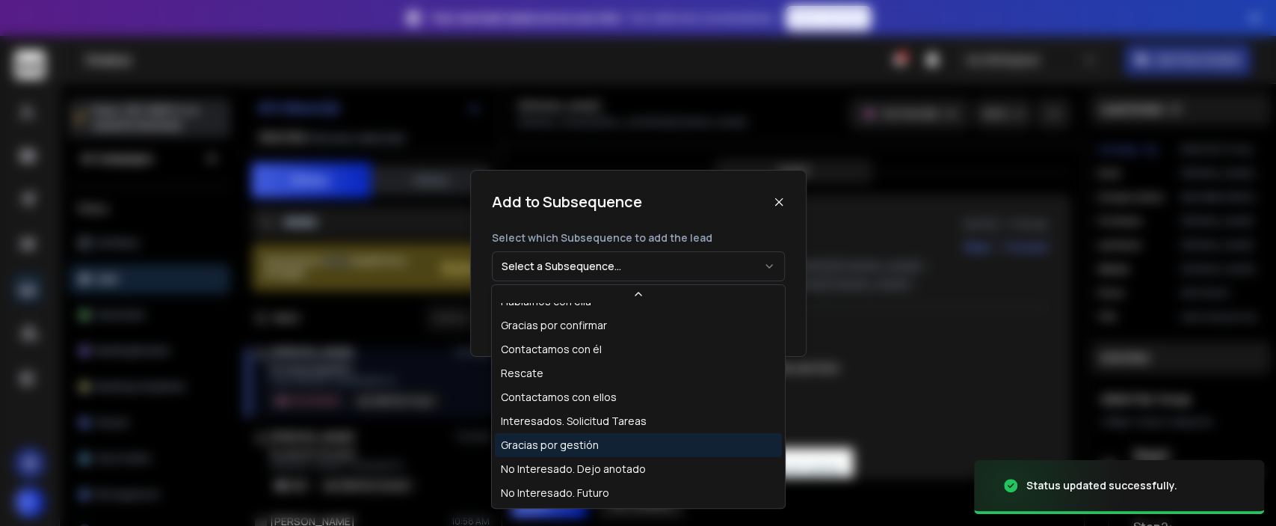
scroll to position [40, 0]
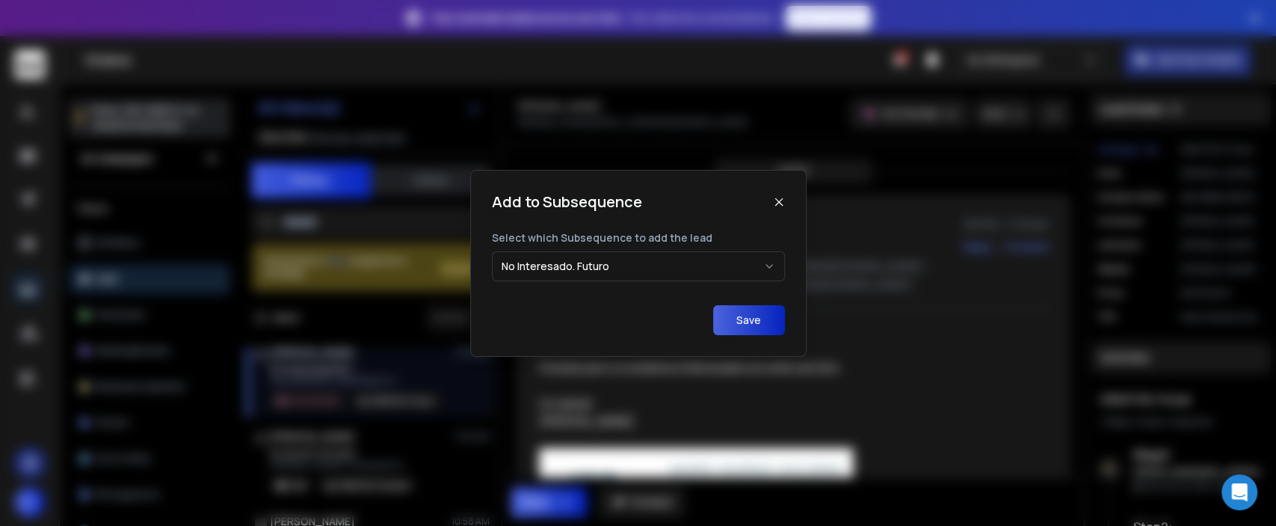
click at [722, 323] on button "Save" at bounding box center [749, 320] width 72 height 30
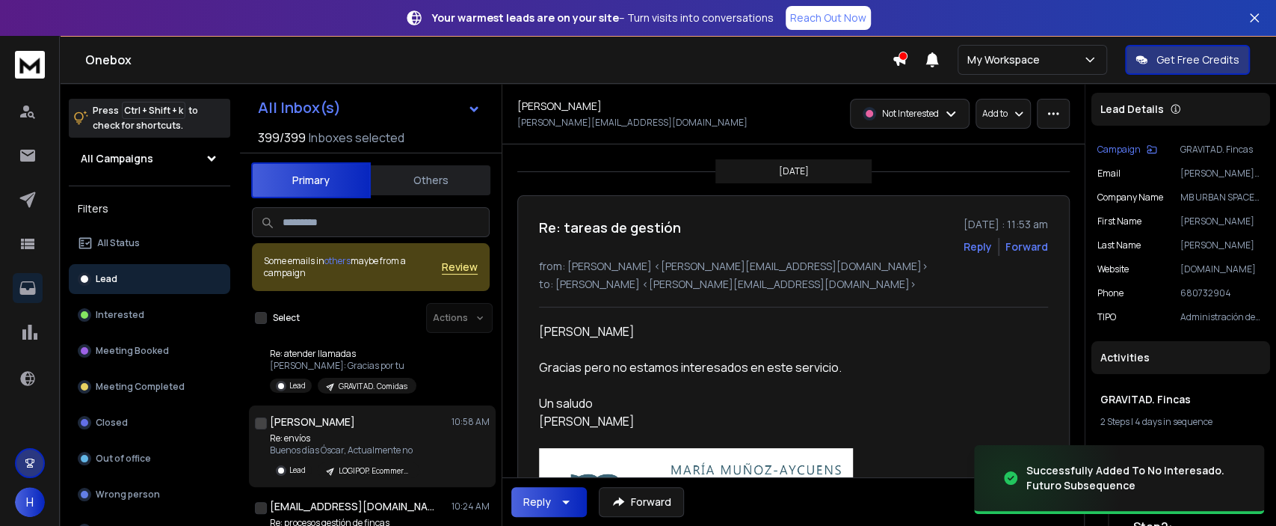
scroll to position [99, 0]
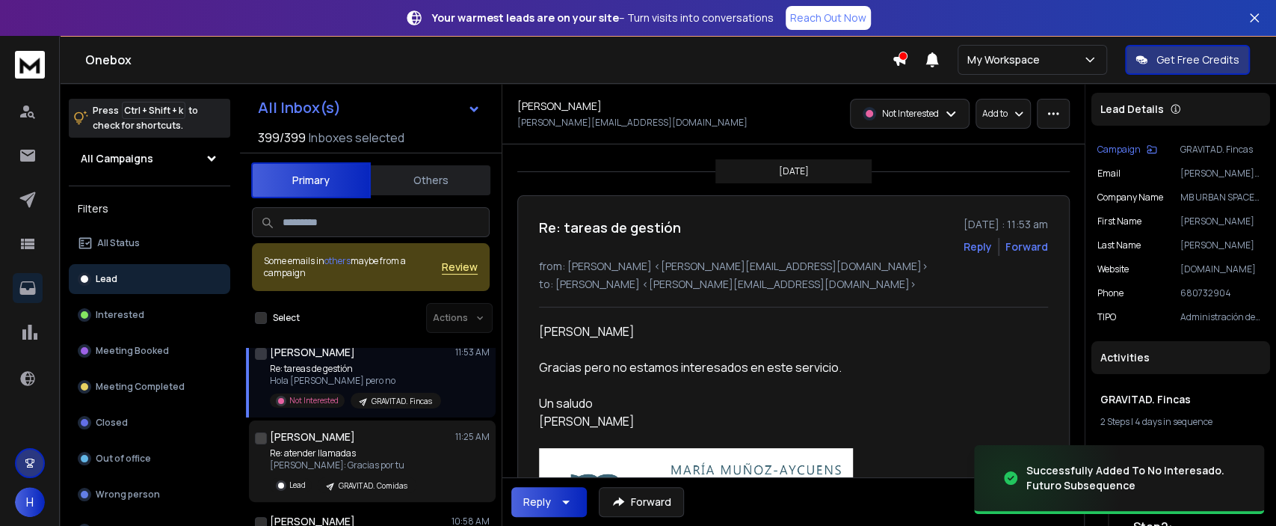
click at [396, 444] on div "Vanessa Pradera 11:25 AM Re: atender llamadas Hola Marcos: Gracias por tu Lead …" at bounding box center [380, 461] width 220 height 64
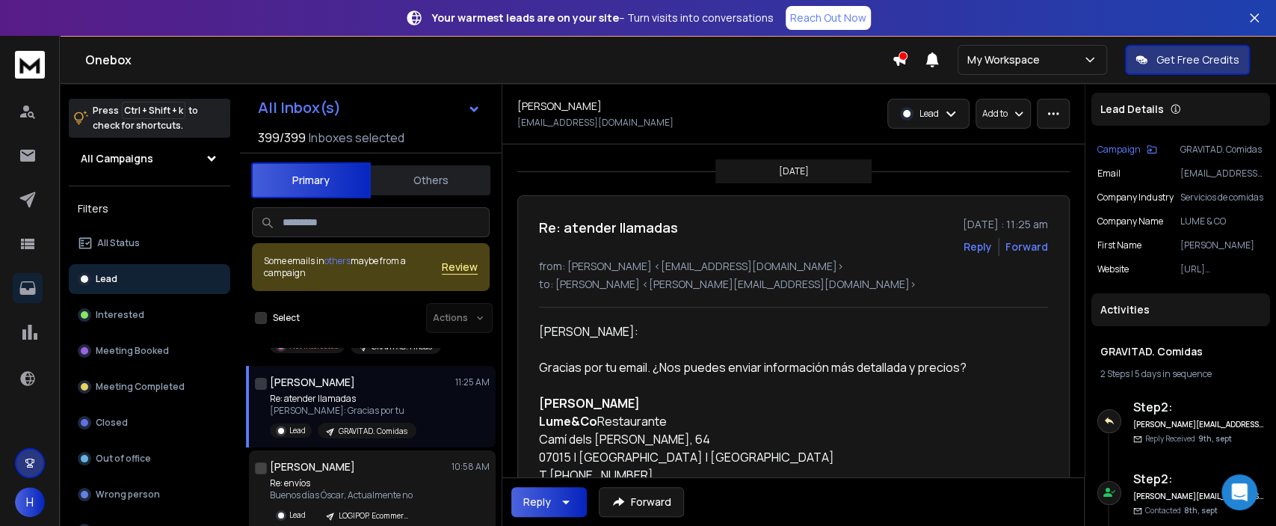
scroll to position [199, 0]
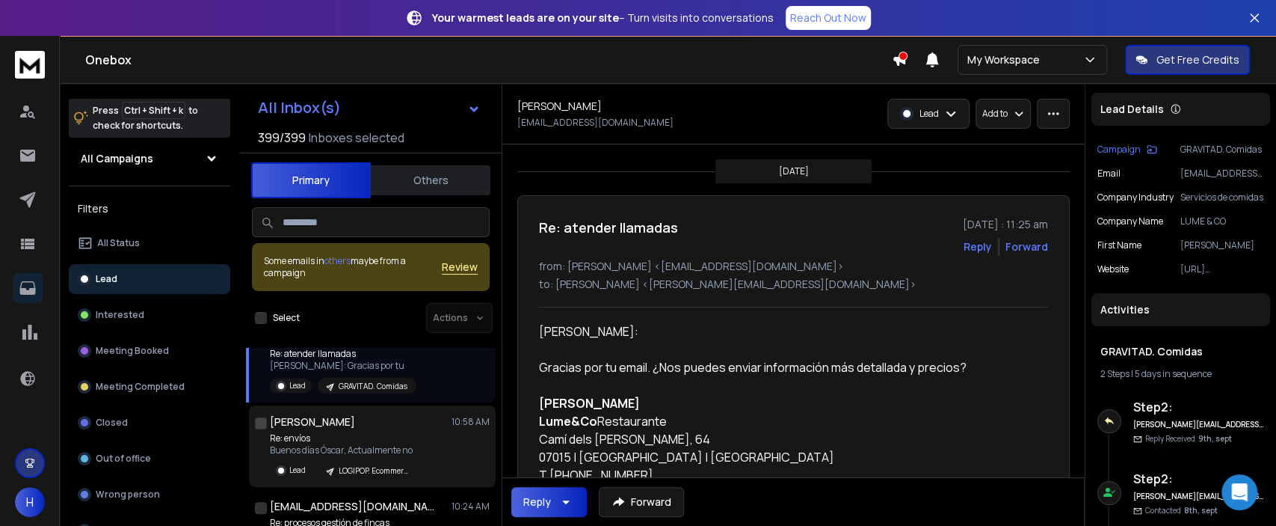
click at [347, 434] on p "Re: envíos" at bounding box center [345, 438] width 150 height 12
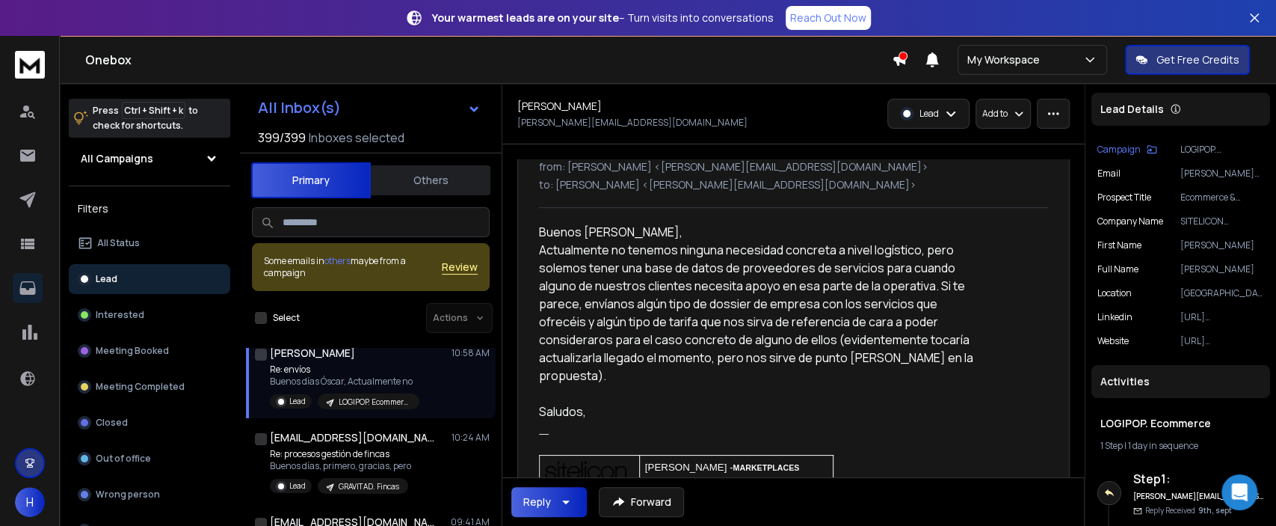
scroll to position [299, 0]
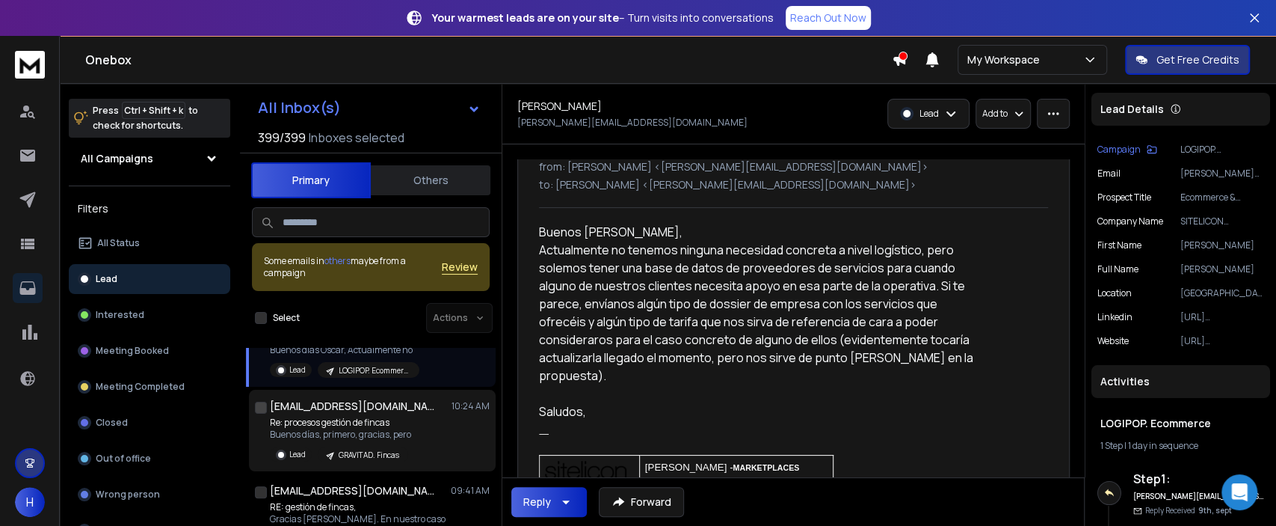
click at [369, 428] on p "Re: procesos gestión de fincas" at bounding box center [340, 423] width 141 height 12
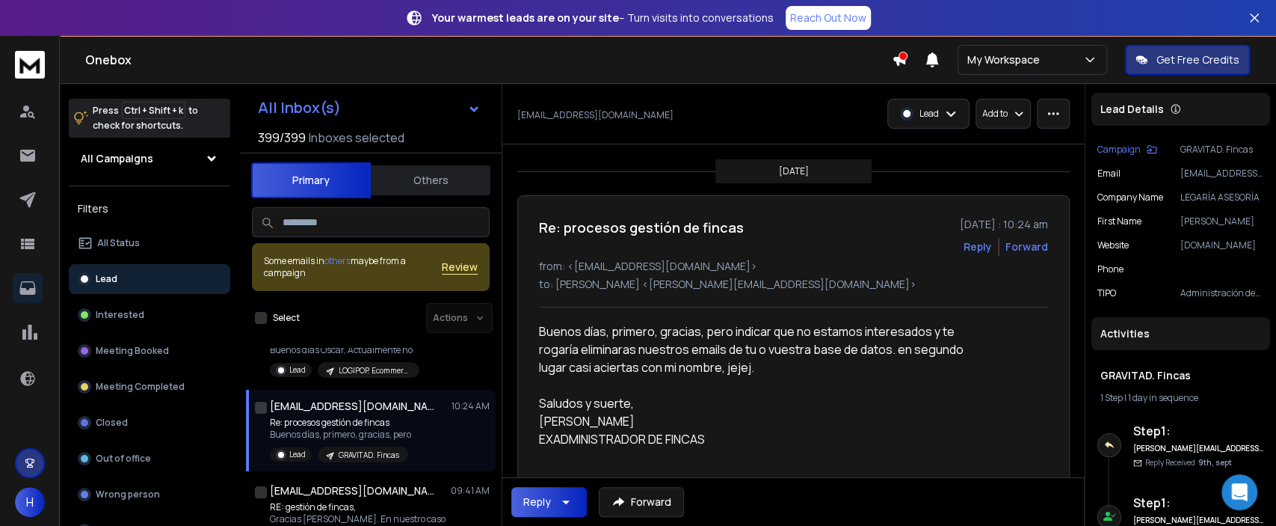
click at [1202, 172] on p "legaria@legaria.net" at bounding box center [1223, 174] width 84 height 12
click at [927, 117] on p "Lead" at bounding box center [929, 114] width 19 height 12
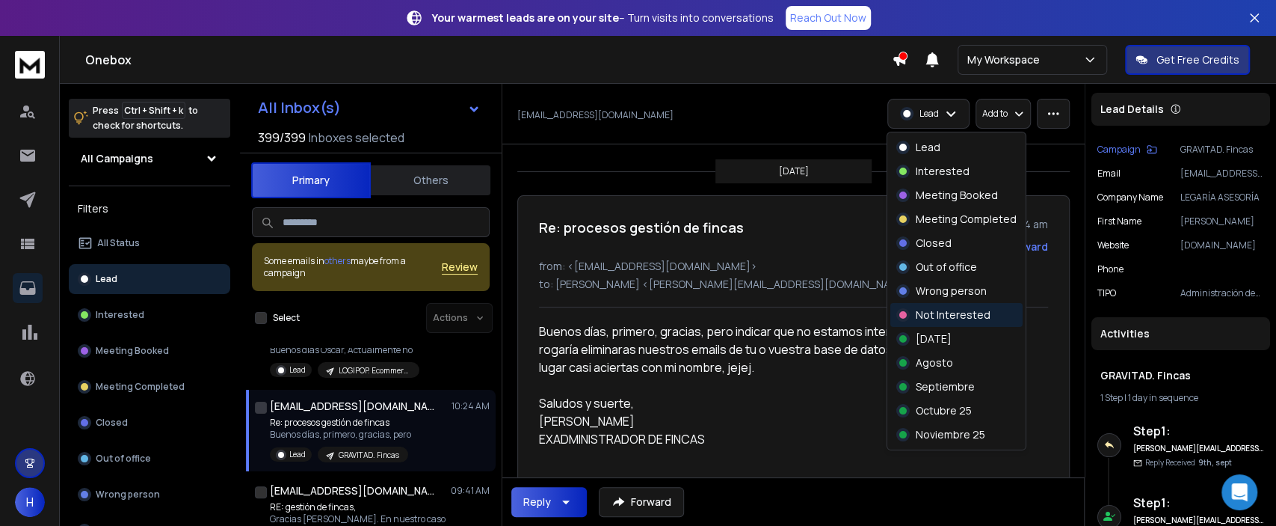
click at [968, 314] on p "Not Interested" at bounding box center [953, 314] width 75 height 15
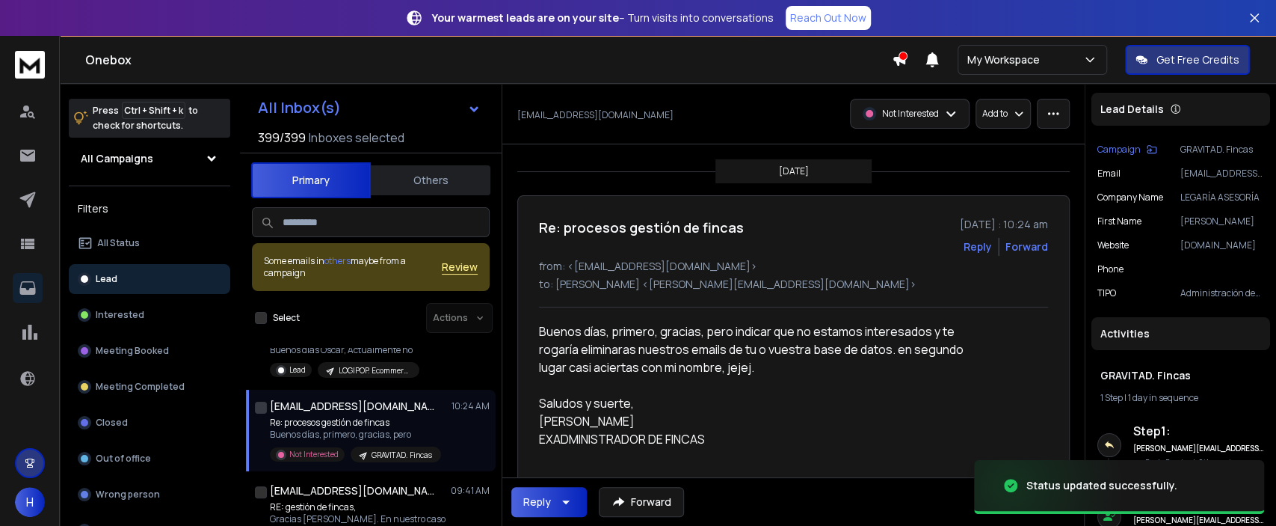
click at [1061, 110] on button "button" at bounding box center [1053, 114] width 33 height 30
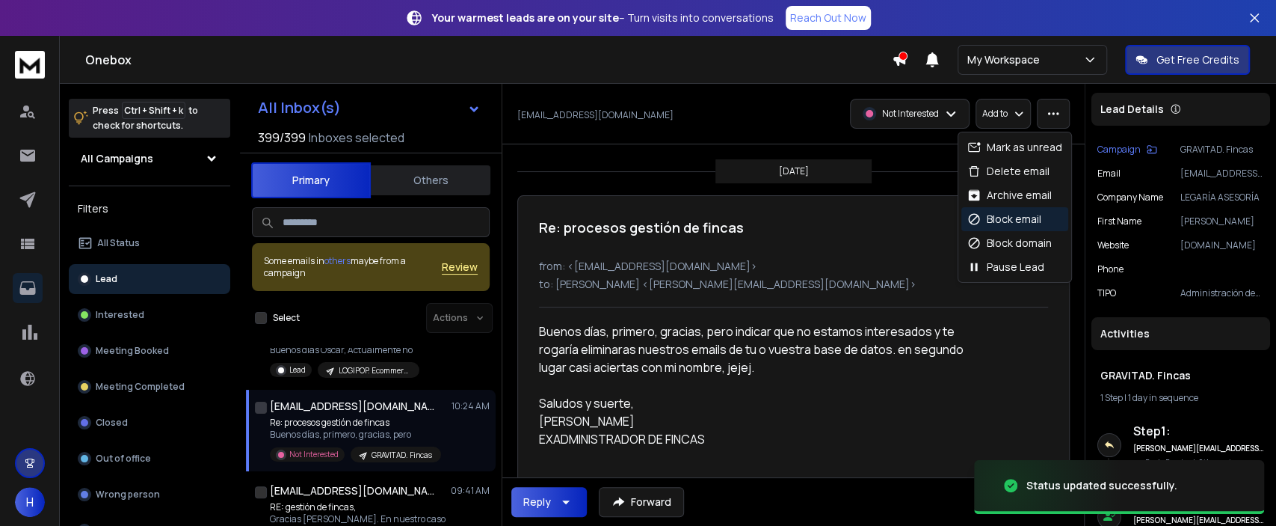
click at [1031, 215] on div "Block email" at bounding box center [1005, 219] width 74 height 15
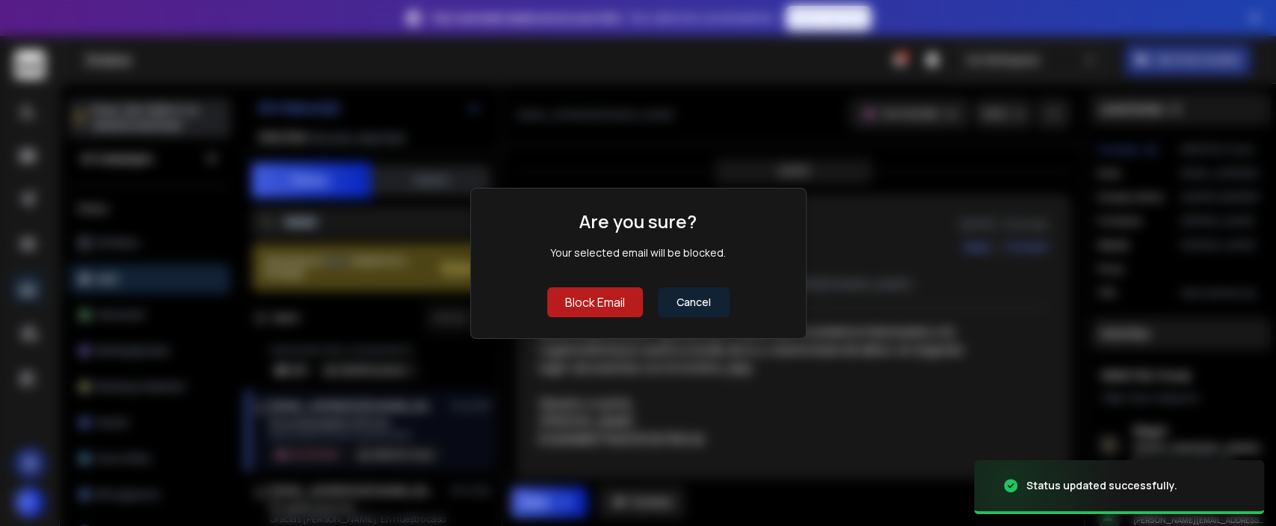
click at [586, 307] on button "Block Email" at bounding box center [595, 302] width 96 height 30
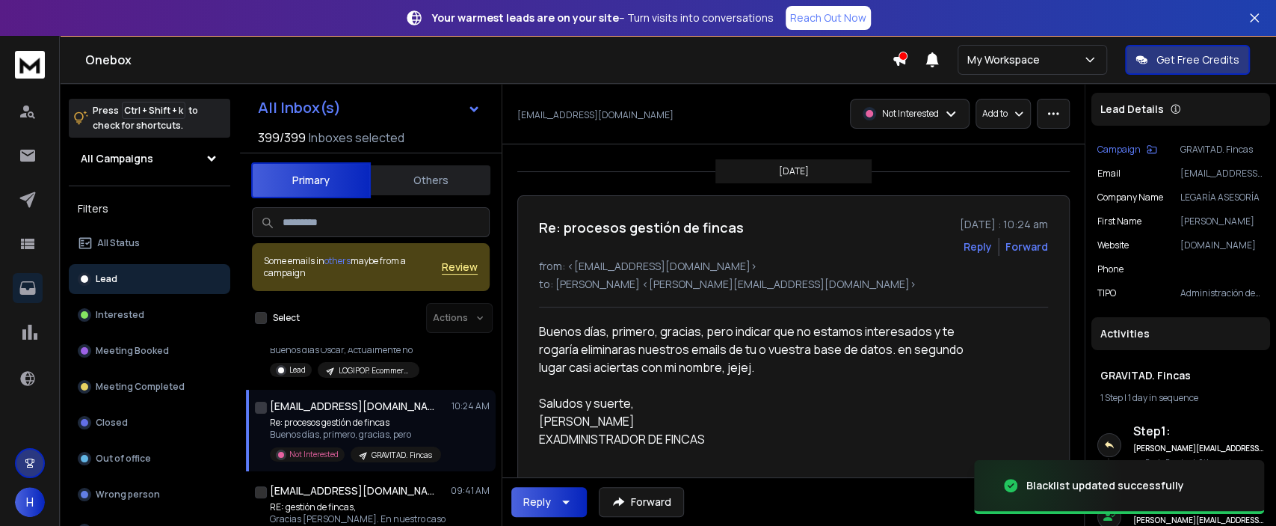
scroll to position [399, 0]
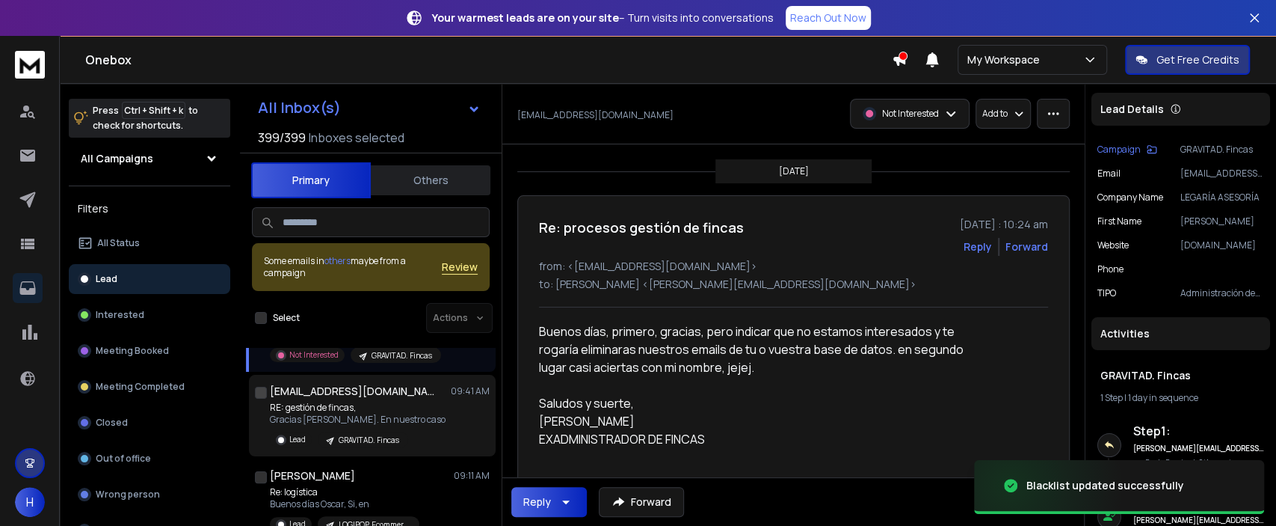
click at [396, 414] on p "Gracias [PERSON_NAME]. En nuestro caso" at bounding box center [358, 420] width 176 height 12
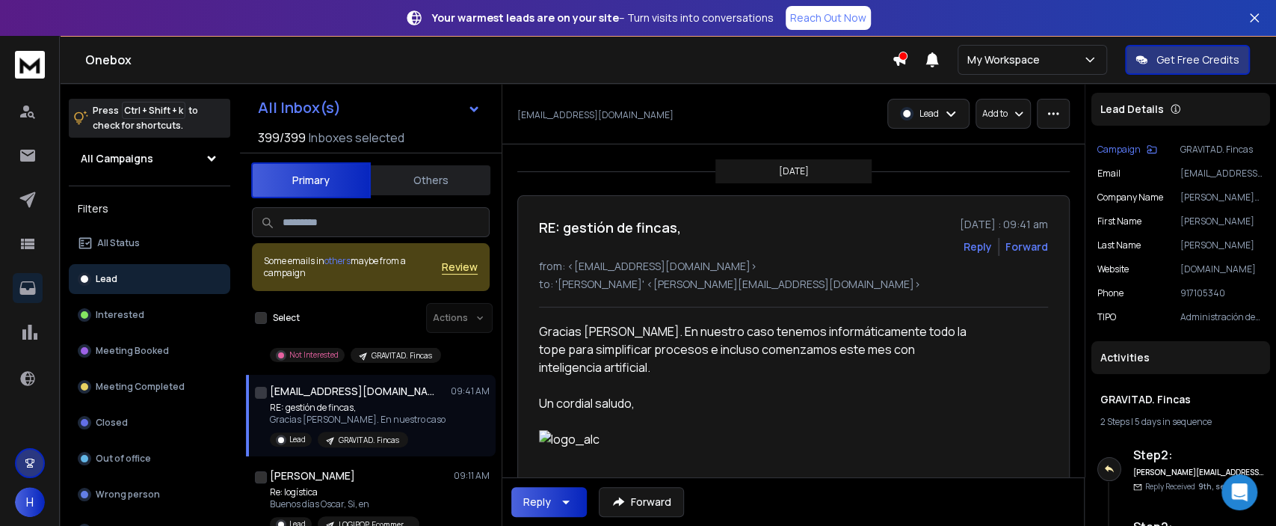
click at [1185, 176] on p "[EMAIL_ADDRESS][DOMAIN_NAME]" at bounding box center [1223, 174] width 84 height 12
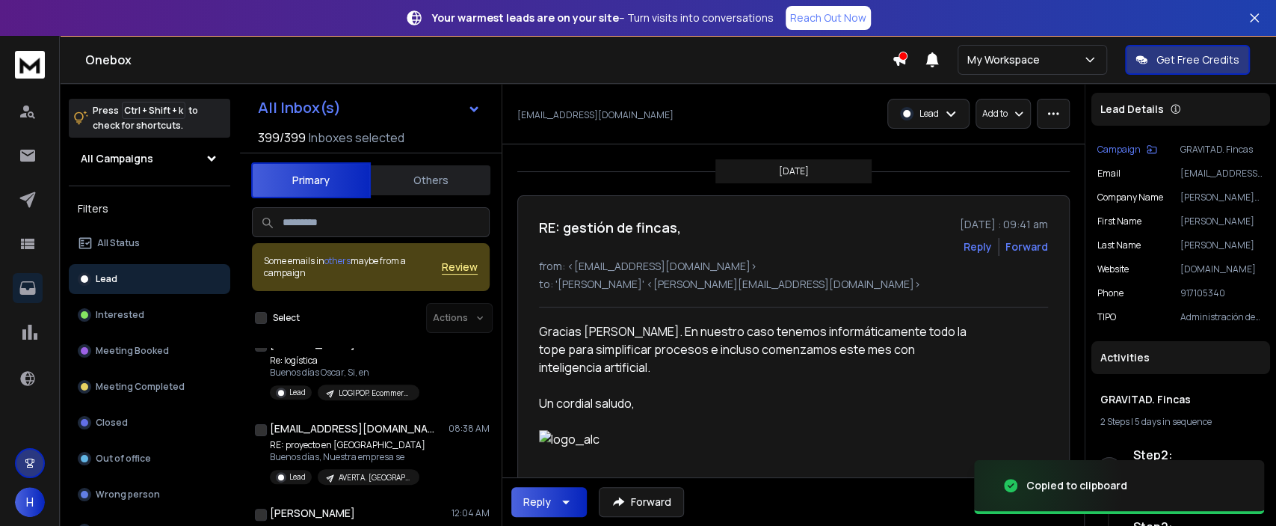
scroll to position [598, 0]
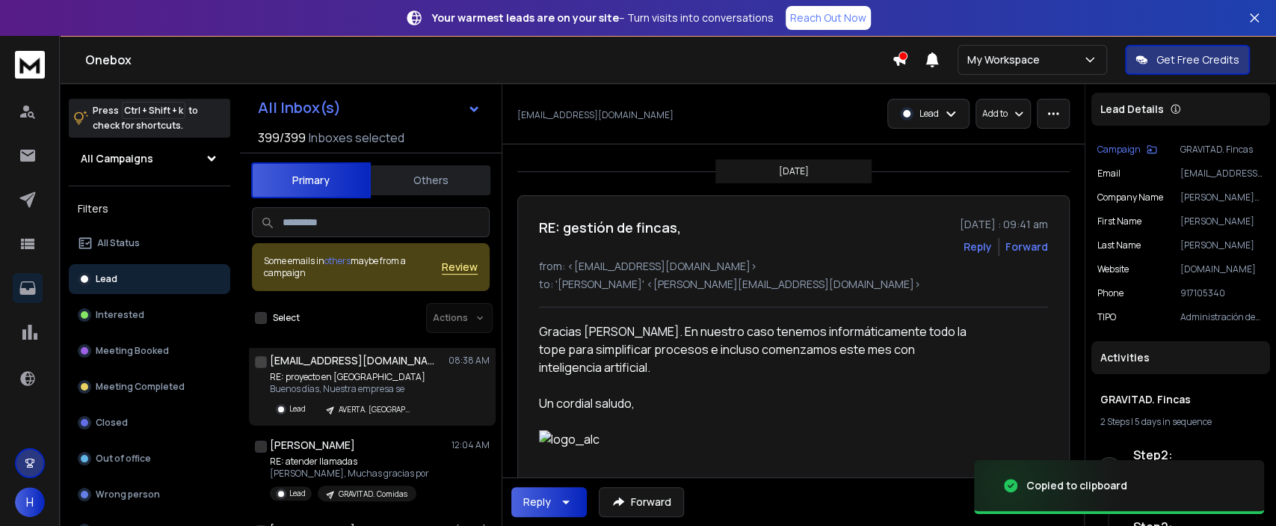
click at [371, 390] on p "Buenos días, Nuestra empresa se" at bounding box center [348, 389] width 156 height 12
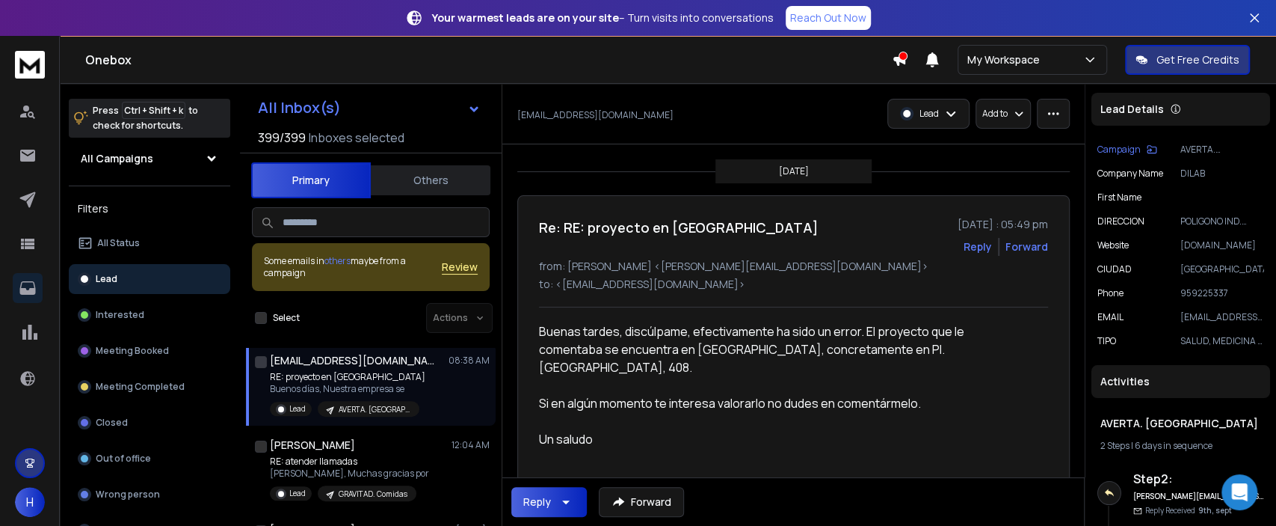
click at [935, 113] on p "Lead" at bounding box center [929, 114] width 19 height 12
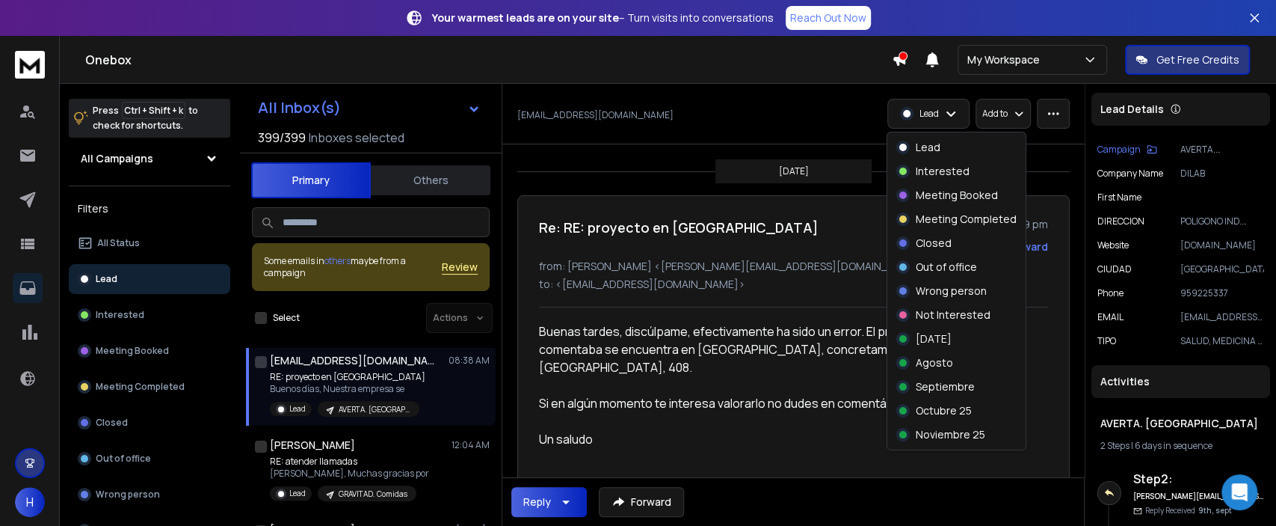
click at [586, 154] on div "pedidos@dilab.org Lead Add to Lead Add to Today Re: RE: proyecto en Huelva 9 Se…" at bounding box center [794, 347] width 583 height 526
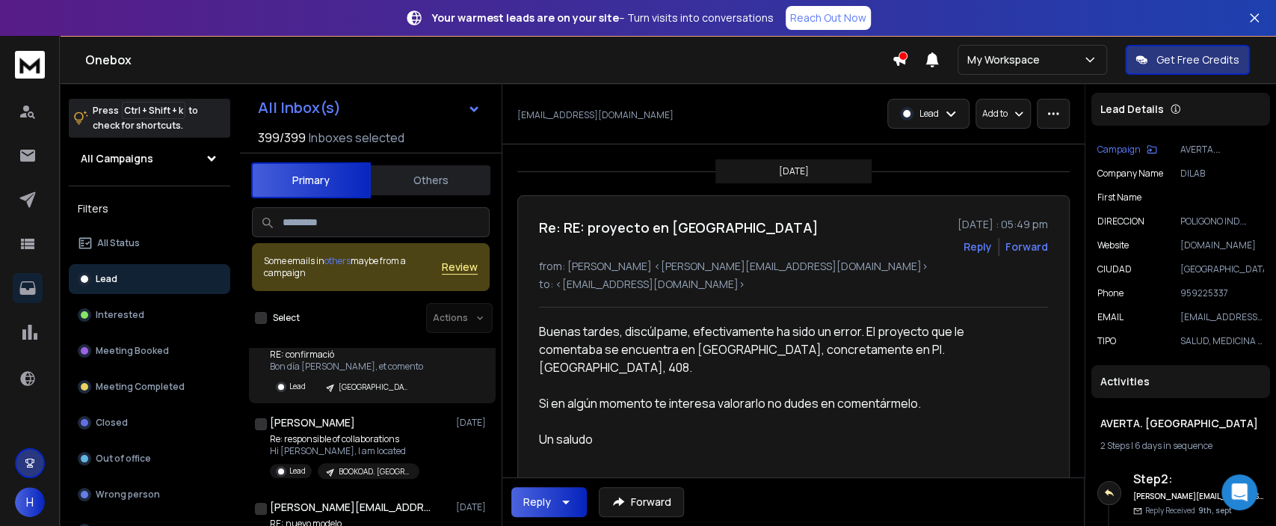
scroll to position [1096, 0]
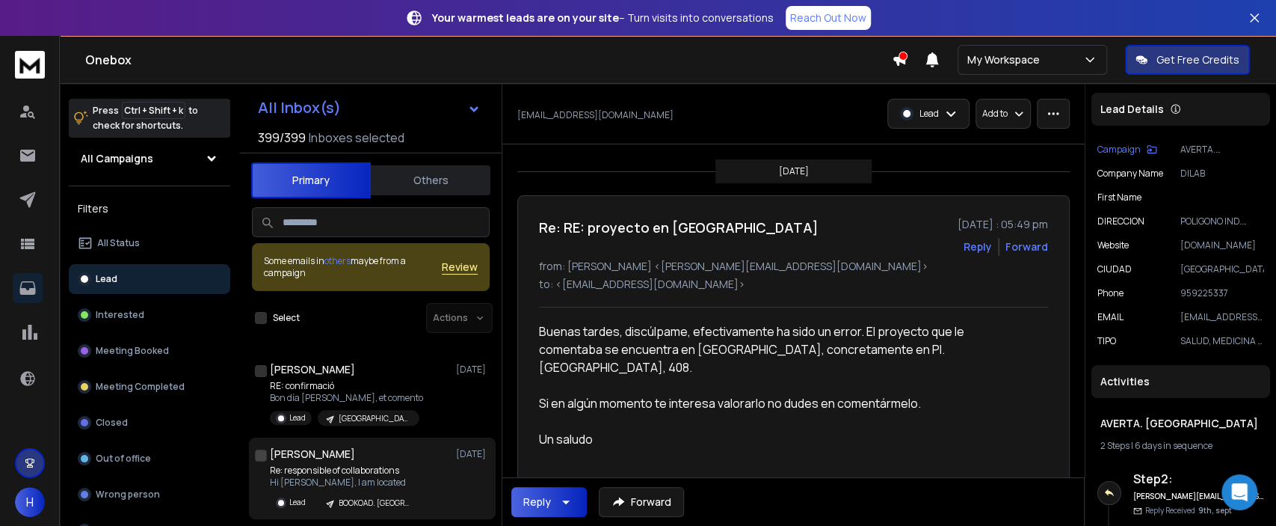
drag, startPoint x: 377, startPoint y: 473, endPoint x: 473, endPoint y: 473, distance: 95.7
click at [377, 474] on p "Re: responsible of collaborations" at bounding box center [345, 470] width 150 height 12
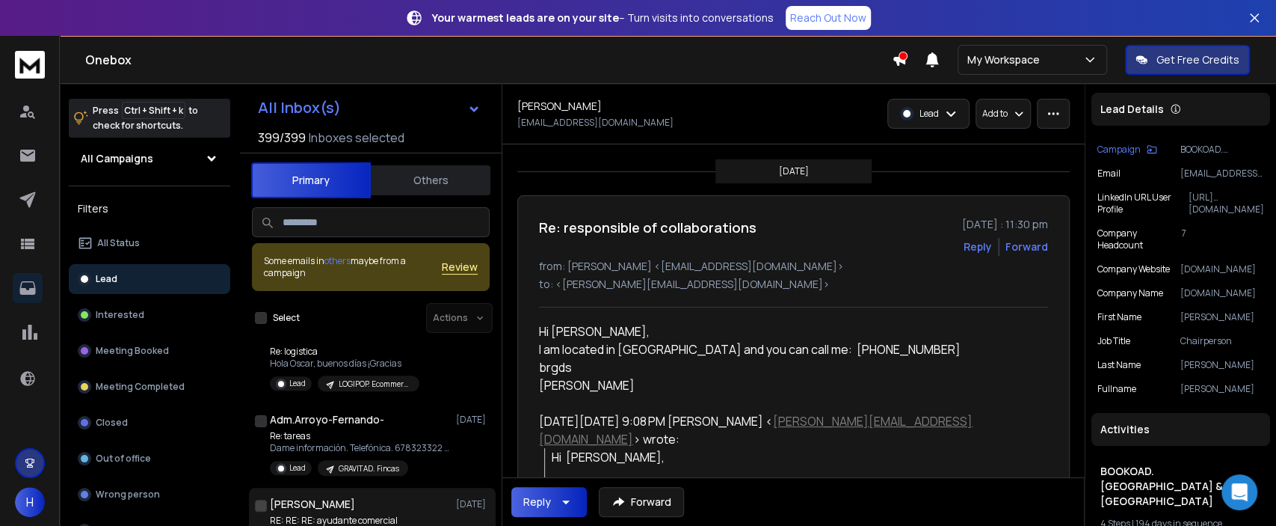
scroll to position [897, 0]
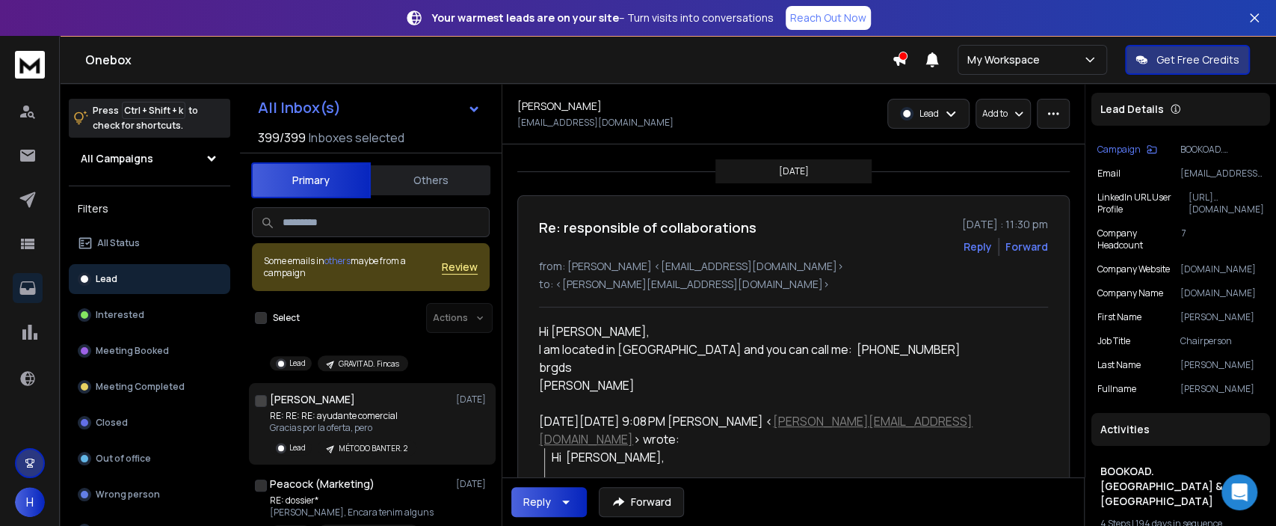
click at [365, 392] on div "Patricia Astrain 04 Sep" at bounding box center [380, 399] width 220 height 15
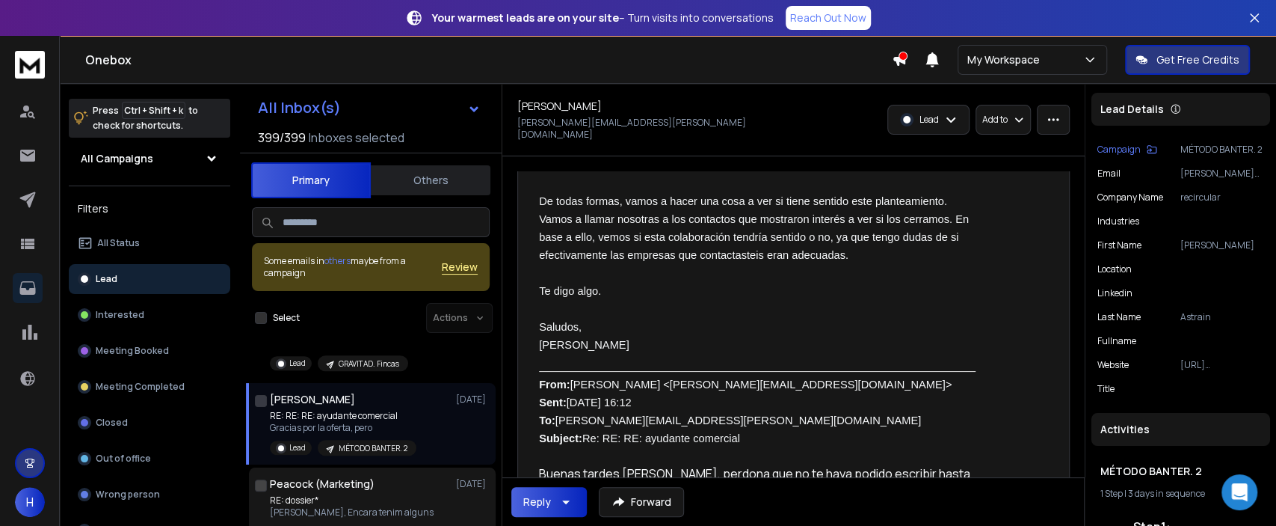
scroll to position [399, 0]
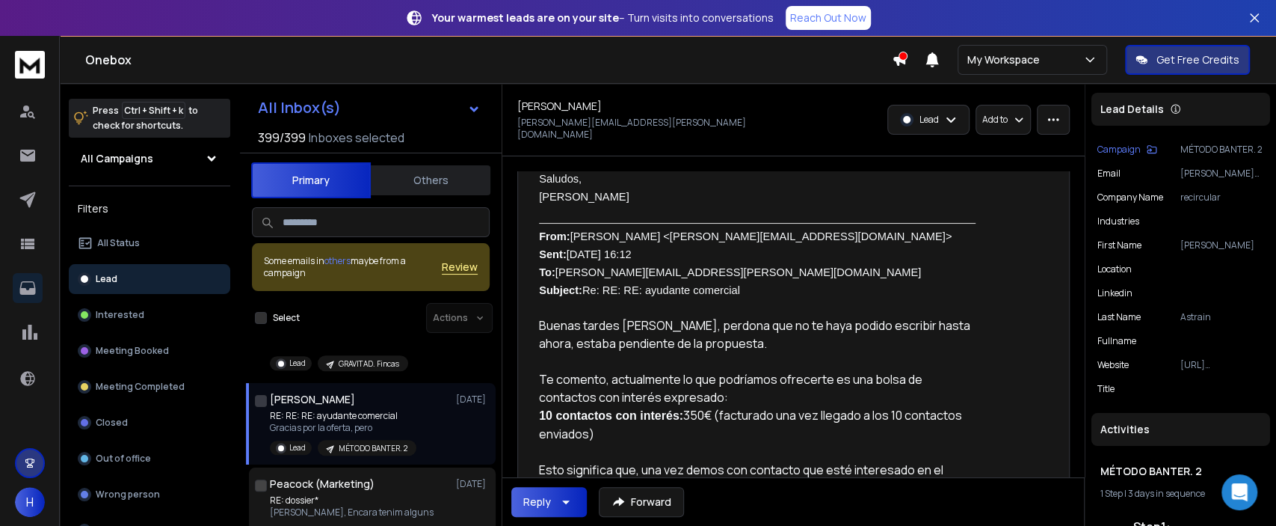
click at [350, 484] on h1 "Peacock (Marketing)" at bounding box center [322, 483] width 105 height 15
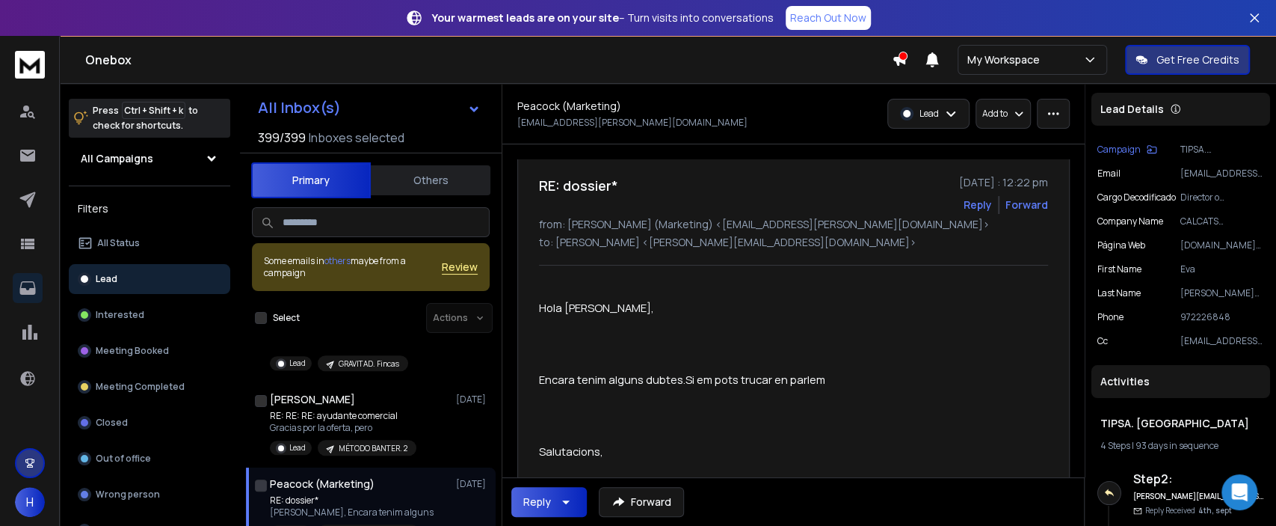
scroll to position [0, 0]
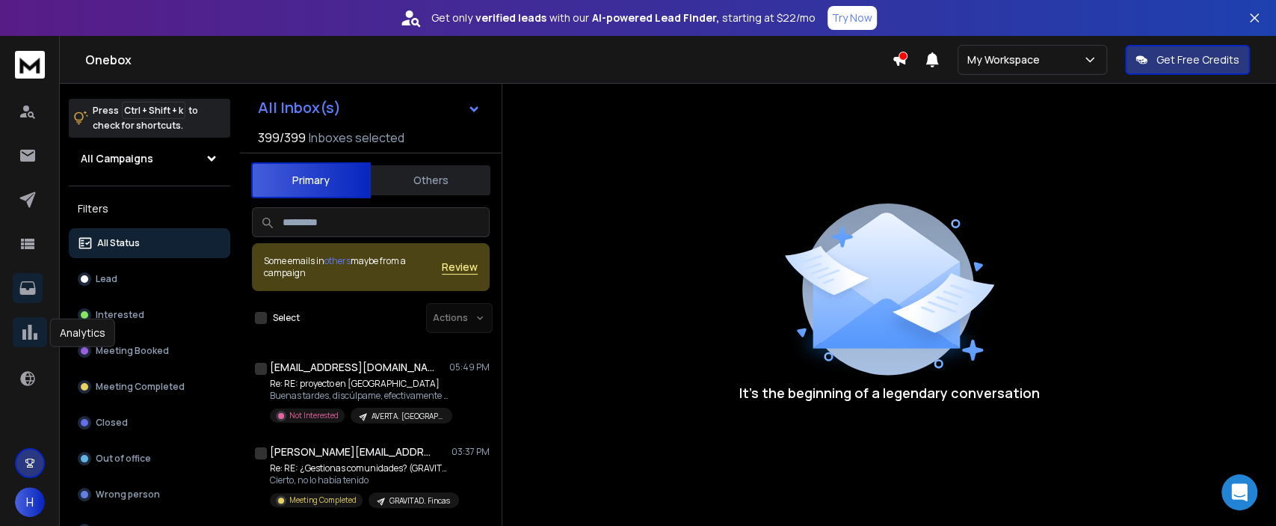
click at [40, 337] on link at bounding box center [30, 332] width 34 height 34
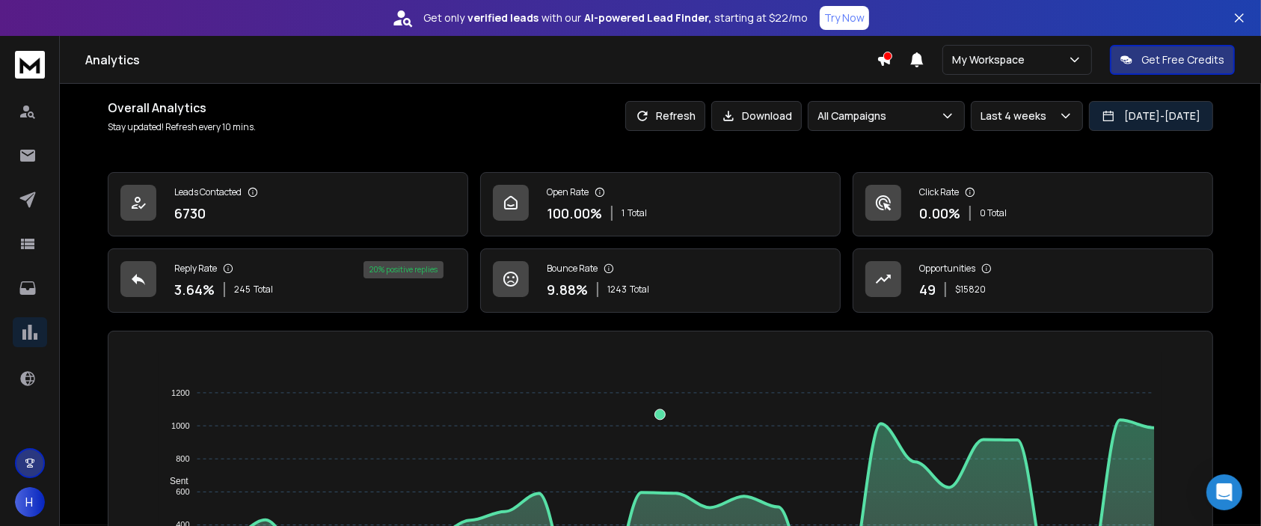
click at [1102, 124] on button "[DATE] - [DATE]" at bounding box center [1151, 116] width 124 height 30
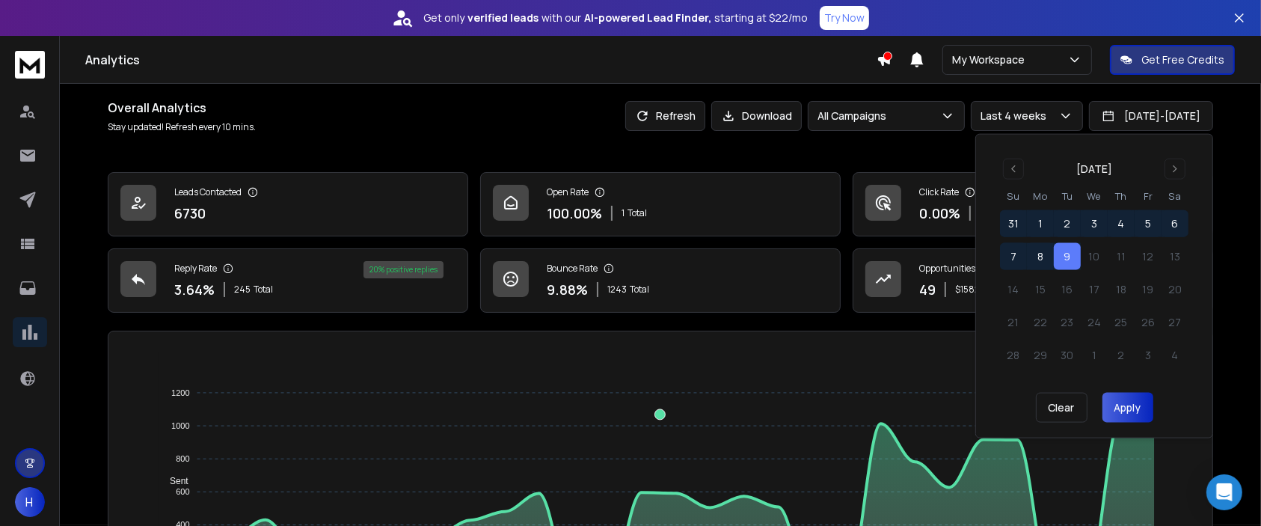
click at [1065, 254] on button "9" at bounding box center [1067, 256] width 27 height 27
click at [1119, 407] on button "Apply" at bounding box center [1127, 408] width 51 height 30
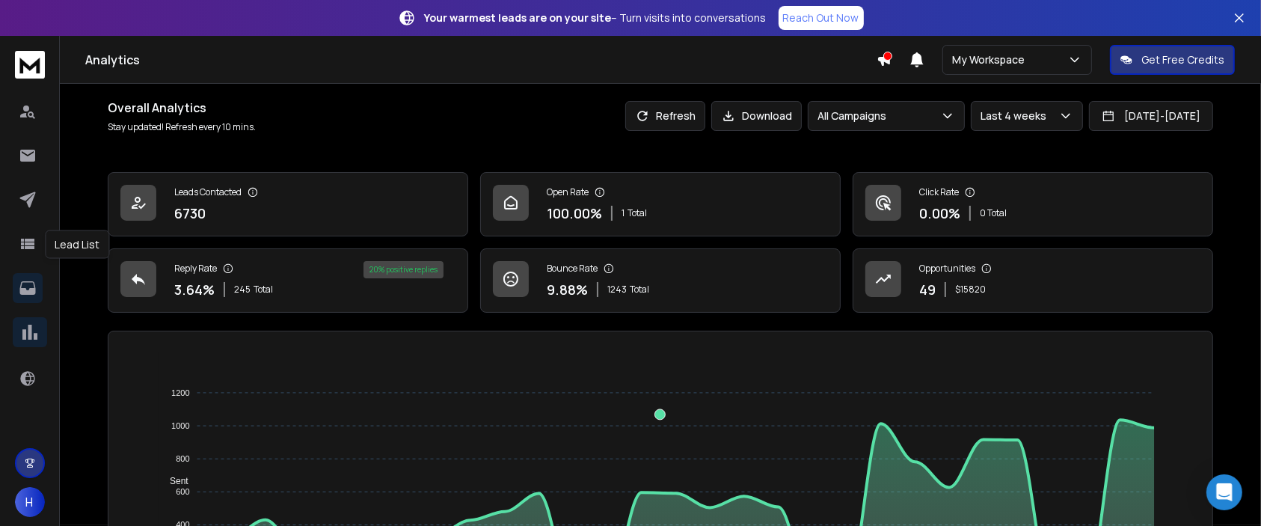
click at [30, 300] on link at bounding box center [28, 288] width 30 height 30
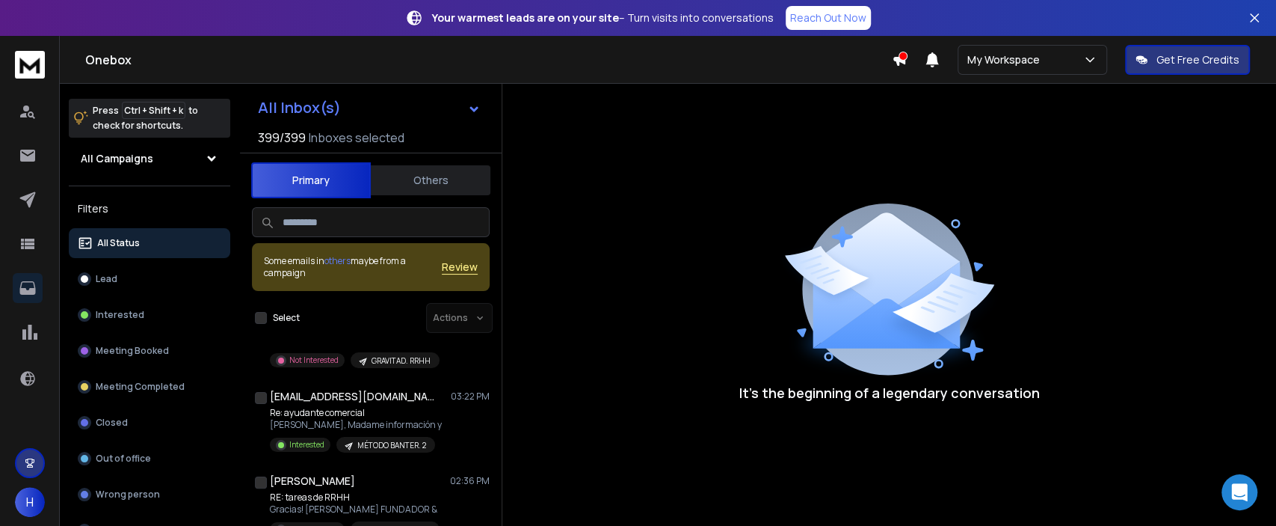
scroll to position [399, 0]
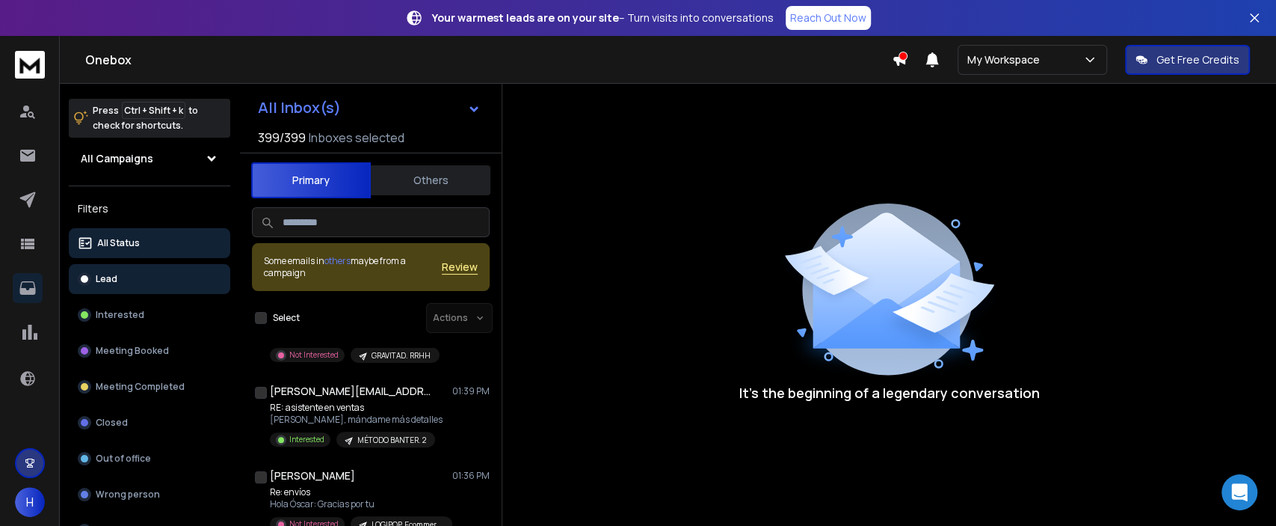
click at [132, 284] on button "Lead" at bounding box center [150, 279] width 162 height 30
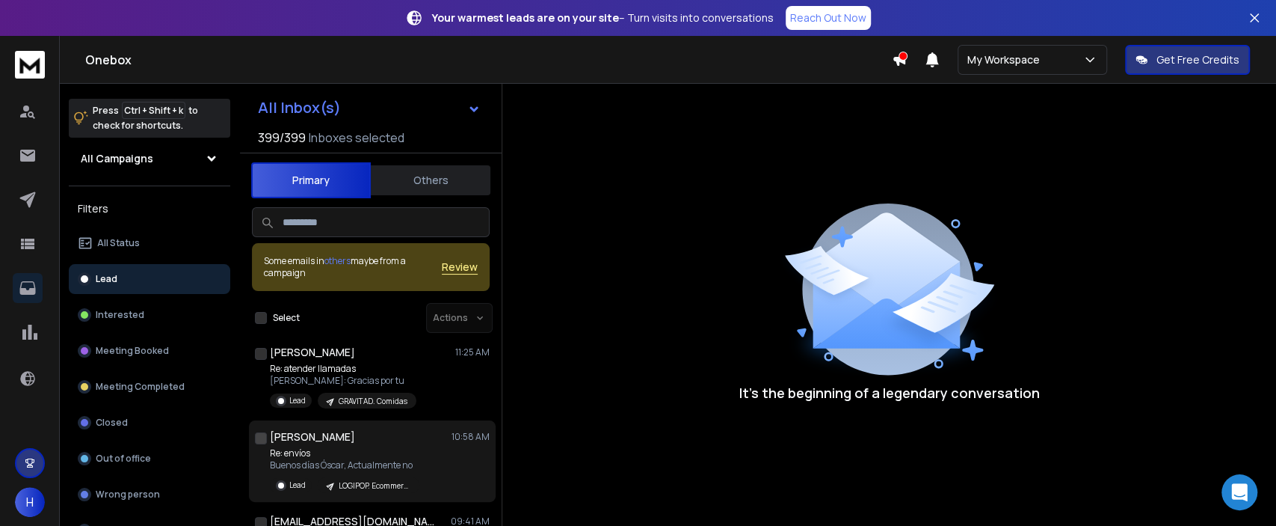
scroll to position [299, 0]
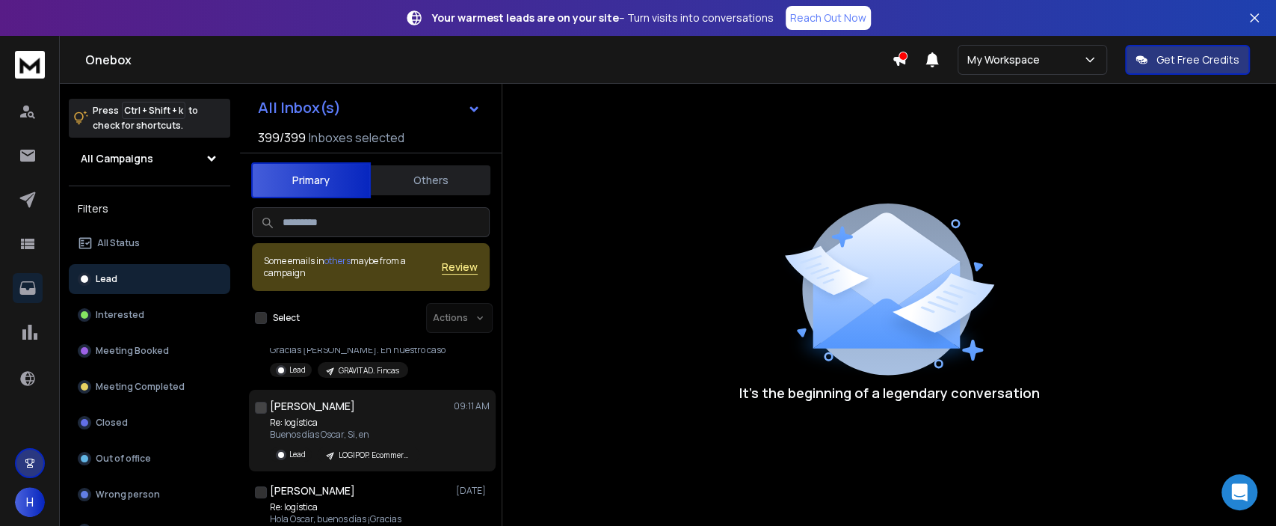
click at [334, 428] on p "Re: logística" at bounding box center [345, 423] width 150 height 12
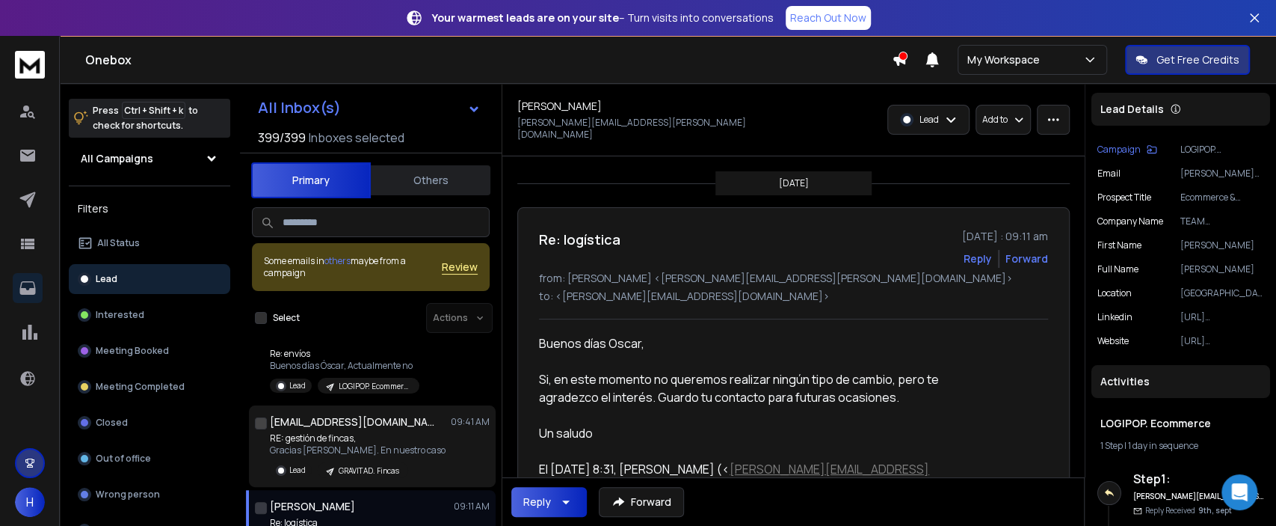
scroll to position [99, 0]
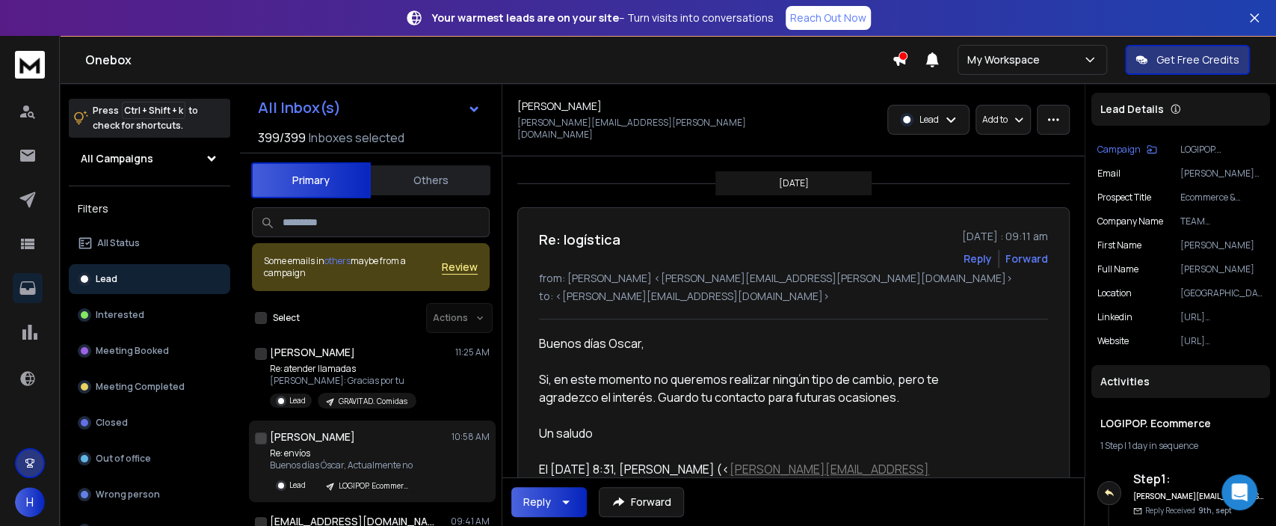
click at [336, 459] on p "Buenos días Óscar, Actualmente no" at bounding box center [345, 465] width 150 height 12
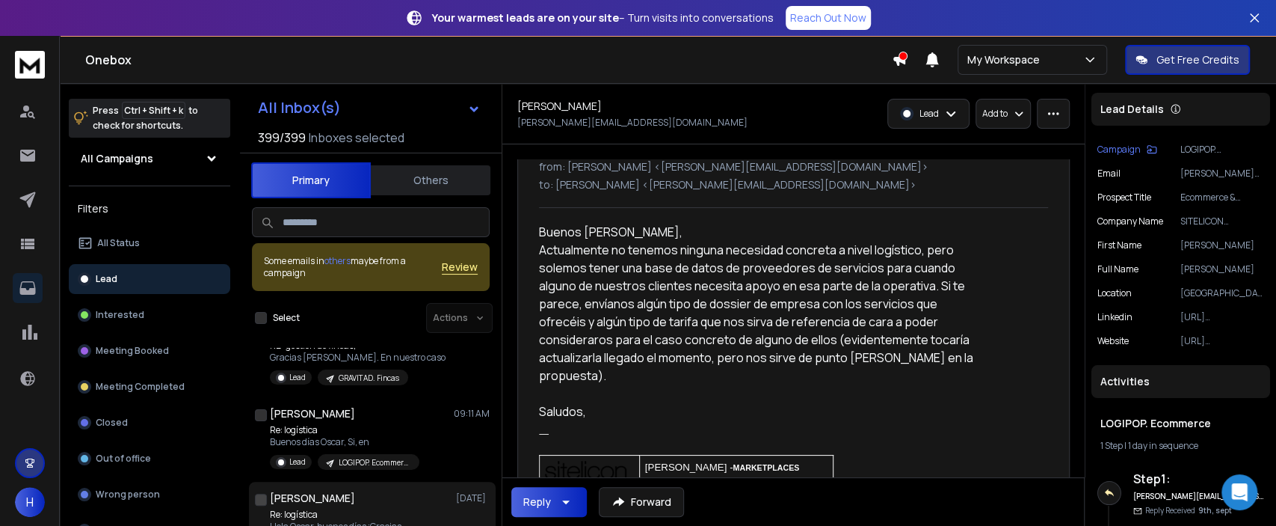
scroll to position [498, 0]
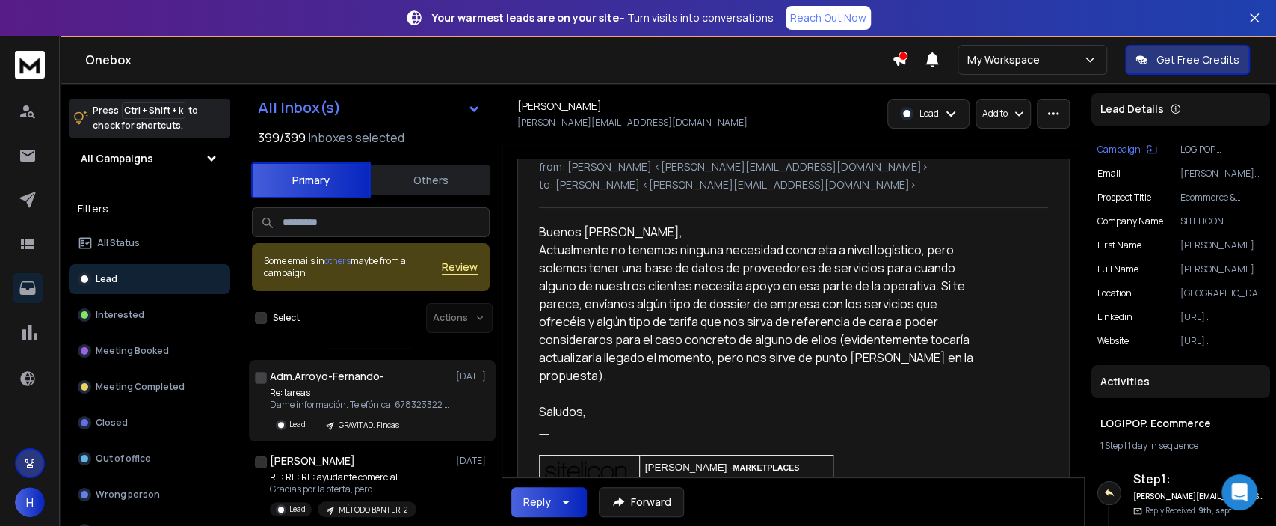
click at [359, 408] on p "Dame información. Telefónica. 678323322 Por" at bounding box center [359, 405] width 179 height 12
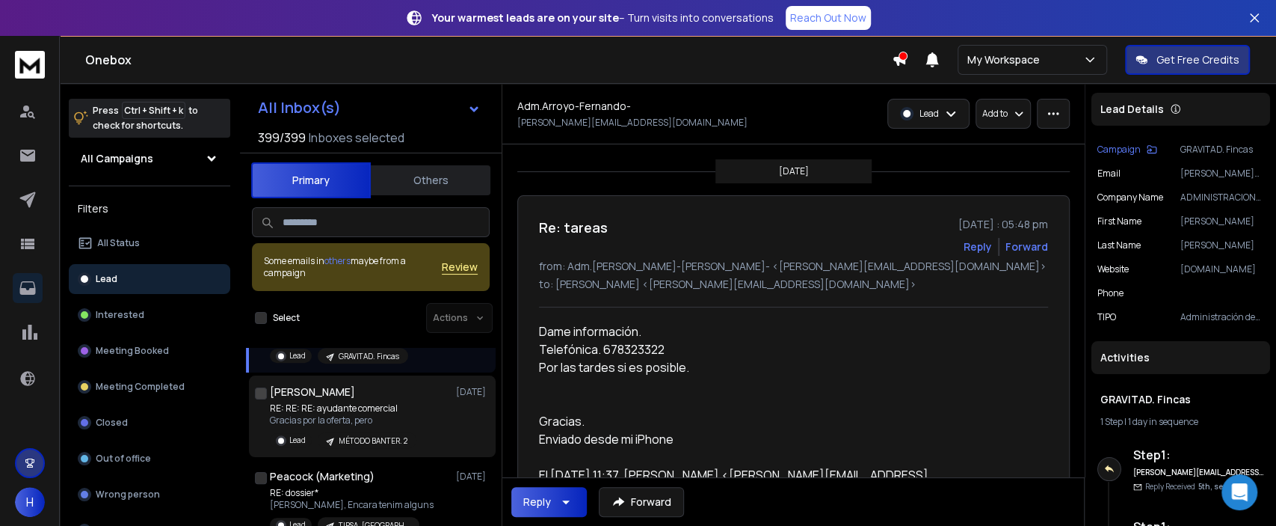
scroll to position [598, 0]
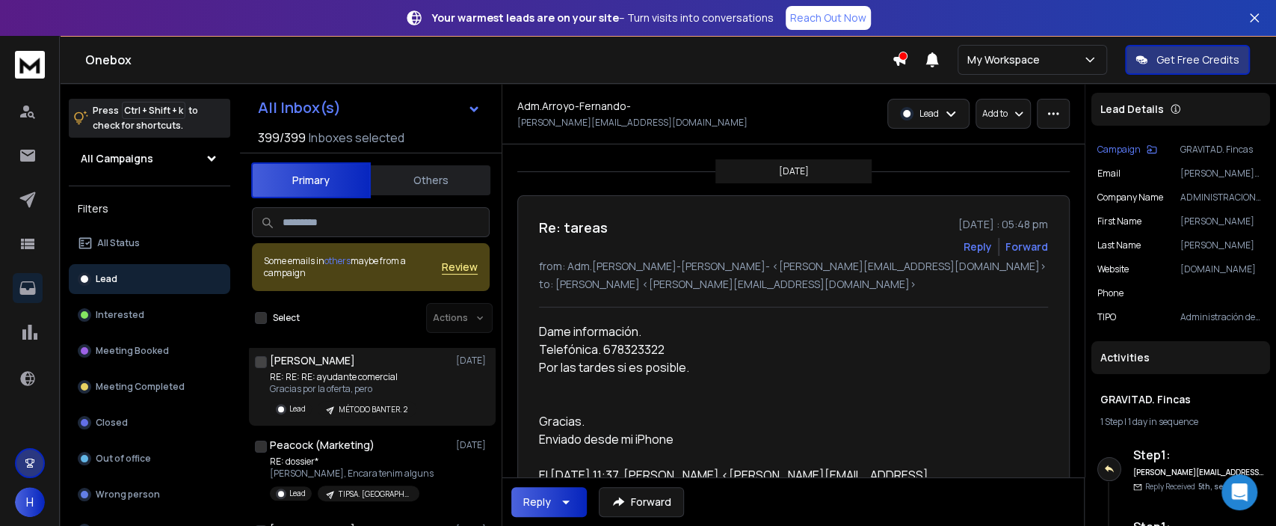
click at [345, 386] on p "Gracias por la oferta, pero" at bounding box center [343, 389] width 147 height 12
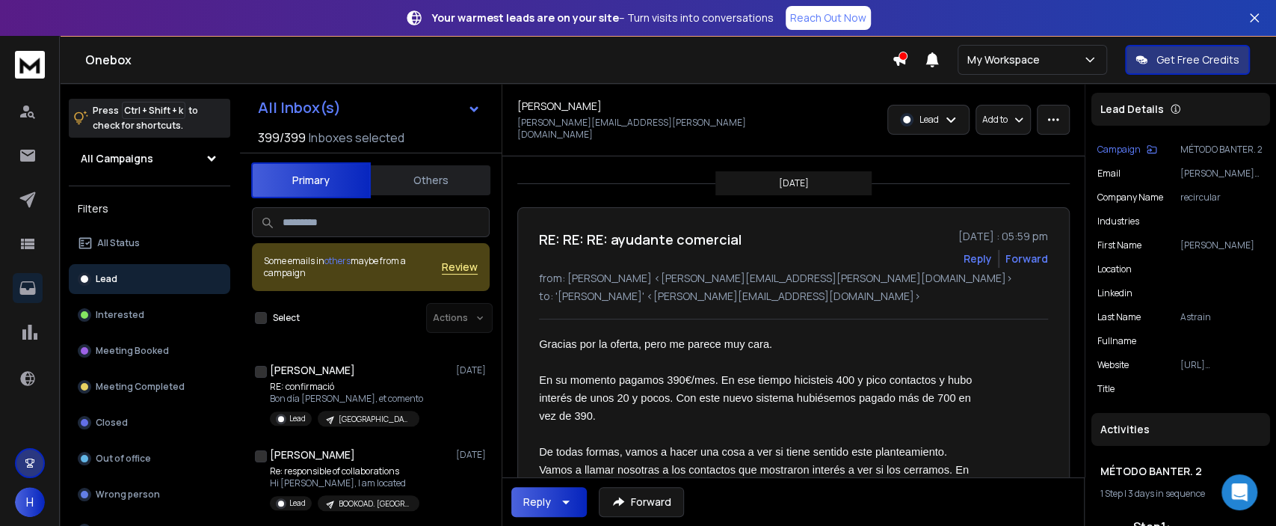
scroll to position [797, 0]
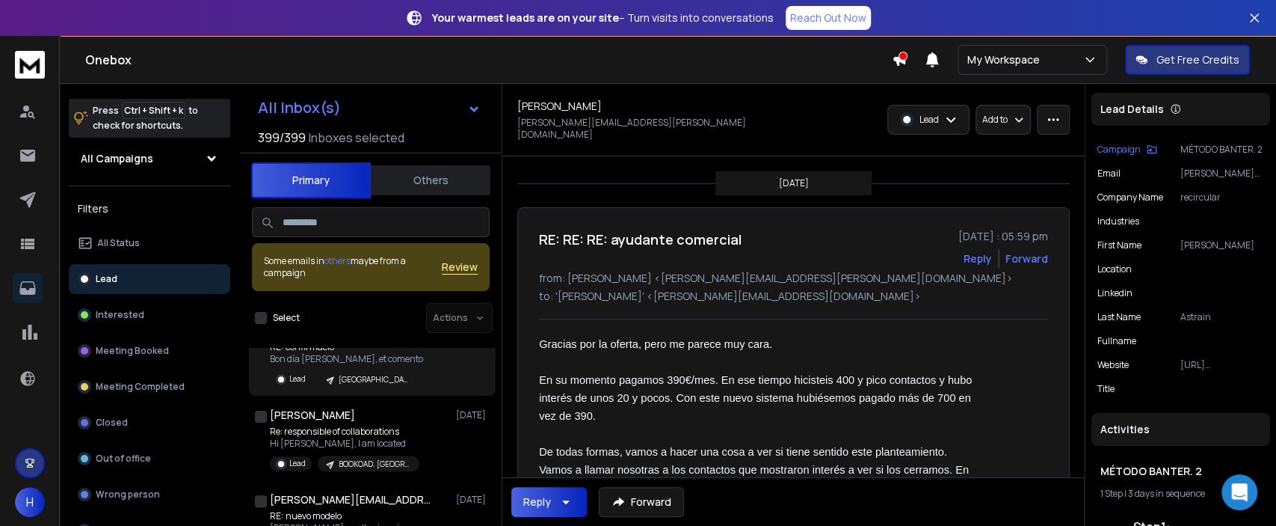
click at [340, 353] on p "Bon día David, et comento" at bounding box center [346, 359] width 153 height 12
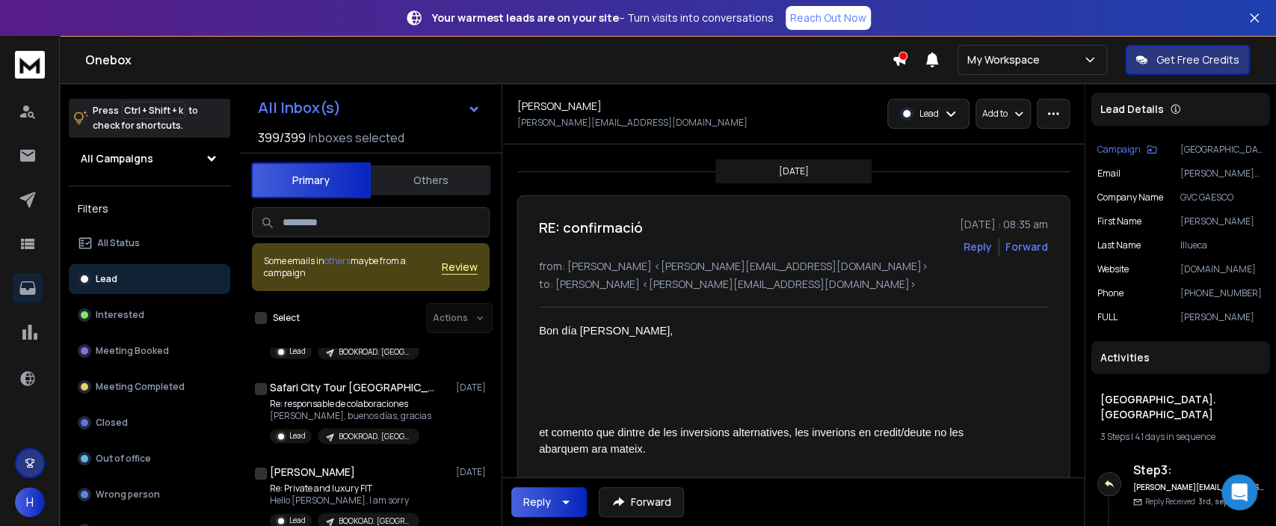
scroll to position [1695, 0]
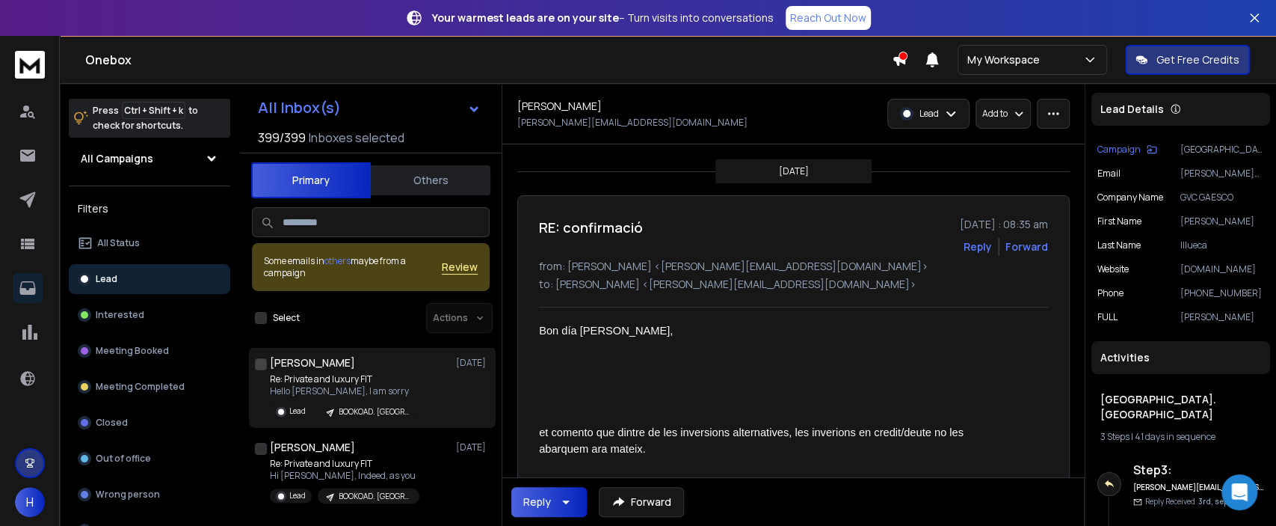
click at [357, 375] on p "Re: Private and luxury FIT" at bounding box center [345, 379] width 150 height 12
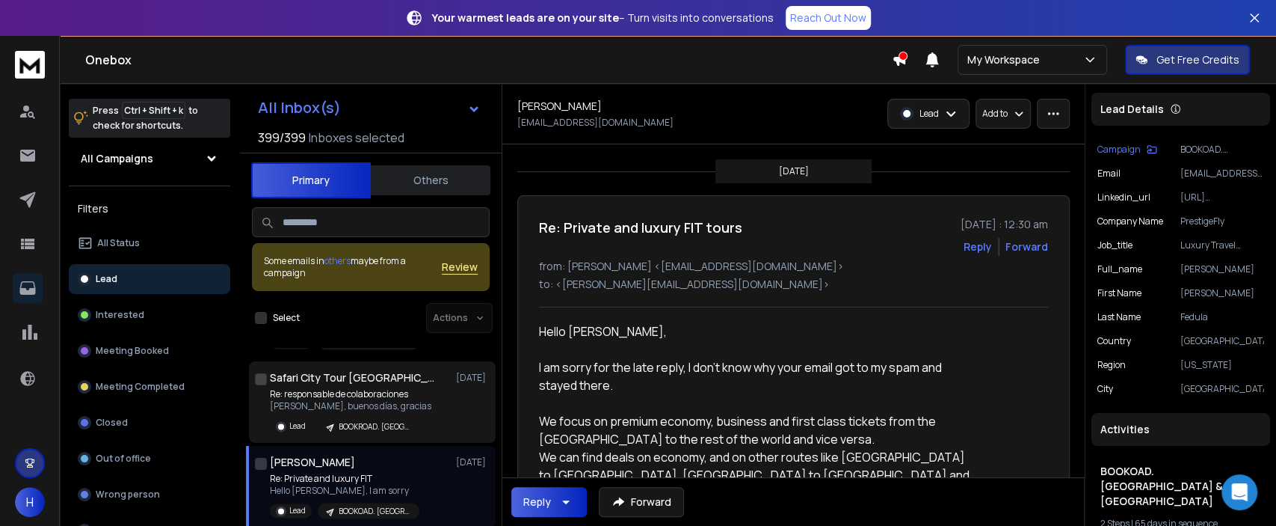
scroll to position [1496, 0]
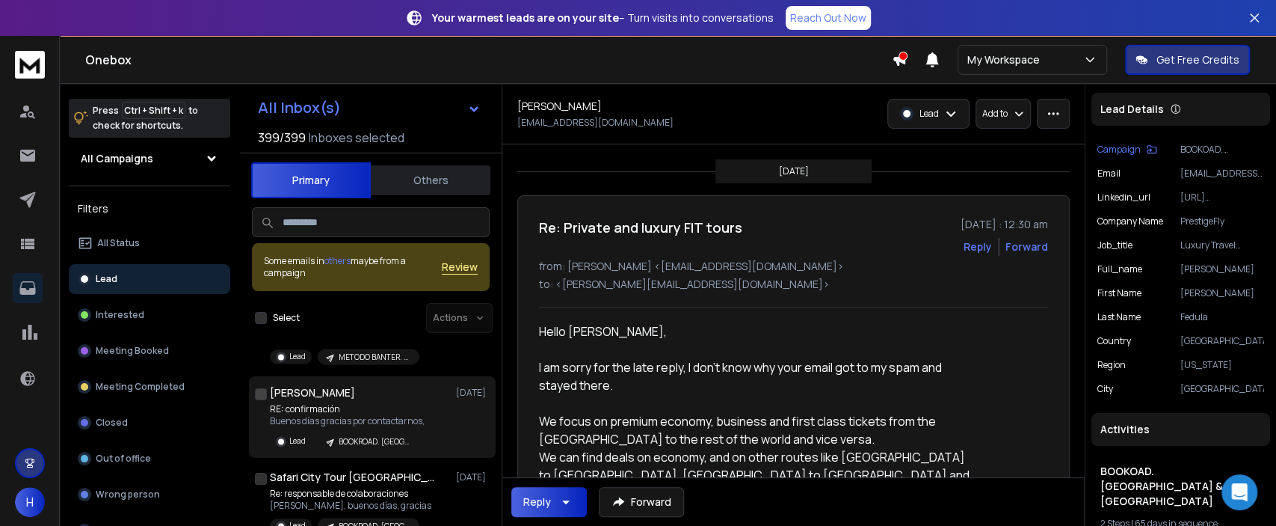
click at [349, 390] on h1 "Melany Gonzalez" at bounding box center [312, 392] width 85 height 15
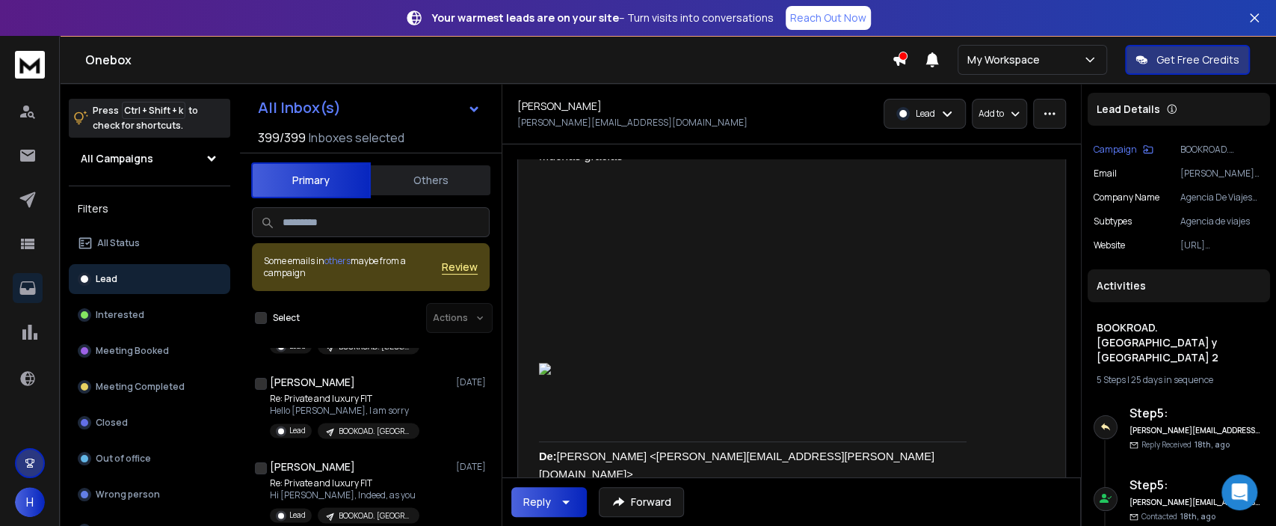
scroll to position [1795, 0]
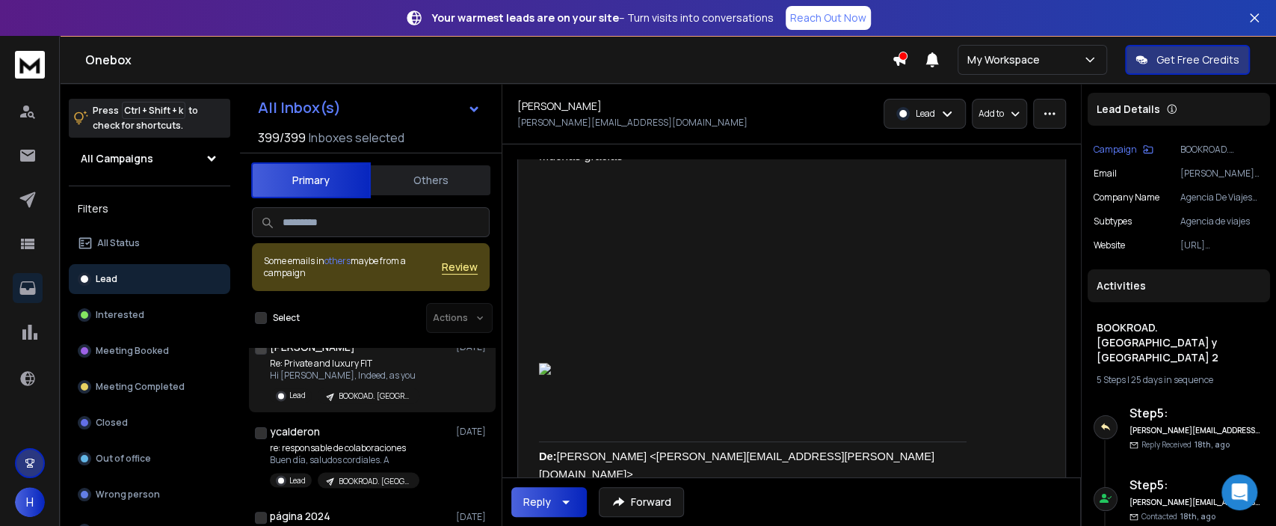
click at [297, 363] on p "Re: Private and luxury FIT" at bounding box center [345, 363] width 150 height 12
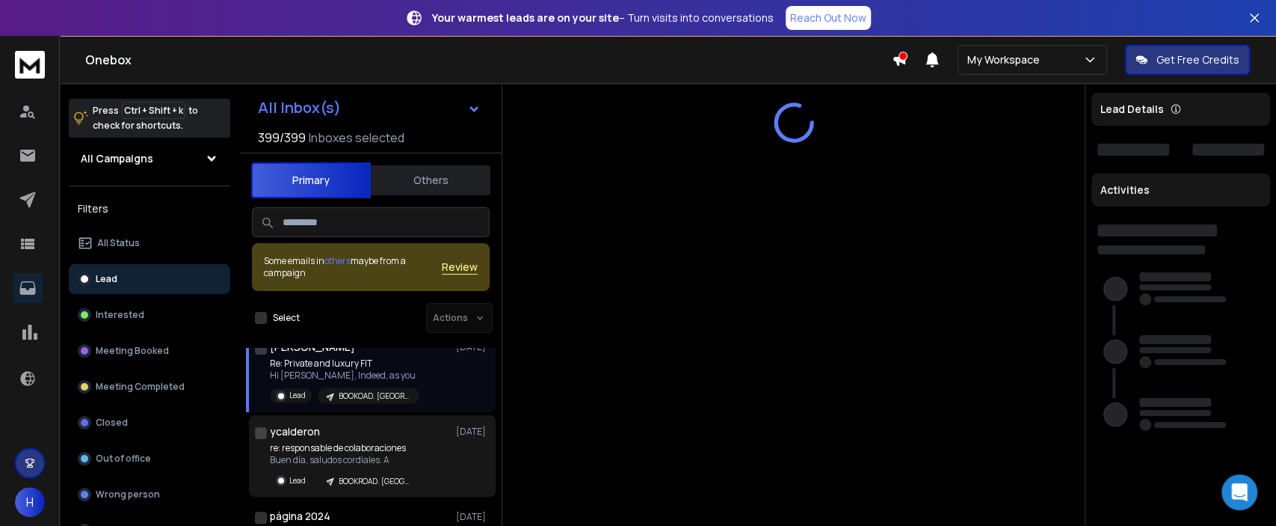
click at [368, 468] on div "re: responsable de colaboraciones Buen día, saludos cordiales. A Lead BOOKROAD.…" at bounding box center [345, 465] width 150 height 46
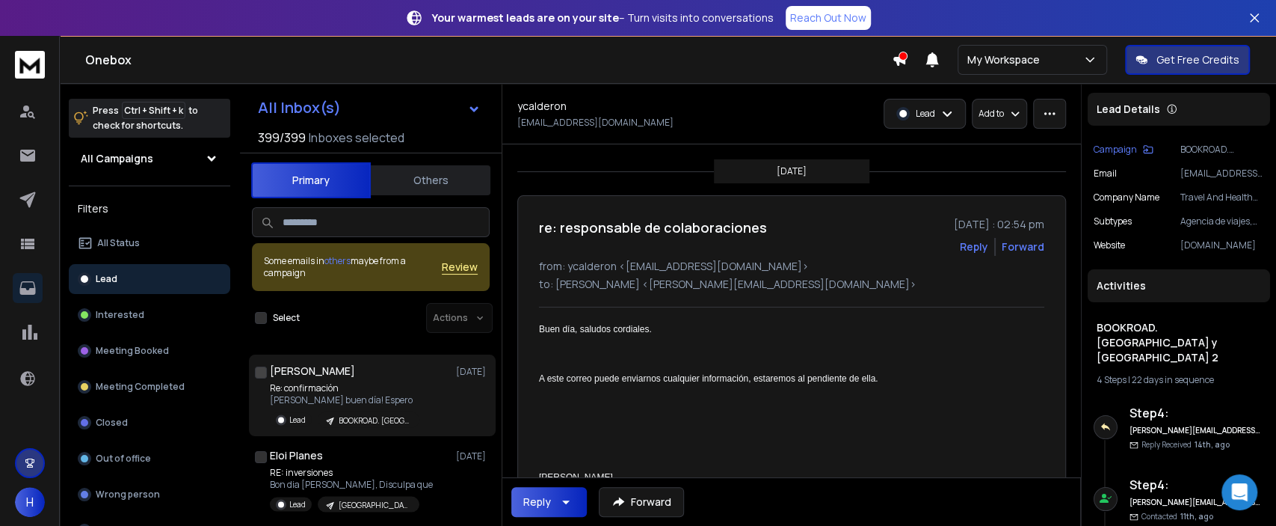
scroll to position [2293, 0]
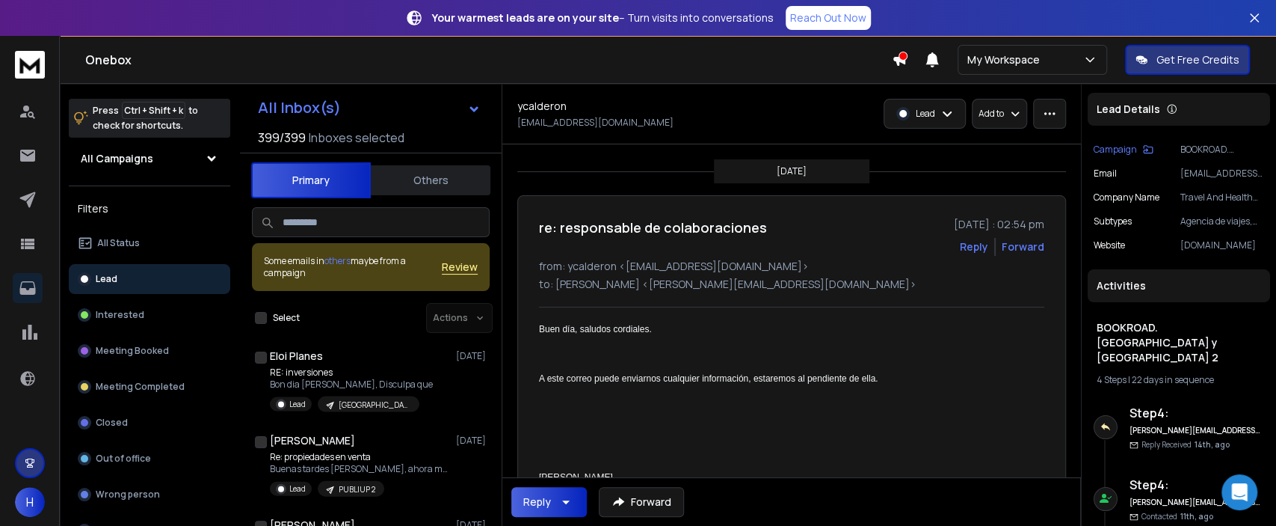
drag, startPoint x: 376, startPoint y: 378, endPoint x: 562, endPoint y: 419, distance: 190.7
click at [376, 378] on p "Bon dia David, Disculpa que" at bounding box center [351, 384] width 163 height 12
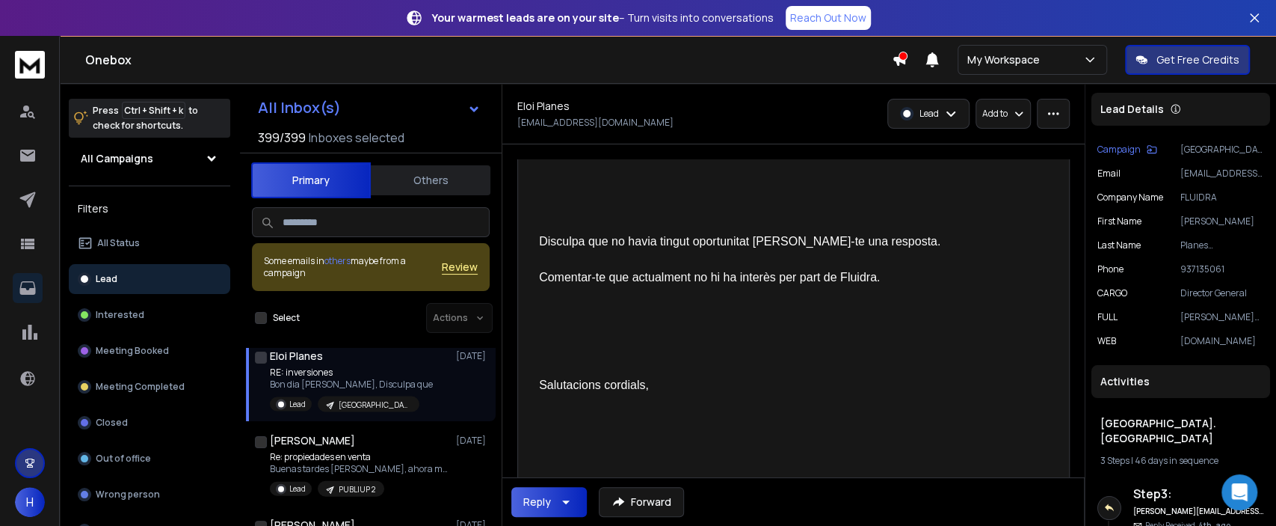
scroll to position [99, 0]
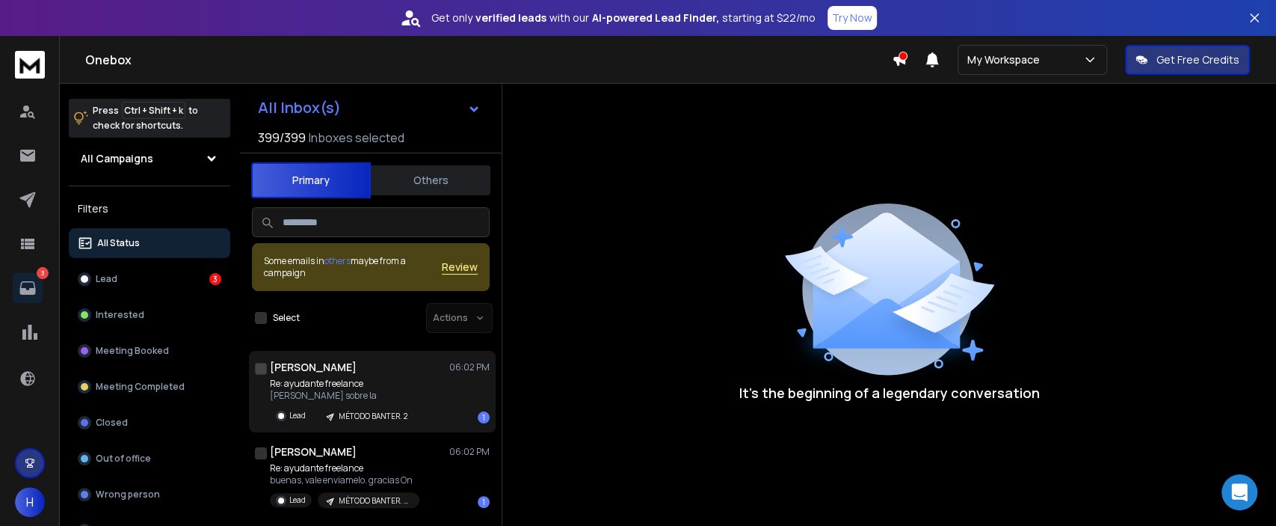
click at [392, 375] on div "[PERSON_NAME] 06:02 PM Re: ayudante freelance [PERSON_NAME] sobre la Lead MÉTOD…" at bounding box center [380, 392] width 220 height 64
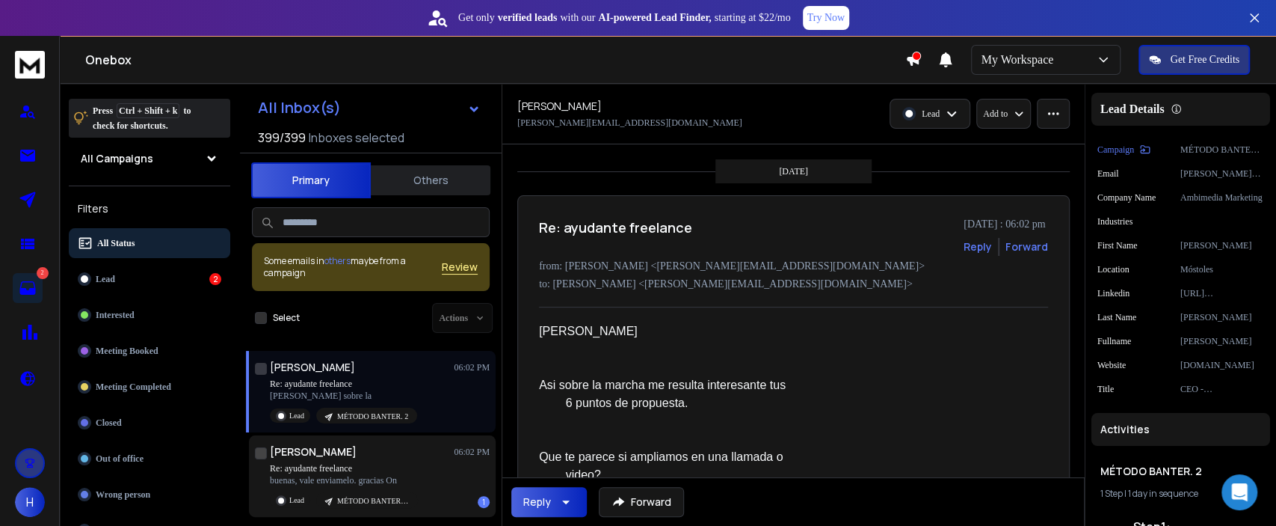
click at [437, 448] on div "[PERSON_NAME] 06:02 PM" at bounding box center [380, 451] width 220 height 15
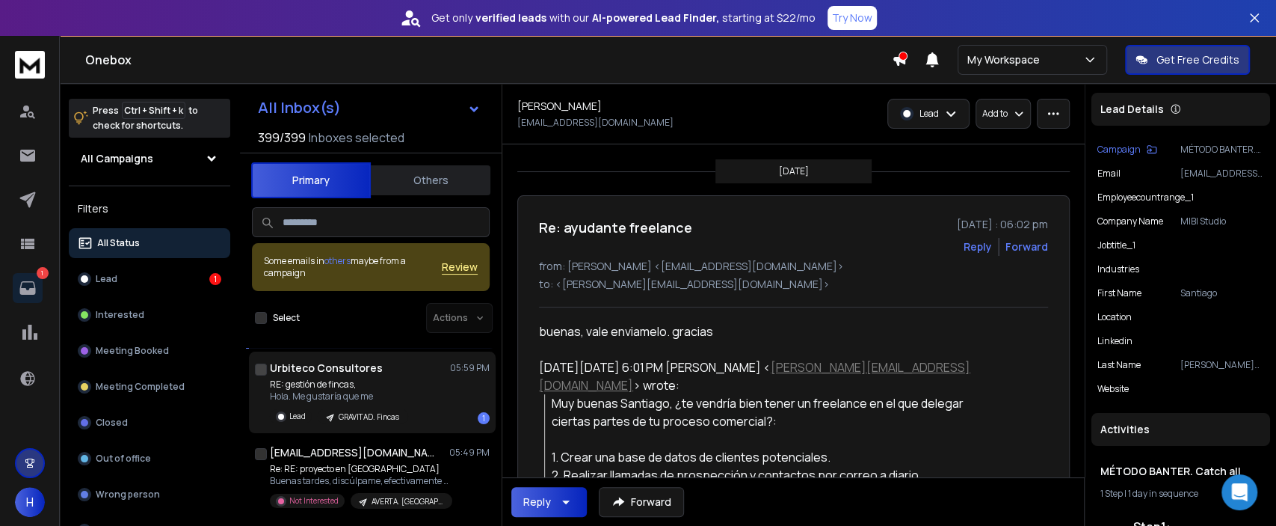
scroll to position [199, 0]
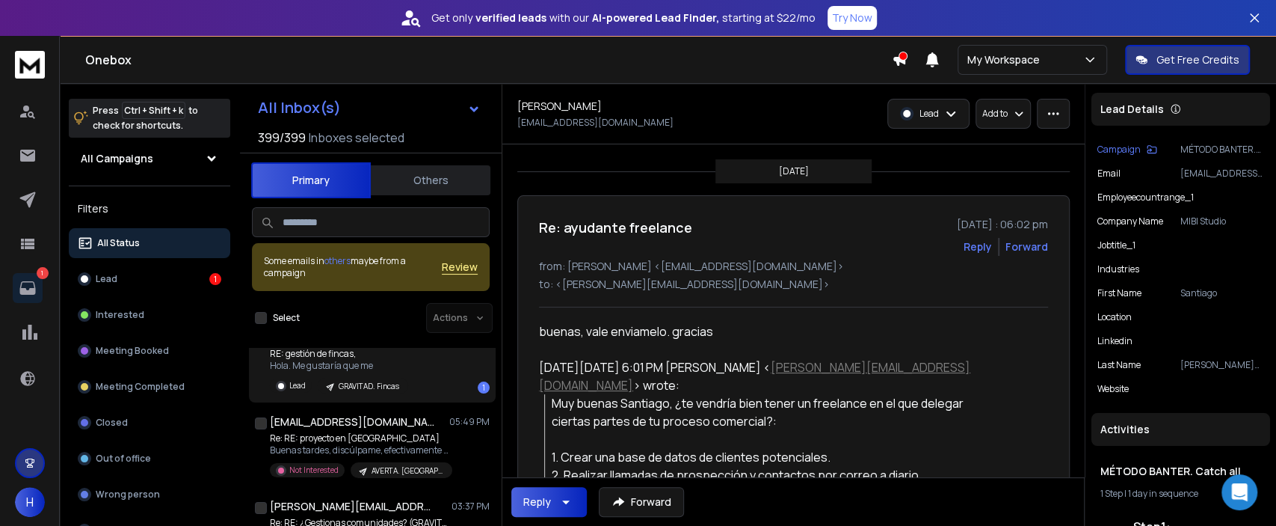
click at [372, 370] on p "Hola. Me gustaría que me" at bounding box center [339, 366] width 138 height 12
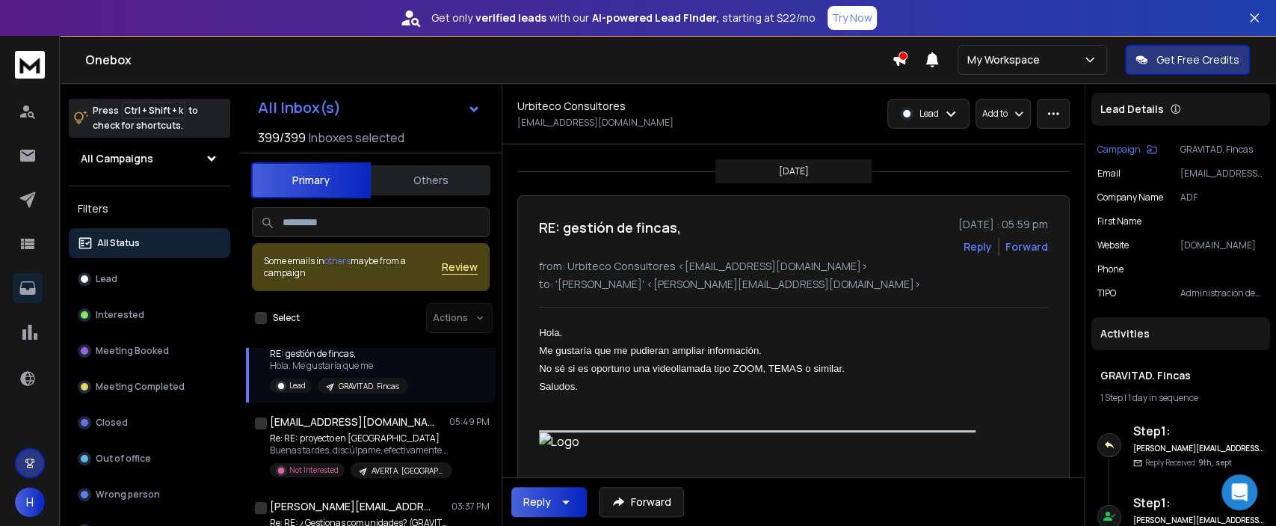
click at [794, 264] on p "from: Urbiteco Consultores <[EMAIL_ADDRESS][DOMAIN_NAME]>" at bounding box center [793, 266] width 509 height 15
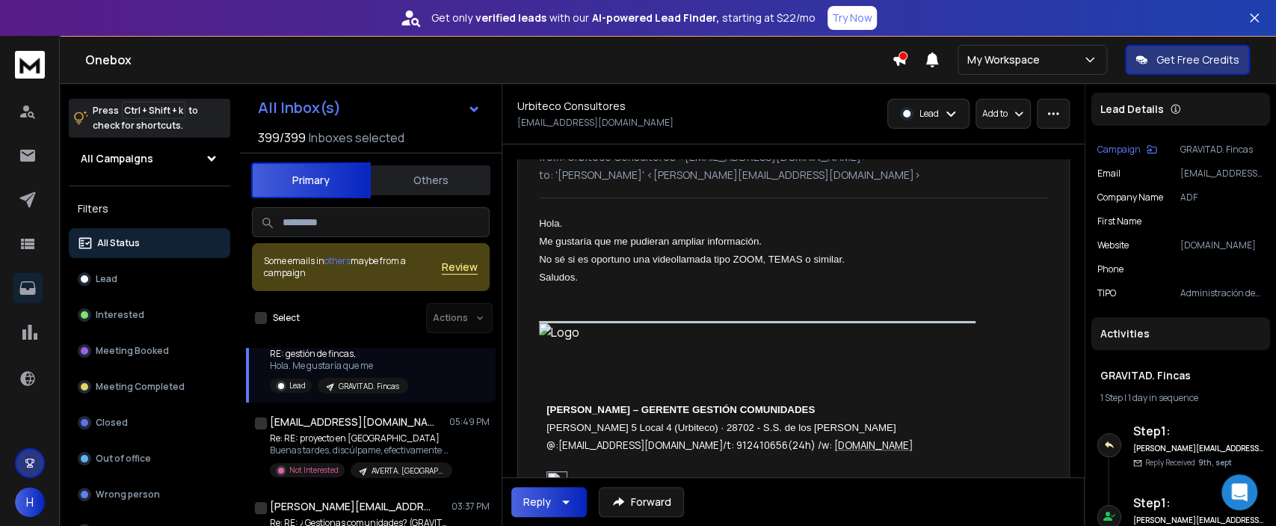
scroll to position [0, 0]
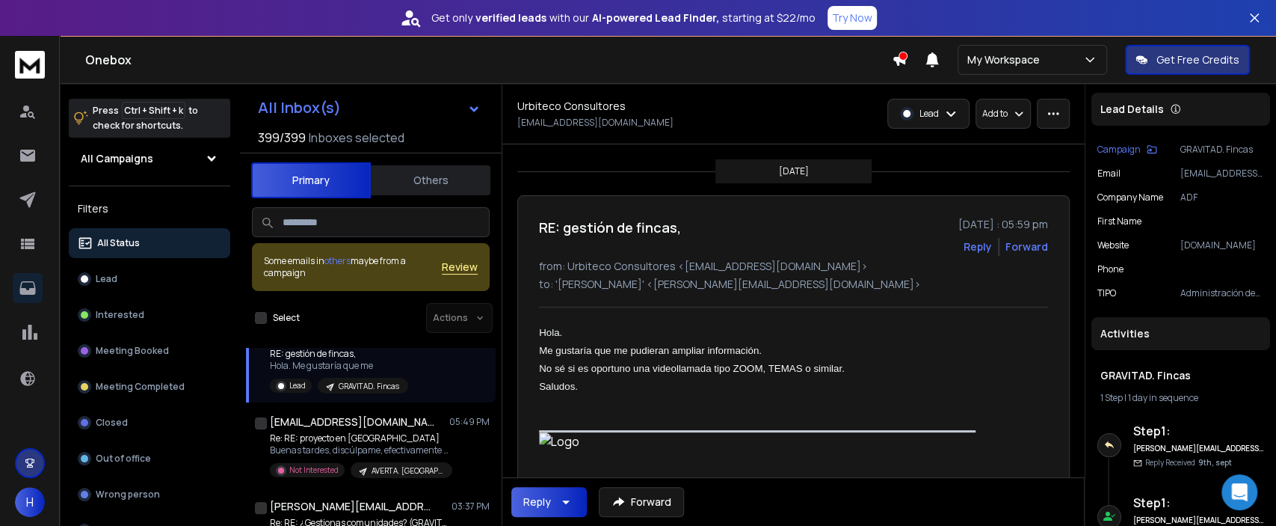
click at [983, 249] on button "Reply" at bounding box center [978, 246] width 28 height 15
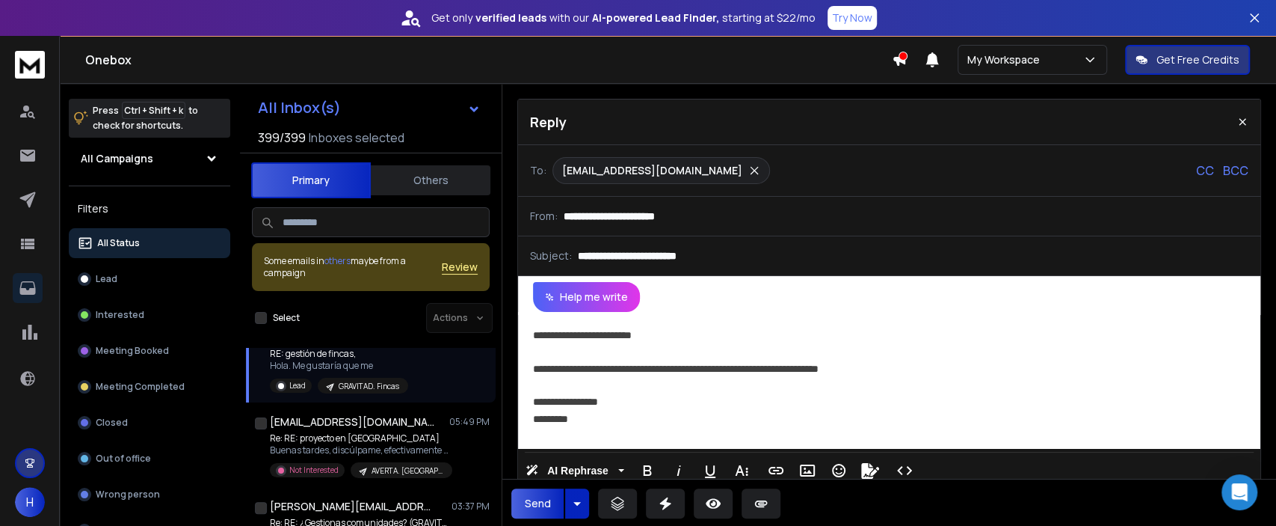
click at [528, 506] on button "Send" at bounding box center [537, 503] width 52 height 30
